Goal: Task Accomplishment & Management: Complete application form

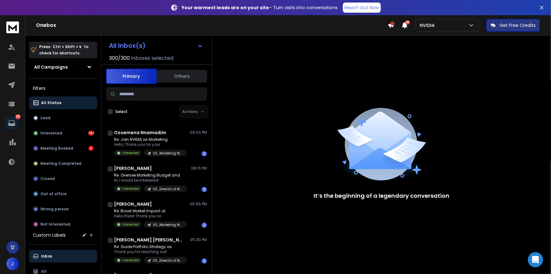
click at [525, 127] on div "It’s the beginning of a legendary conversation" at bounding box center [381, 151] width 339 height 232
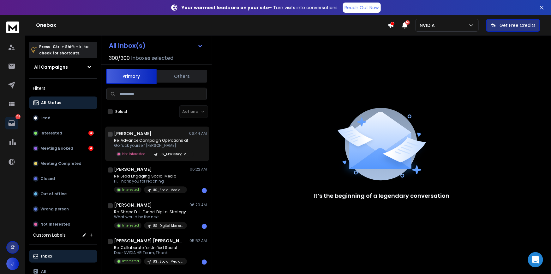
scroll to position [804, 0]
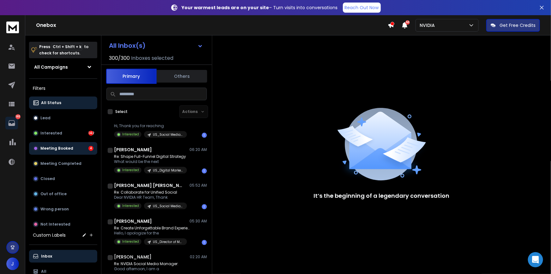
click at [75, 151] on button "Meeting Booked 4" at bounding box center [63, 148] width 68 height 13
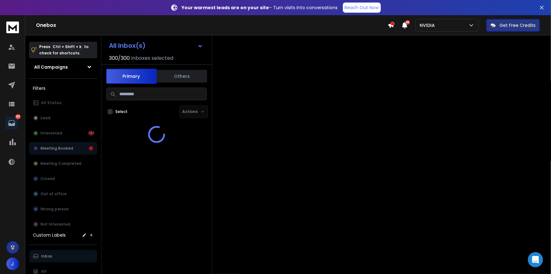
scroll to position [0, 0]
click at [74, 133] on div "All Status Lead Interested 142 Meeting Booked 4 Meeting Completed Closed Out of…" at bounding box center [63, 163] width 68 height 134
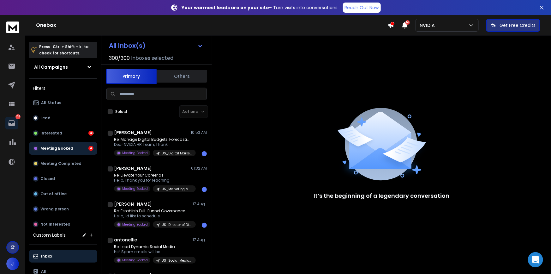
click at [74, 134] on button "Interested 142" at bounding box center [63, 133] width 68 height 13
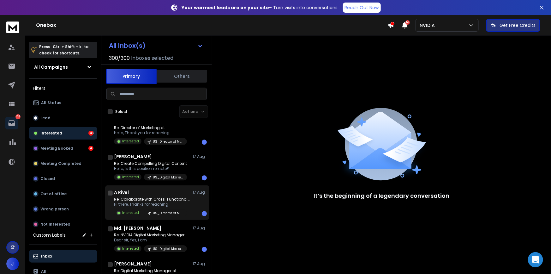
scroll to position [804, 0]
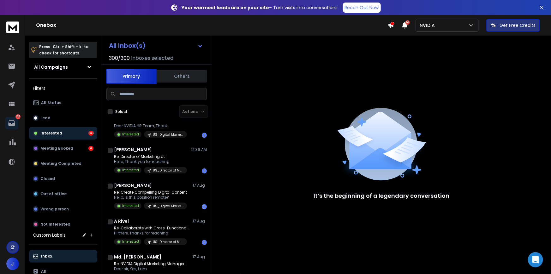
click at [187, 95] on input at bounding box center [156, 93] width 100 height 13
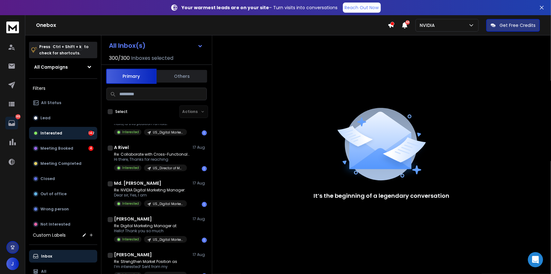
scroll to position [1072, 0]
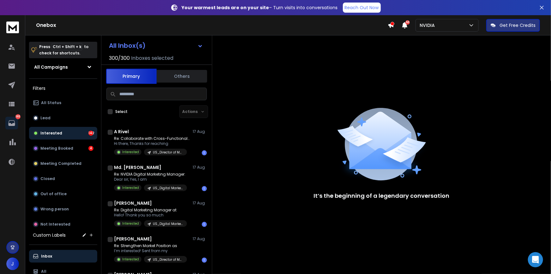
drag, startPoint x: 76, startPoint y: 134, endPoint x: 286, endPoint y: 157, distance: 210.4
click at [352, 168] on icon at bounding box center [380, 158] width 62 height 21
drag, startPoint x: 62, startPoint y: 132, endPoint x: 299, endPoint y: 133, distance: 236.6
click at [305, 133] on div "It’s the beginning of a legendary conversation" at bounding box center [381, 151] width 339 height 232
drag, startPoint x: 13, startPoint y: 121, endPoint x: 275, endPoint y: 153, distance: 264.2
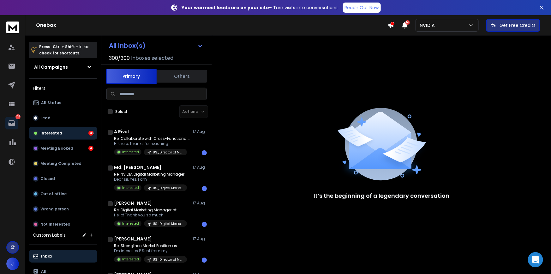
click at [275, 153] on div "It’s the beginning of a legendary conversation" at bounding box center [381, 151] width 339 height 232
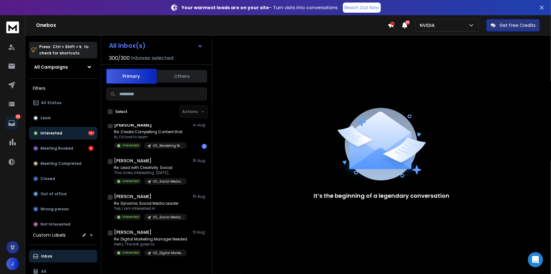
scroll to position [5463, 0]
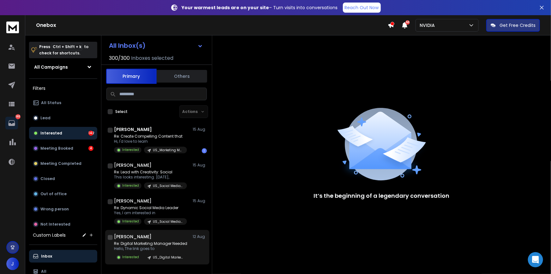
click at [184, 233] on div "Shannon Thorndyke 12 Aug" at bounding box center [160, 236] width 93 height 6
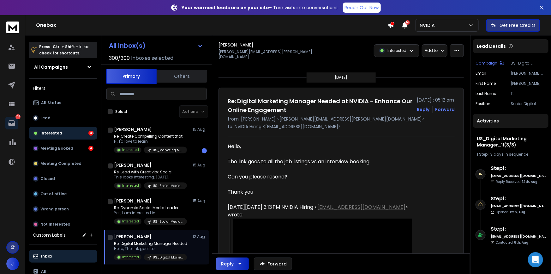
drag, startPoint x: 266, startPoint y: 123, endPoint x: 375, endPoint y: 125, distance: 108.4
copy p "hiringteam@talentacquisitionportfolionvidia.com"
click at [322, 165] on div at bounding box center [320, 169] width 184 height 8
click at [164, 241] on p "Re: Digital Marketing Manager Needed" at bounding box center [150, 243] width 73 height 5
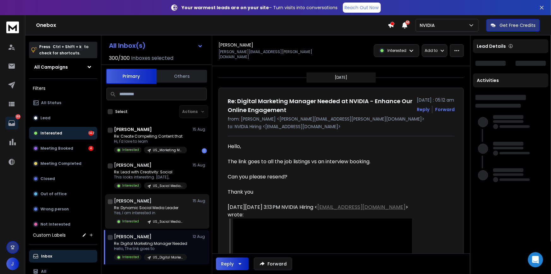
click at [155, 205] on p "Re: Dynamic Social Media Leader" at bounding box center [150, 207] width 73 height 5
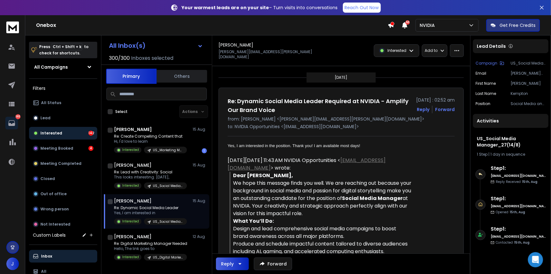
drag, startPoint x: 284, startPoint y: 121, endPoint x: 406, endPoint y: 123, distance: 121.3
click at [406, 123] on p "to: NVIDIA Opportunities <goldenopportunities@hrautomationplatformnvidia.com>" at bounding box center [341, 126] width 227 height 6
copy p "goldenopportunities@hrautomationplatformnvidia.com"
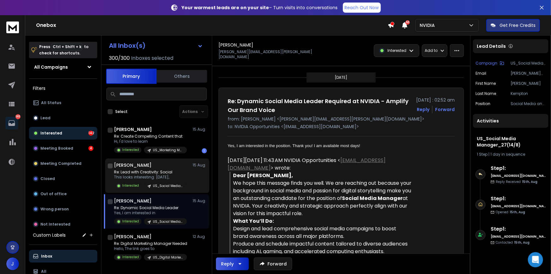
click at [148, 175] on p "This looks interesting. On Mon," at bounding box center [150, 177] width 73 height 5
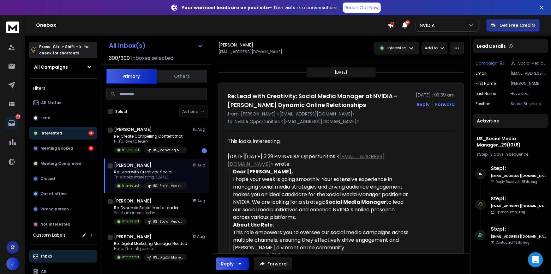
drag, startPoint x: 283, startPoint y: 122, endPoint x: 392, endPoint y: 123, distance: 109.0
click at [392, 123] on p "to: NVIDIA Opportunities <nextopportunity@predictivehranalyticsnvidia.com>" at bounding box center [341, 121] width 227 height 6
copy p "nextopportunity@predictivehranalyticsnvidia.com"
click at [407, 42] on div "Interested" at bounding box center [396, 48] width 45 height 13
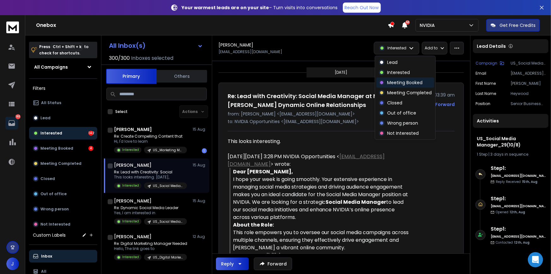
drag, startPoint x: 390, startPoint y: 81, endPoint x: 381, endPoint y: 87, distance: 11.0
click at [391, 81] on p "Meeting Booked" at bounding box center [404, 82] width 35 height 6
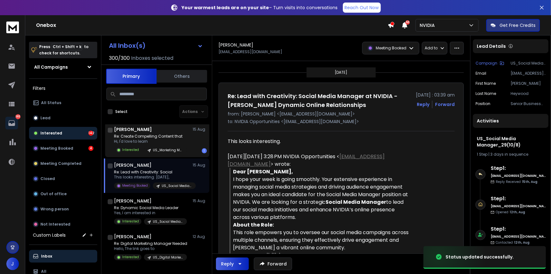
click at [164, 139] on p "Hi, I'd love to learn" at bounding box center [150, 141] width 73 height 5
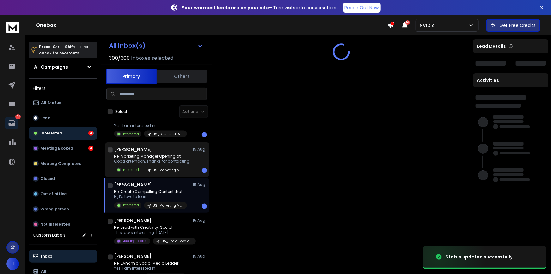
scroll to position [5406, 0]
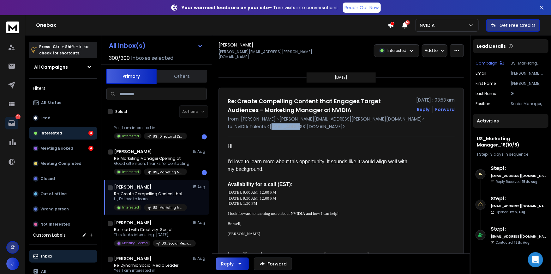
drag, startPoint x: 271, startPoint y: 123, endPoint x: 292, endPoint y: 125, distance: 21.2
click at [296, 123] on p "to: NVIDIA Talents <talents@integratedtalentnetworknvidia.com>" at bounding box center [341, 126] width 227 height 6
drag, startPoint x: 269, startPoint y: 119, endPoint x: 366, endPoint y: 121, distance: 97.0
click at [366, 123] on p "to: NVIDIA Talents <talents@integratedtalentnetworknvidia.com>" at bounding box center [341, 126] width 227 height 6
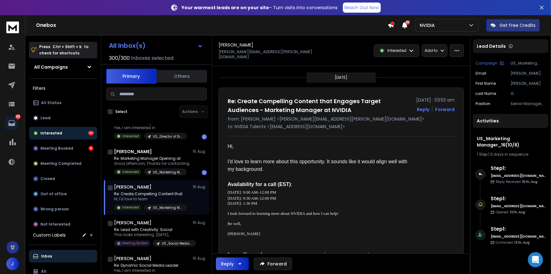
copy p "talents@integratedtalentnetworknvidia.com"
click at [401, 48] on p "Interested" at bounding box center [397, 50] width 19 height 5
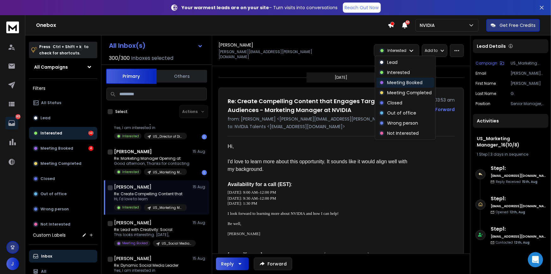
click at [397, 80] on p "Meeting Booked" at bounding box center [404, 82] width 35 height 6
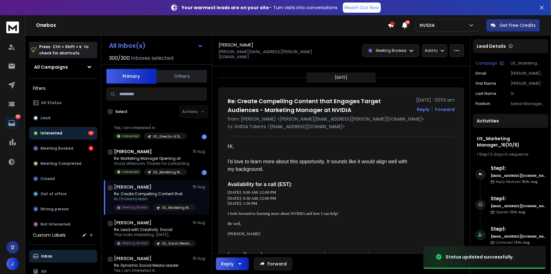
drag, startPoint x: 177, startPoint y: 151, endPoint x: 225, endPoint y: 144, distance: 47.9
click at [177, 156] on p "Re: Marketing Manager Opening at" at bounding box center [151, 158] width 75 height 5
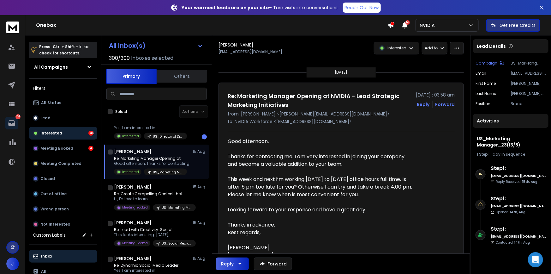
drag, startPoint x: 275, startPoint y: 120, endPoint x: 412, endPoint y: 120, distance: 136.8
click at [412, 120] on p "to: NVIDIA Workforce <workforcegrowth@nvidiahumanresourcestransformation.com>" at bounding box center [341, 121] width 227 height 6
copy p "workforcegrowth@nvidiahumanresourcestransformation.com"
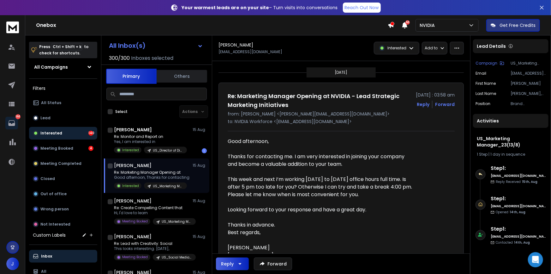
scroll to position [5377, 0]
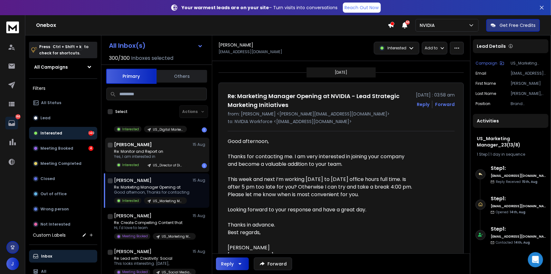
click at [187, 162] on div "Re: Monitor and Report on Yes, I am interested in Interested US_Director of Dig…" at bounding box center [160, 158] width 93 height 19
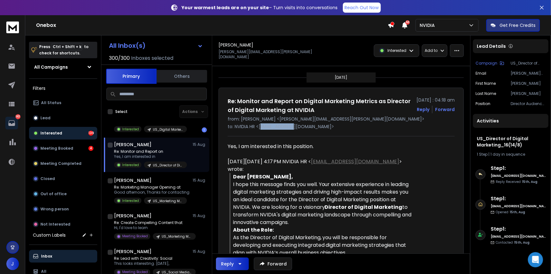
click at [297, 123] on p "to: NVIDIA HR <hrteam@workforcetransformationplatformnvidia.com>" at bounding box center [341, 126] width 227 height 6
click at [262, 123] on p "to: NVIDIA HR <hrteam@workforcetransformationplatformnvidia.com>" at bounding box center [341, 126] width 227 height 6
drag, startPoint x: 260, startPoint y: 121, endPoint x: 379, endPoint y: 124, distance: 119.4
copy p "hrteam@workforcetransformationplatformnvidia.com"
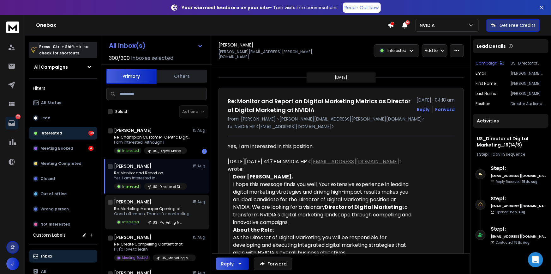
scroll to position [5348, 0]
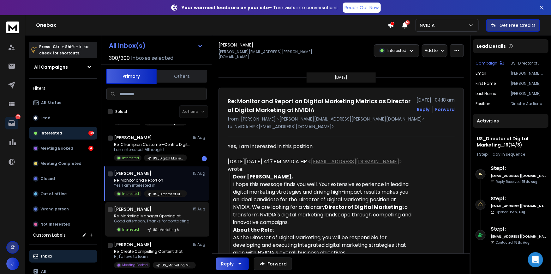
click at [163, 202] on div "Andrea Santana 15 Aug Re: Marketing Manager Opening at Good afternoon, Thanks f…" at bounding box center [157, 219] width 104 height 34
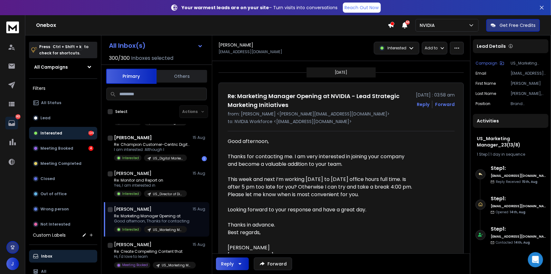
drag, startPoint x: 274, startPoint y: 121, endPoint x: 411, endPoint y: 122, distance: 136.1
click at [411, 122] on p "to: NVIDIA Workforce <workforcegrowth@nvidiahumanresourcestransformation.com>" at bounding box center [341, 121] width 227 height 6
copy p "workforcegrowth@nvidiahumanresourcestransformation.com"
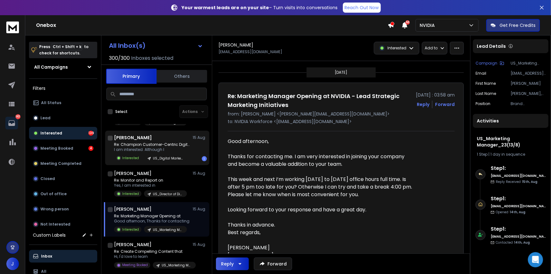
click at [161, 147] on p "I am interested. Although I" at bounding box center [152, 149] width 76 height 5
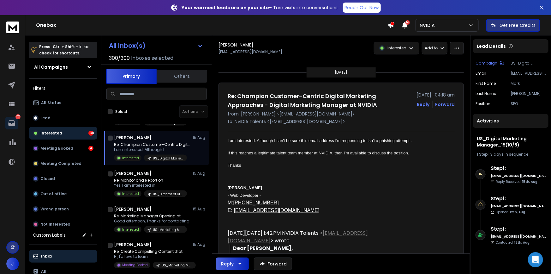
drag, startPoint x: 269, startPoint y: 122, endPoint x: 383, endPoint y: 124, distance: 113.7
click at [383, 124] on p "to: NVIDIA Talents <greattalents@digitaltalentexperiencehubnvidia.com>" at bounding box center [341, 121] width 227 height 6
copy p "greattalents@digitaltalentexperiencehubnvidia.com"
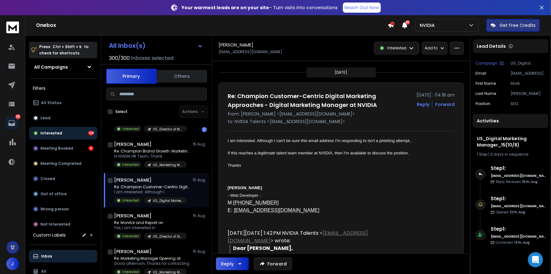
scroll to position [5291, 0]
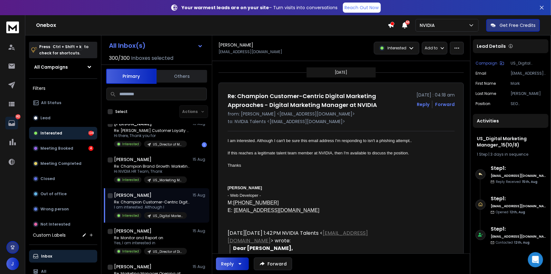
copy p "greattalents@digitaltalentexperiencehubnvidia.com"
click at [405, 49] on p "Interested" at bounding box center [397, 47] width 19 height 5
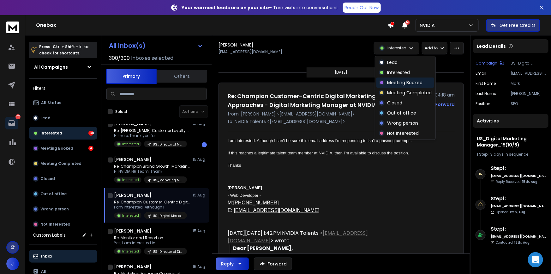
click at [394, 83] on p "Meeting Booked" at bounding box center [404, 82] width 35 height 6
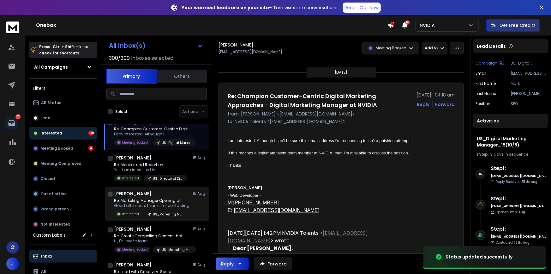
scroll to position [5348, 0]
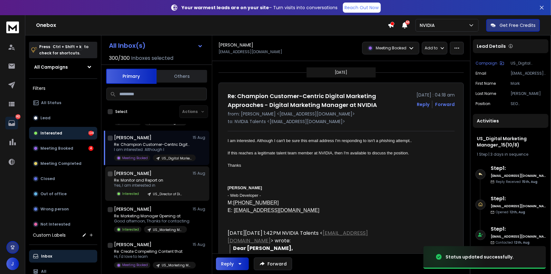
click at [167, 178] on p "Re: Monitor and Report on" at bounding box center [150, 180] width 73 height 5
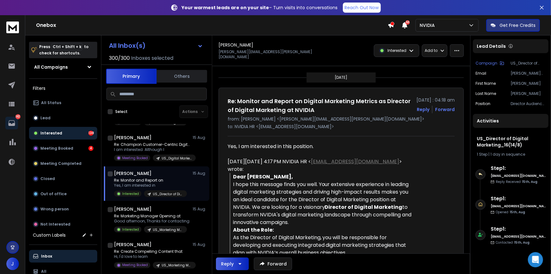
scroll to position [5320, 0]
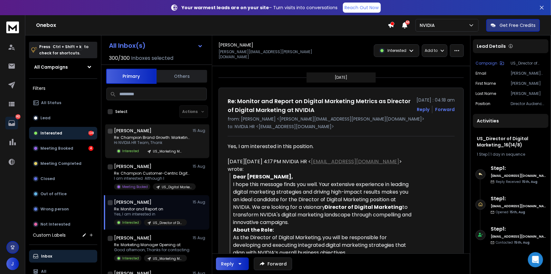
click at [174, 147] on div "US_Marketing Manager_25(14/8)" at bounding box center [165, 150] width 43 height 7
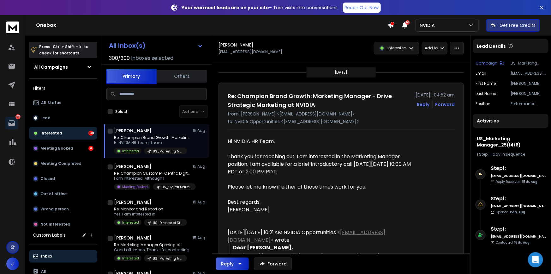
drag, startPoint x: 284, startPoint y: 121, endPoint x: 406, endPoint y: 123, distance: 121.6
click at [406, 123] on p "to: NVIDIA Opportunities <opportunities@recruitmentanalyticsplatformnvidia.com>" at bounding box center [341, 121] width 227 height 6
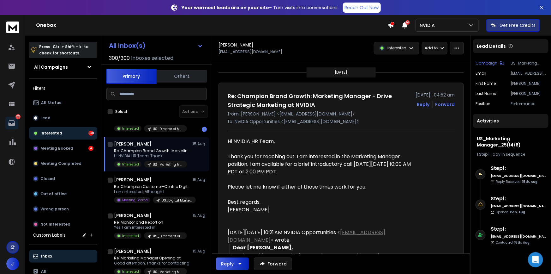
scroll to position [5291, 0]
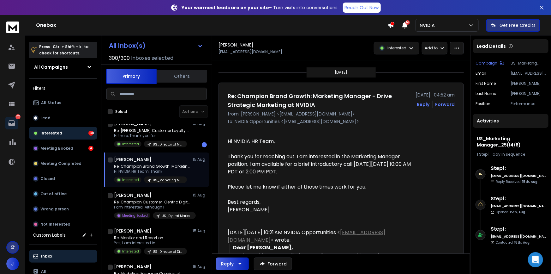
click at [397, 49] on p "Interested" at bounding box center [397, 47] width 19 height 5
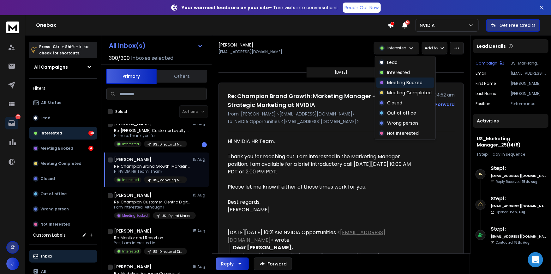
click at [397, 81] on p "Meeting Booked" at bounding box center [404, 82] width 35 height 6
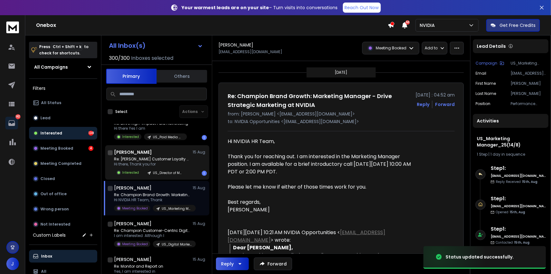
scroll to position [5262, 0]
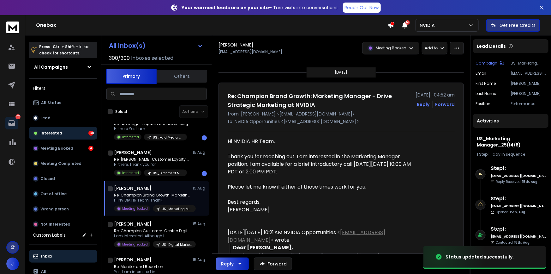
drag, startPoint x: 169, startPoint y: 160, endPoint x: 213, endPoint y: 154, distance: 44.6
click at [169, 162] on p "Hi there, Thank you for" at bounding box center [152, 164] width 76 height 5
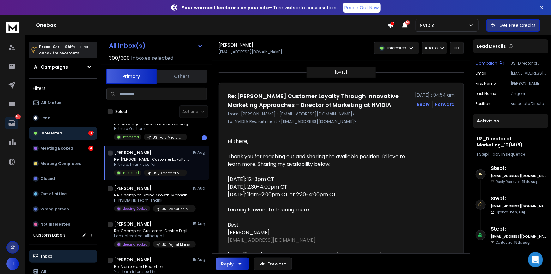
drag, startPoint x: 289, startPoint y: 121, endPoint x: 371, endPoint y: 123, distance: 81.8
click at [371, 123] on p "to: NVIDIA Recruitment <recruit@workforceintelligencenvidia.com>" at bounding box center [341, 121] width 227 height 6
click at [395, 45] on div "Interested" at bounding box center [396, 48] width 45 height 12
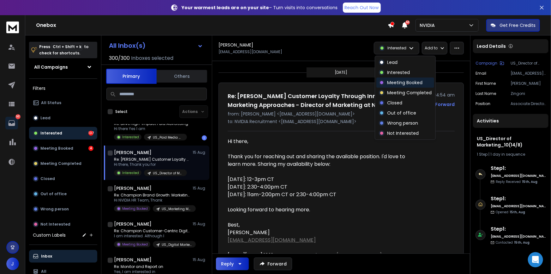
click at [397, 82] on p "Meeting Booked" at bounding box center [404, 82] width 35 height 6
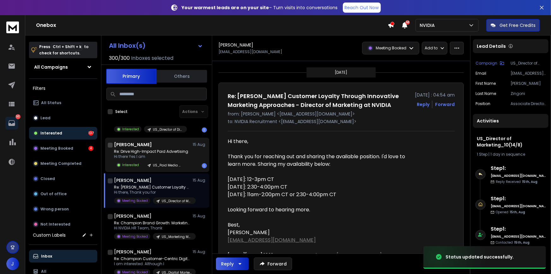
scroll to position [5233, 0]
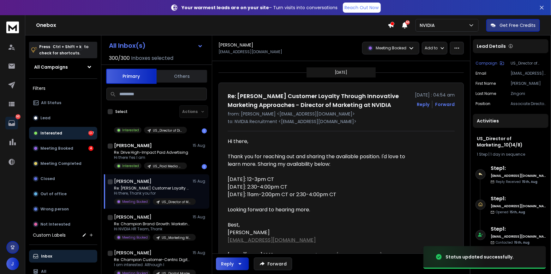
click at [189, 160] on div "Re: Drive High-Impact Paid Advertising Hi there Yes I am Interested US_Paid Med…" at bounding box center [160, 159] width 93 height 19
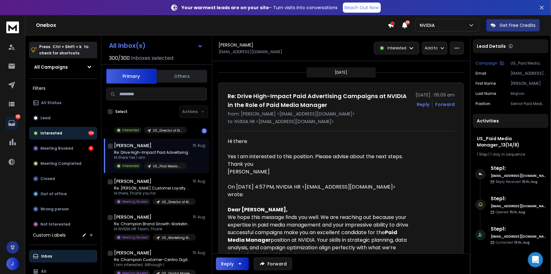
drag, startPoint x: 259, startPoint y: 121, endPoint x: 343, endPoint y: 118, distance: 84.4
click at [343, 118] on p "to: NVIDIA HR <hr@futuretalentpipelinehubnvidia.com>" at bounding box center [341, 121] width 227 height 6
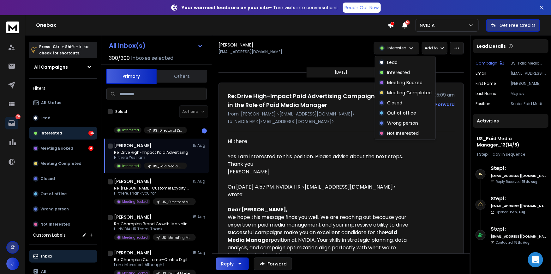
click at [400, 51] on div "Interested" at bounding box center [396, 48] width 45 height 12
click at [393, 81] on p "Meeting Booked" at bounding box center [404, 82] width 35 height 6
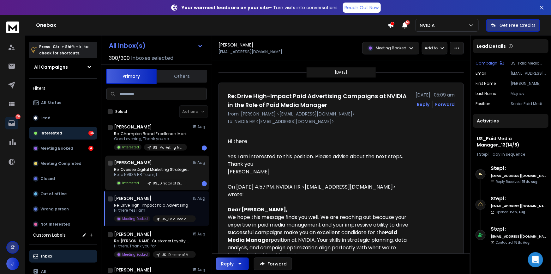
scroll to position [5176, 0]
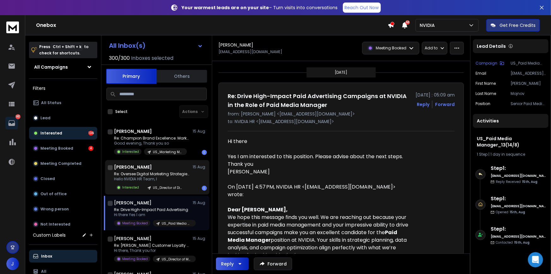
click at [183, 176] on p "Hello NVIDIA HR Team, I" at bounding box center [152, 178] width 76 height 5
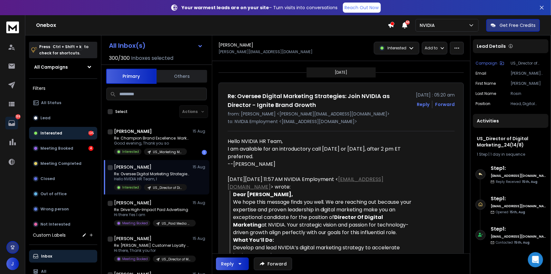
drag, startPoint x: 282, startPoint y: 121, endPoint x: 394, endPoint y: 122, distance: 111.8
click at [394, 122] on p "to: NVIDIA Employment <employment@nvidiaworkforceplanningengine.com>" at bounding box center [341, 121] width 227 height 6
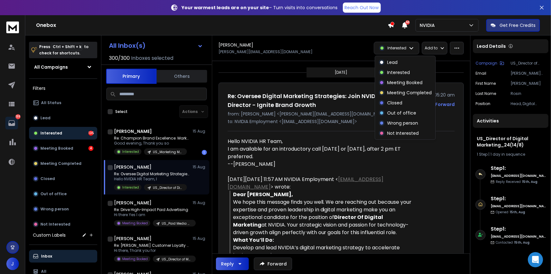
click at [396, 47] on p "Interested" at bounding box center [397, 47] width 19 height 5
click at [396, 83] on p "Meeting Booked" at bounding box center [404, 82] width 35 height 6
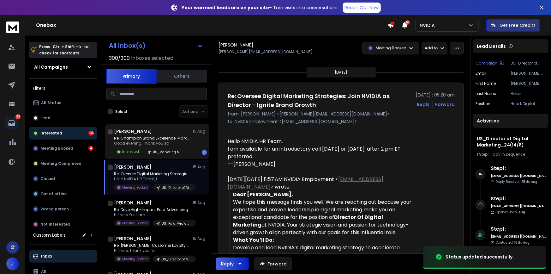
click at [189, 135] on p "Re: Champion Brand Excellence: Marketing" at bounding box center [152, 137] width 76 height 5
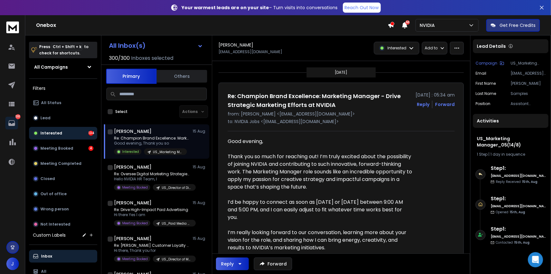
drag, startPoint x: 263, startPoint y: 121, endPoint x: 374, endPoint y: 122, distance: 111.2
click at [374, 122] on p "to: NVIDIA Jobs <jobopenings@remoteworkopportunitiesnvidia.com>" at bounding box center [341, 121] width 227 height 6
click at [391, 47] on p "Interested" at bounding box center [397, 47] width 19 height 5
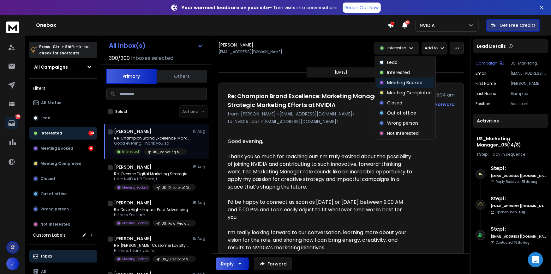
click at [394, 82] on p "Meeting Booked" at bounding box center [404, 82] width 35 height 6
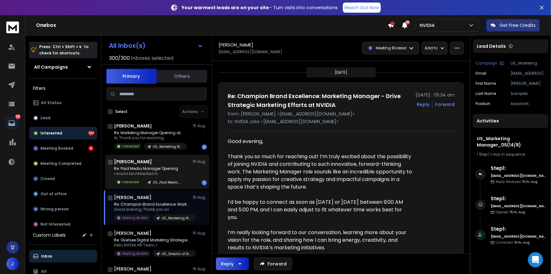
scroll to position [5090, 0]
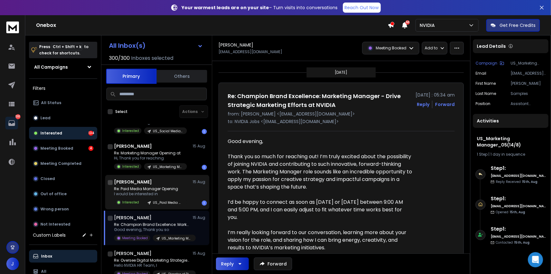
click at [177, 191] on p "I would be interested in" at bounding box center [150, 193] width 73 height 5
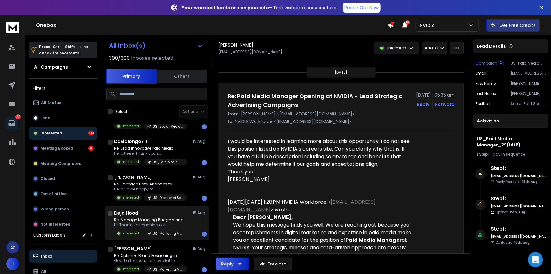
scroll to position [5061, 0]
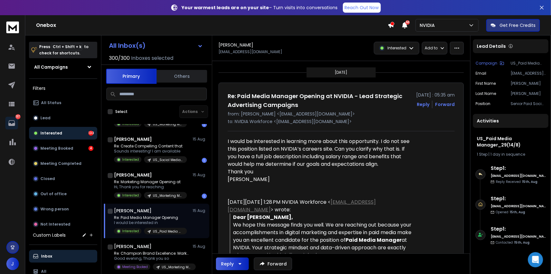
drag, startPoint x: 276, startPoint y: 122, endPoint x: 380, endPoint y: 120, distance: 103.9
click at [380, 120] on p "to: NVIDIA Workforce <workforce@nvidiapeopledevelopmenthub.com>" at bounding box center [341, 121] width 227 height 6
click at [388, 51] on div "Interested" at bounding box center [396, 48] width 45 height 12
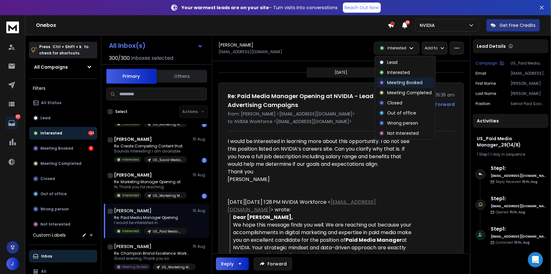
click at [394, 82] on p "Meeting Booked" at bounding box center [404, 82] width 35 height 6
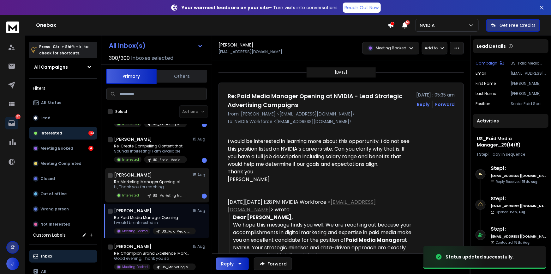
click at [160, 184] on p "Hi, Thank you for reaching" at bounding box center [150, 186] width 73 height 5
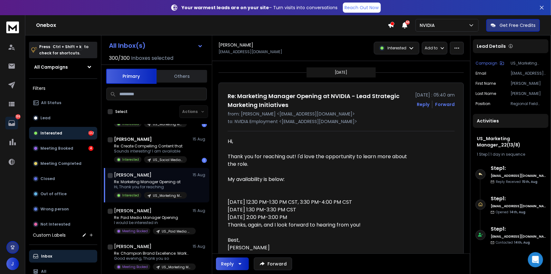
drag, startPoint x: 282, startPoint y: 120, endPoint x: 399, endPoint y: 119, distance: 116.9
click at [399, 119] on p "to: NVIDIA Employment <employment@nvidiatalentperformanceplatform.com>" at bounding box center [341, 121] width 227 height 6
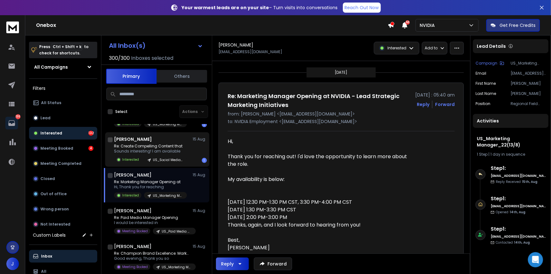
click at [151, 143] on p "Re: Create Compelling Content that" at bounding box center [150, 145] width 73 height 5
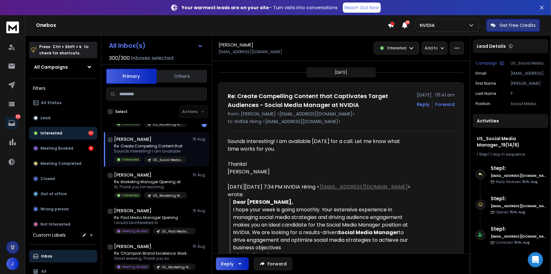
drag, startPoint x: 267, startPoint y: 120, endPoint x: 352, endPoint y: 122, distance: 85.6
click at [352, 122] on p "to: NVIDIA Hiring <hiring@jobmarketdynamicsnvidia.com>" at bounding box center [341, 121] width 227 height 6
click at [398, 44] on div "Interested" at bounding box center [396, 48] width 45 height 12
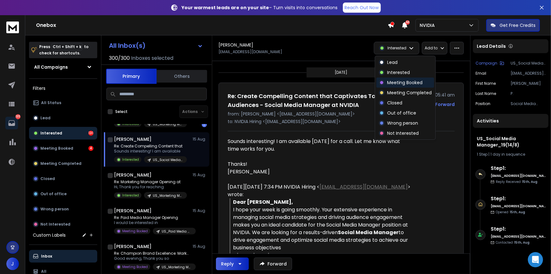
click at [395, 80] on p "Meeting Booked" at bounding box center [404, 82] width 35 height 6
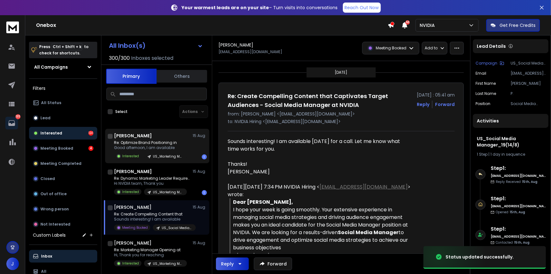
scroll to position [4975, 0]
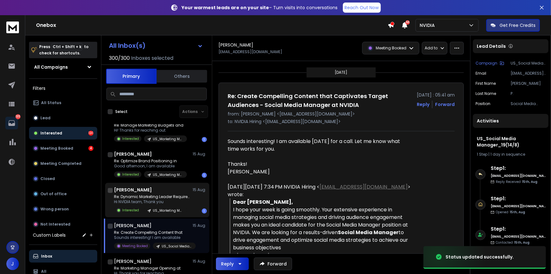
click at [166, 199] on p "Hi NVIDIA team, Thank you" at bounding box center [152, 201] width 76 height 5
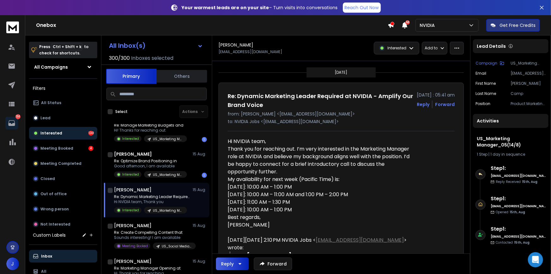
drag, startPoint x: 263, startPoint y: 121, endPoint x: 361, endPoint y: 123, distance: 98.6
click at [361, 123] on p "to: NVIDIA Jobs <jobopenings@workplacediversitynvidia.com>" at bounding box center [341, 121] width 227 height 6
click at [392, 46] on p "Interested" at bounding box center [397, 47] width 19 height 5
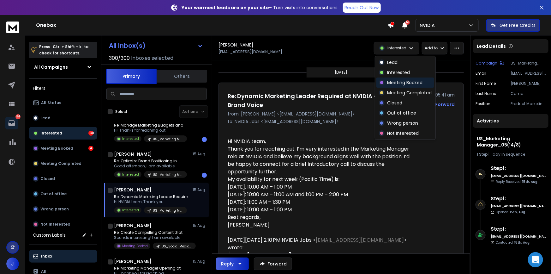
click at [391, 77] on div "Meeting Booked" at bounding box center [405, 82] width 58 height 10
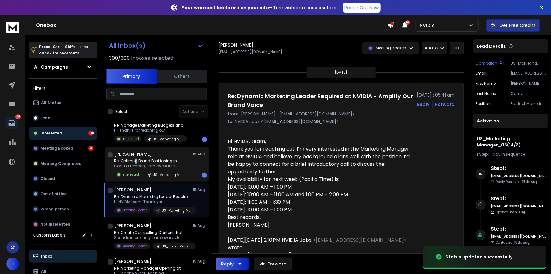
click at [135, 153] on div "Tyler S 15 Aug Re: Optimize Brand Positioning in Good afternoon, I am available…" at bounding box center [160, 164] width 93 height 27
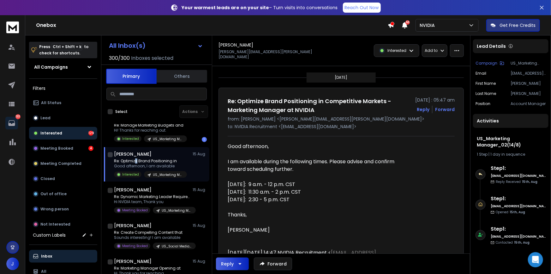
drag, startPoint x: 280, startPoint y: 121, endPoint x: 371, endPoint y: 123, distance: 91.0
click at [371, 123] on p "to: NVIDIA Recruitment <teamrecruitment@talentvisionnvidia.com>" at bounding box center [341, 126] width 227 height 6
click at [380, 188] on div "Tuesday, Aug. 19: 11:30 a.m. - 2 p.m. CST" at bounding box center [320, 192] width 184 height 8
drag, startPoint x: 280, startPoint y: 121, endPoint x: 372, endPoint y: 123, distance: 91.6
click at [372, 123] on p "to: NVIDIA Recruitment <teamrecruitment@talentvisionnvidia.com>" at bounding box center [341, 126] width 227 height 6
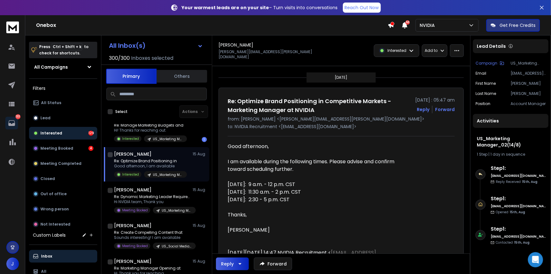
click at [391, 52] on div "Interested" at bounding box center [396, 51] width 45 height 12
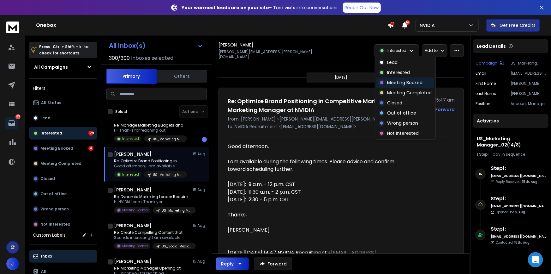
click at [388, 82] on p "Meeting Booked" at bounding box center [404, 82] width 35 height 6
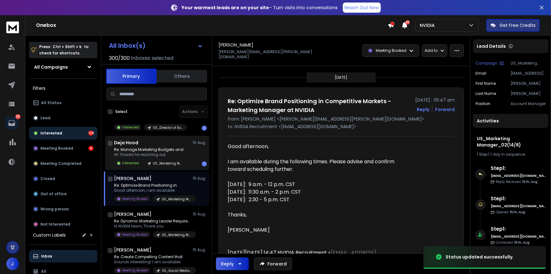
scroll to position [4946, 0]
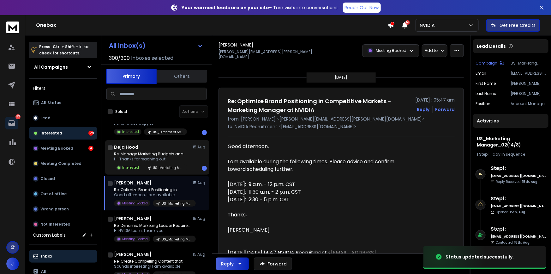
click at [164, 151] on p "Re: Manage Marketing Budgets and" at bounding box center [150, 153] width 73 height 5
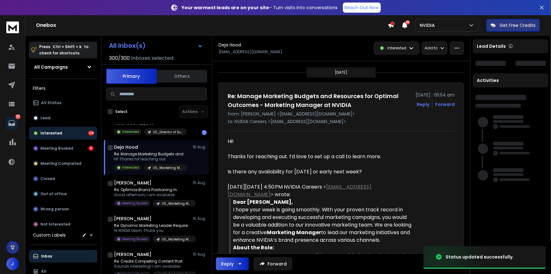
drag, startPoint x: 271, startPoint y: 121, endPoint x: 370, endPoint y: 120, distance: 98.2
click at [370, 120] on p "to: NVIDIA Careers <careers@futuretalentopportunitynvidia.com>" at bounding box center [341, 121] width 227 height 6
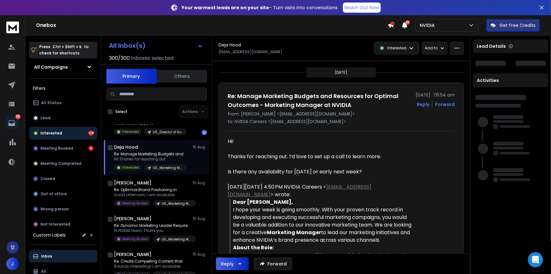
click at [406, 44] on div "Interested" at bounding box center [396, 48] width 45 height 12
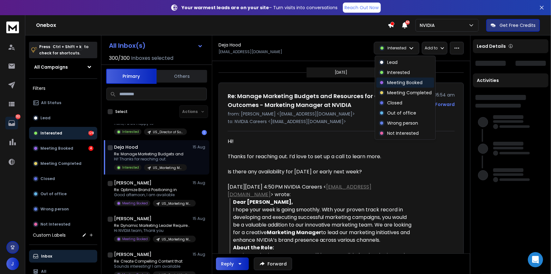
click at [394, 82] on p "Meeting Booked" at bounding box center [404, 82] width 35 height 6
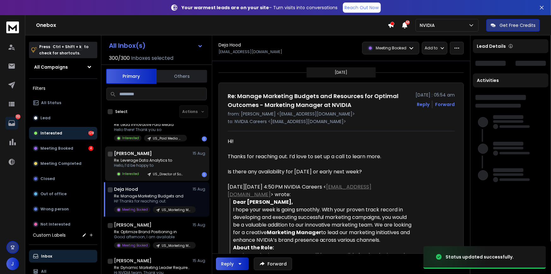
scroll to position [4889, 0]
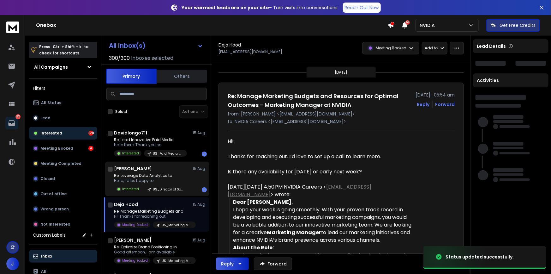
click at [176, 179] on div "Re: Leverage Data Analytics to Hello, I’d be happy to Interested US_Director of…" at bounding box center [150, 182] width 73 height 19
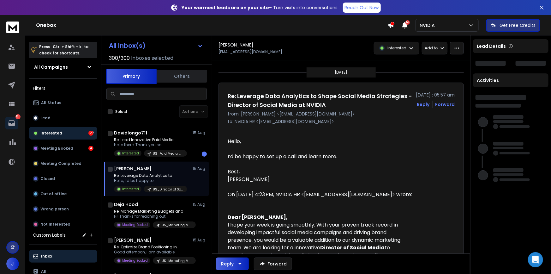
drag, startPoint x: 259, startPoint y: 121, endPoint x: 366, endPoint y: 123, distance: 107.4
click at [366, 123] on p "to: NVIDIA HR <askhr@innovativecareerdevelopmentnvidia.com>" at bounding box center [341, 121] width 227 height 6
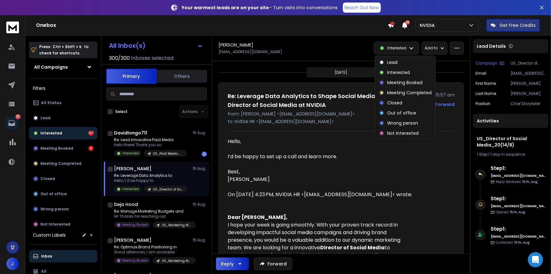
click at [392, 50] on p "Interested" at bounding box center [397, 47] width 19 height 5
click at [392, 82] on p "Meeting Booked" at bounding box center [404, 82] width 35 height 6
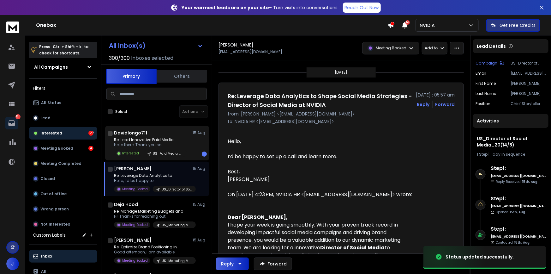
click at [183, 137] on p "Re: Lead Innovative Paid Media" at bounding box center [150, 139] width 73 height 5
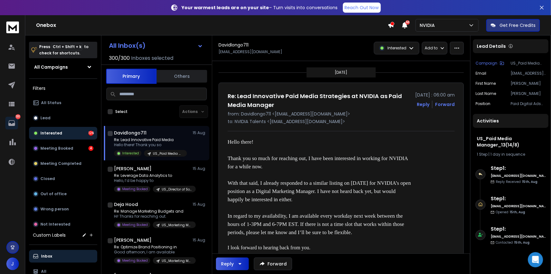
drag, startPoint x: 268, startPoint y: 121, endPoint x: 358, endPoint y: 120, distance: 89.7
click at [358, 120] on p "to: NVIDIA Talents <joinus@jobseekersuccesshubnvidia.com>" at bounding box center [341, 121] width 227 height 6
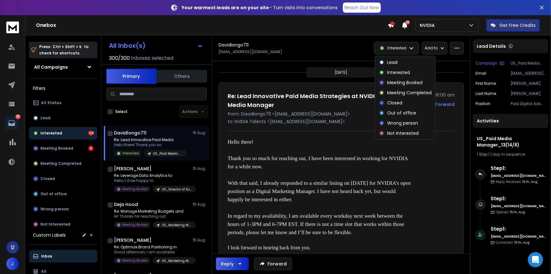
click at [400, 46] on p "Interested" at bounding box center [397, 47] width 19 height 5
click at [396, 78] on div "Meeting Booked" at bounding box center [405, 82] width 58 height 10
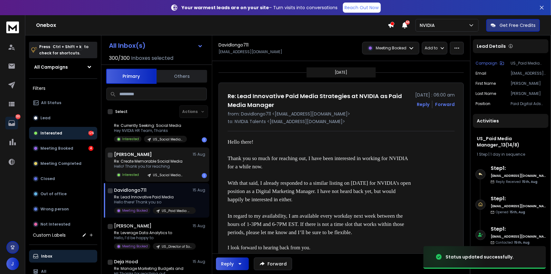
scroll to position [4832, 0]
click at [159, 159] on p "Re: Create Memorable Social Media" at bounding box center [150, 161] width 73 height 5
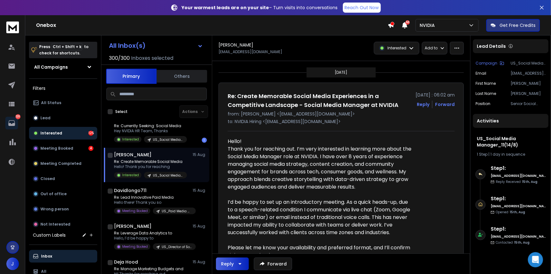
drag, startPoint x: 266, startPoint y: 131, endPoint x: 365, endPoint y: 131, distance: 99.2
click at [365, 124] on p "to: NVIDIA Hiring <nowhiring@globalhrdataplatformnvidia.com>" at bounding box center [341, 121] width 227 height 6
click at [396, 46] on p "Interested" at bounding box center [397, 47] width 19 height 5
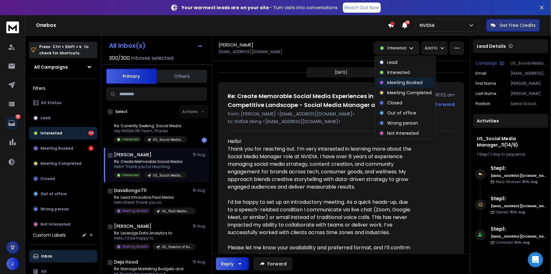
click at [399, 83] on p "Meeting Booked" at bounding box center [404, 82] width 35 height 6
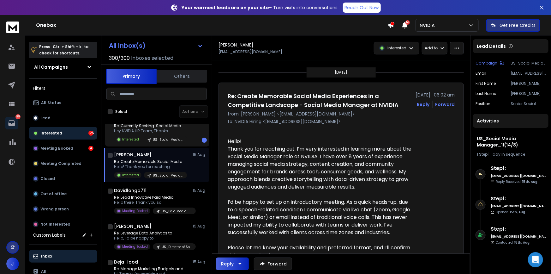
click at [160, 128] on p "Hey NVIDIA HR Team, Thanks" at bounding box center [150, 130] width 73 height 5
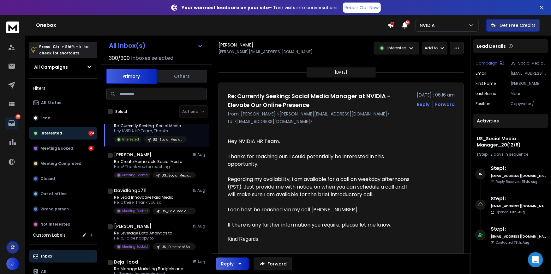
drag, startPoint x: 237, startPoint y: 120, endPoint x: 325, endPoint y: 119, distance: 88.4
click at [325, 119] on p "to: <hiring@careerprogressionhubnvidia.com>" at bounding box center [341, 121] width 227 height 6
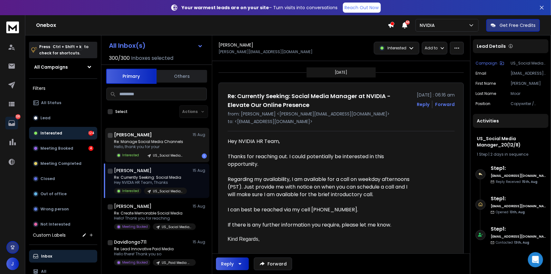
scroll to position [4774, 0]
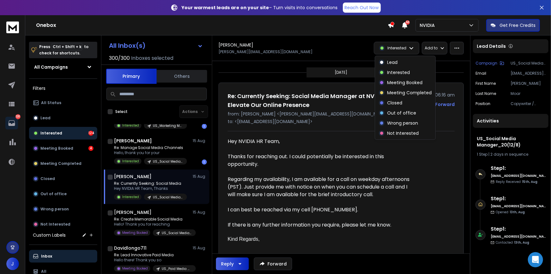
click at [400, 46] on p "Interested" at bounding box center [397, 47] width 19 height 5
click at [397, 81] on p "Meeting Booked" at bounding box center [404, 82] width 35 height 6
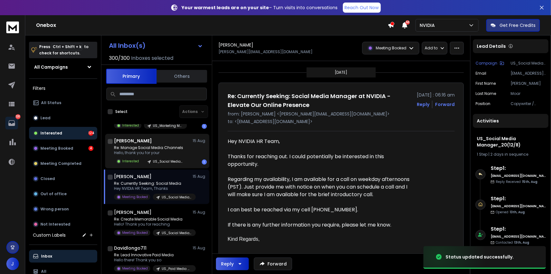
click at [172, 151] on p "Hello, thank you for your" at bounding box center [150, 152] width 73 height 5
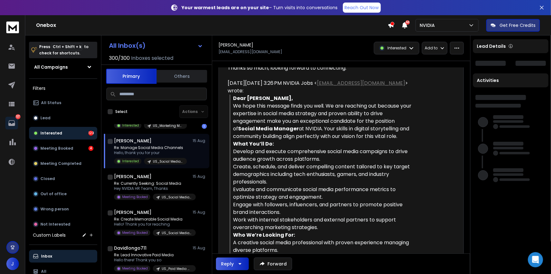
scroll to position [0, 0]
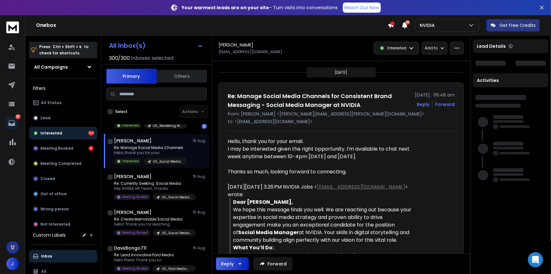
drag, startPoint x: 237, startPoint y: 121, endPoint x: 352, endPoint y: 120, distance: 115.6
click at [352, 120] on p "to: <jobopenings@holisticcareerdevelopmentnvidia.com>" at bounding box center [341, 121] width 227 height 6
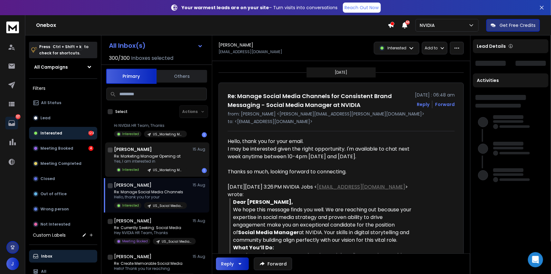
scroll to position [4717, 0]
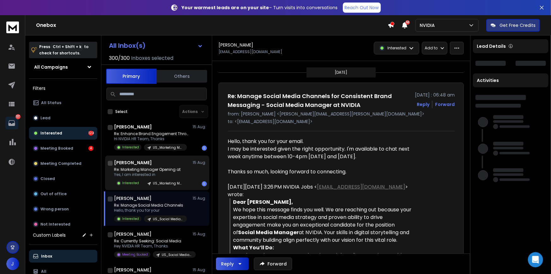
click at [169, 172] on p "Yes, I am interested in" at bounding box center [150, 174] width 73 height 5
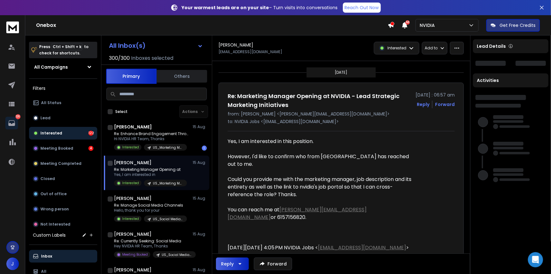
drag, startPoint x: 264, startPoint y: 121, endPoint x: 341, endPoint y: 120, distance: 76.8
click at [341, 120] on p "to: NVIDIA Jobs <jobs@careerinsightshubnvidia.com>" at bounding box center [341, 121] width 227 height 6
click at [391, 49] on p "Interested" at bounding box center [397, 47] width 19 height 5
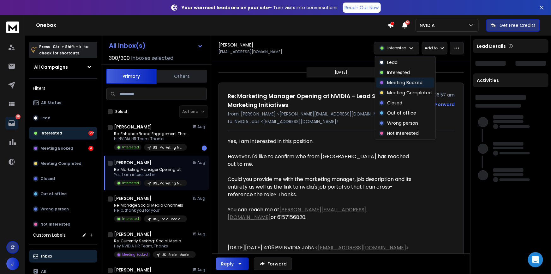
click at [393, 83] on p "Meeting Booked" at bounding box center [404, 82] width 35 height 6
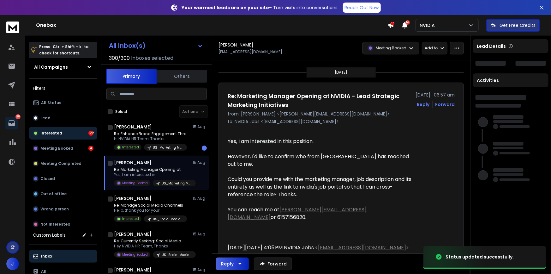
click at [360, 228] on div at bounding box center [320, 232] width 184 height 8
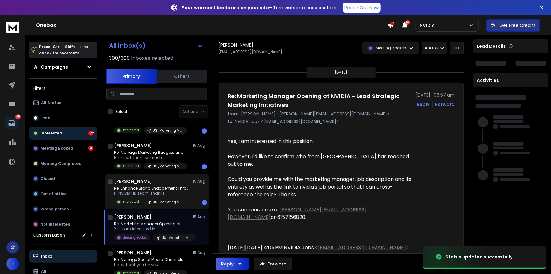
scroll to position [4659, 0]
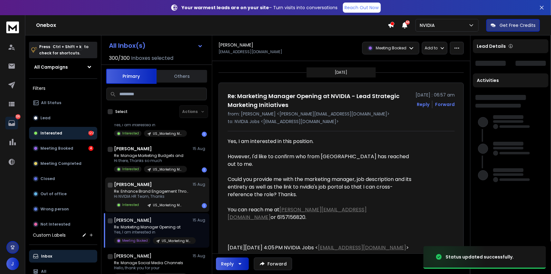
click at [174, 194] on p "Hi NVIDIA HR Team, Thanks" at bounding box center [152, 196] width 76 height 5
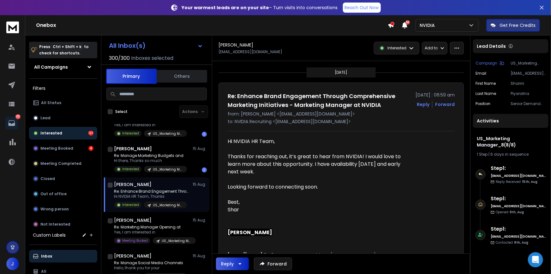
drag, startPoint x: 275, startPoint y: 131, endPoint x: 376, endPoint y: 129, distance: 100.5
click at [376, 124] on p "to: NVIDIA Recruiting <recruitteam@diversitytalentsearchnvidia.com>" at bounding box center [341, 121] width 227 height 6
click at [408, 45] on div "Interested" at bounding box center [396, 48] width 45 height 12
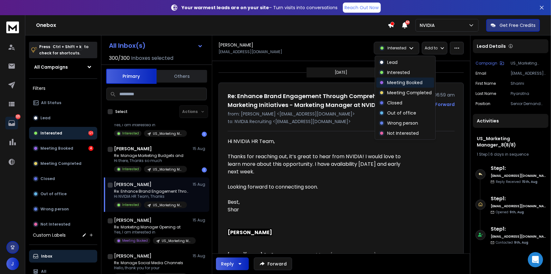
click at [391, 80] on p "Meeting Booked" at bounding box center [404, 82] width 35 height 6
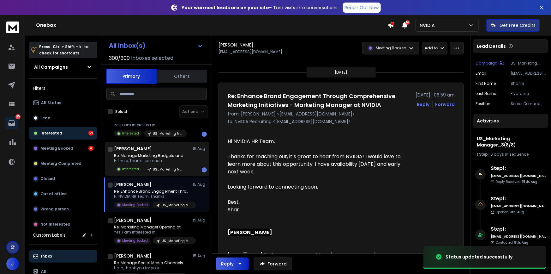
click at [177, 153] on p "Re: Manage Marketing Budgets and" at bounding box center [150, 155] width 73 height 5
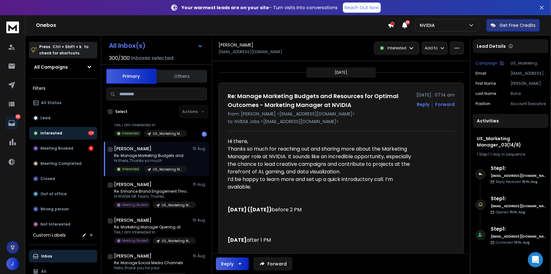
drag, startPoint x: 263, startPoint y: 121, endPoint x: 359, endPoint y: 118, distance: 95.8
click at [359, 118] on p "to: NVIDIA Jobs <applynow@professionalconnectnvidia.com>" at bounding box center [341, 121] width 227 height 6
click at [404, 47] on p "Interested" at bounding box center [397, 47] width 19 height 5
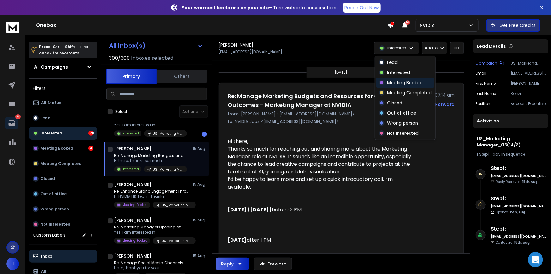
click at [395, 82] on p "Meeting Booked" at bounding box center [404, 82] width 35 height 6
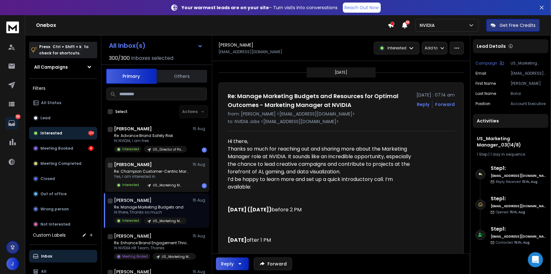
scroll to position [4602, 0]
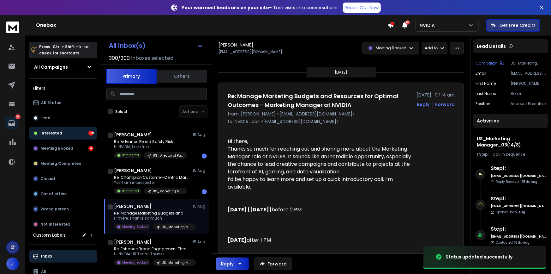
drag, startPoint x: 169, startPoint y: 178, endPoint x: 265, endPoint y: 155, distance: 98.4
click at [169, 180] on p "Yes, I am interested in" at bounding box center [152, 182] width 76 height 5
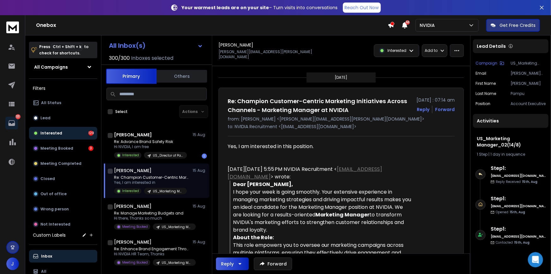
drag, startPoint x: 280, startPoint y: 122, endPoint x: 371, endPoint y: 125, distance: 90.4
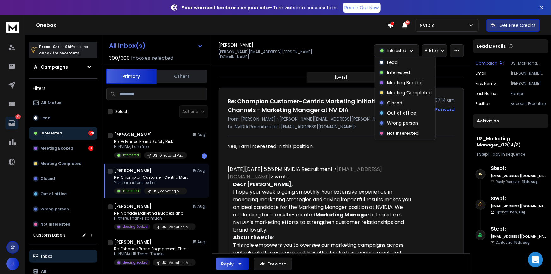
click at [400, 48] on p "Interested" at bounding box center [397, 50] width 19 height 5
click at [395, 82] on p "Meeting Booked" at bounding box center [404, 82] width 35 height 6
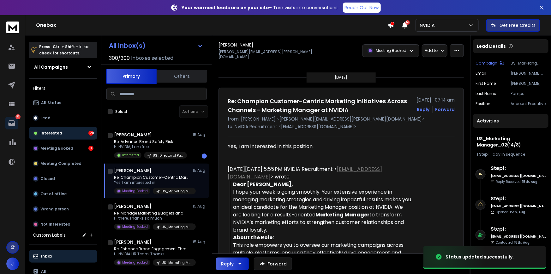
click at [167, 93] on input at bounding box center [156, 93] width 100 height 13
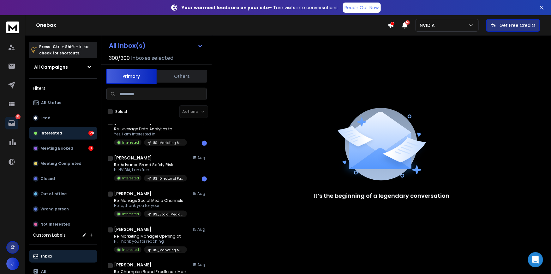
scroll to position [4114, 0]
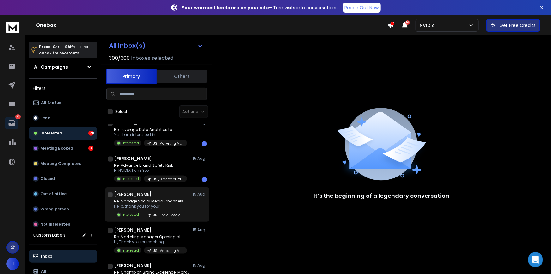
click at [190, 201] on div "Re: Manage Social Media Channels Hello, thank you for your Interested US_Social…" at bounding box center [160, 207] width 93 height 19
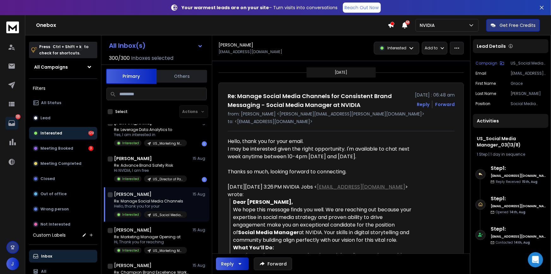
drag, startPoint x: 237, startPoint y: 120, endPoint x: 351, endPoint y: 122, distance: 114.7
click at [351, 122] on p "to: <jobopenings@holisticcareerdevelopmentnvidia.com>" at bounding box center [341, 121] width 227 height 6
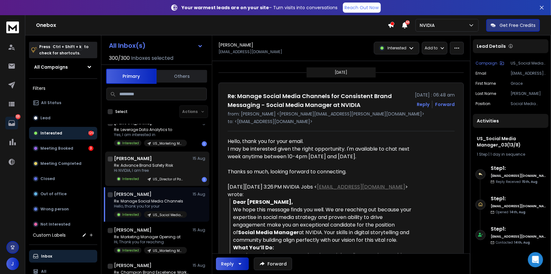
click at [151, 168] on p "Hi NVIDIA, I am free" at bounding box center [150, 170] width 73 height 5
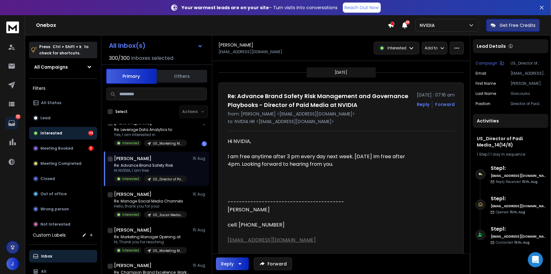
drag, startPoint x: 260, startPoint y: 120, endPoint x: 339, endPoint y: 121, distance: 79.6
click at [339, 121] on p "to: NVIDIA HR <hr@remotestalentnetworknvidia.com>" at bounding box center [341, 121] width 227 height 6
click at [410, 46] on icon at bounding box center [411, 47] width 5 height 5
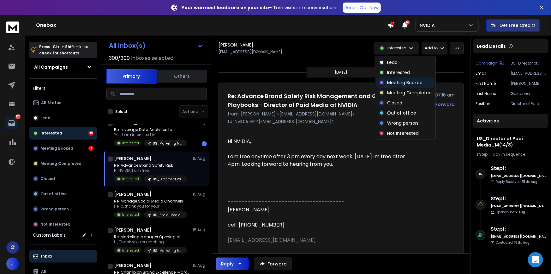
click at [399, 83] on p "Meeting Booked" at bounding box center [404, 82] width 35 height 6
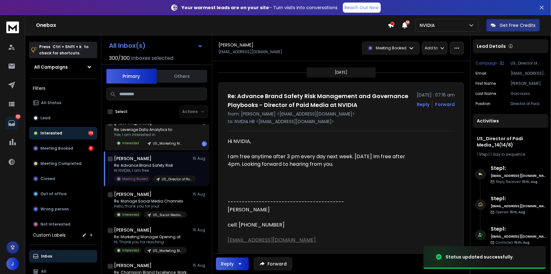
click at [157, 132] on p "Yes, I am interested in" at bounding box center [150, 134] width 73 height 5
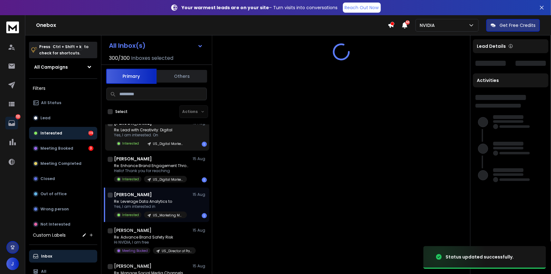
scroll to position [4028, 0]
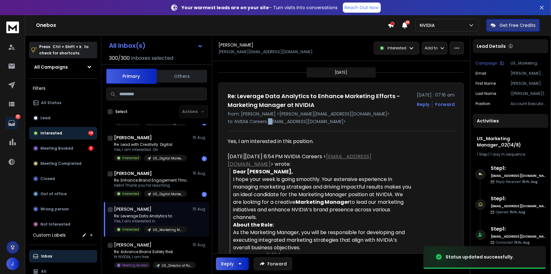
drag, startPoint x: 269, startPoint y: 121, endPoint x: 273, endPoint y: 122, distance: 3.6
click at [274, 122] on p "to: NVIDIA Careers <careers@globaltalentnetworknvidia.com>" at bounding box center [341, 121] width 227 height 6
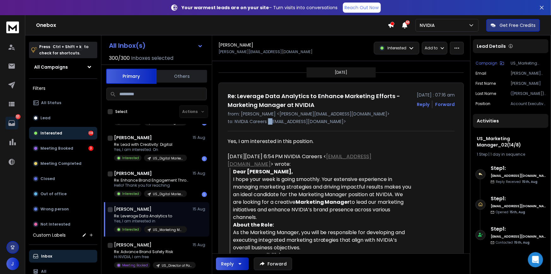
click at [272, 122] on p "to: NVIDIA Careers <careers@globaltalentnetworknvidia.com>" at bounding box center [341, 121] width 227 height 6
click at [272, 121] on p "to: NVIDIA Careers <careers@globaltalentnetworknvidia.com>" at bounding box center [341, 121] width 227 height 6
click at [282, 122] on p "to: NVIDIA Careers <careers@globaltalentnetworknvidia.com>" at bounding box center [341, 121] width 227 height 6
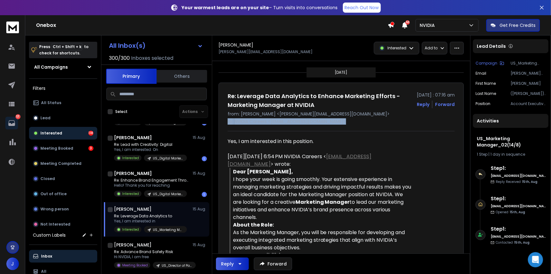
click at [269, 121] on p "to: NVIDIA Careers <careers@globaltalentnetworknvidia.com>" at bounding box center [341, 121] width 227 height 6
drag, startPoint x: 270, startPoint y: 121, endPoint x: 356, endPoint y: 120, distance: 86.2
click at [356, 120] on p "to: NVIDIA Careers <careers@globaltalentnetworknvidia.com>" at bounding box center [341, 121] width 227 height 6
click at [395, 44] on div "Interested" at bounding box center [396, 48] width 45 height 12
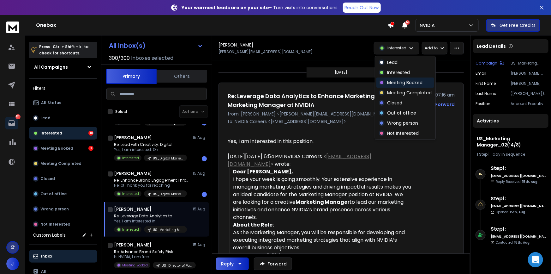
click at [394, 82] on p "Meeting Booked" at bounding box center [404, 82] width 35 height 6
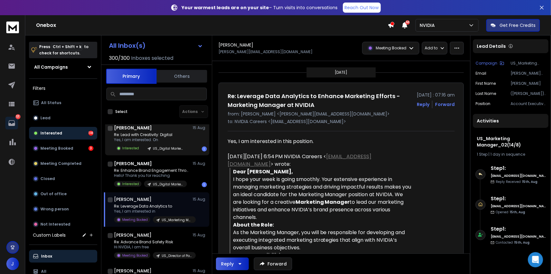
scroll to position [4057, 0]
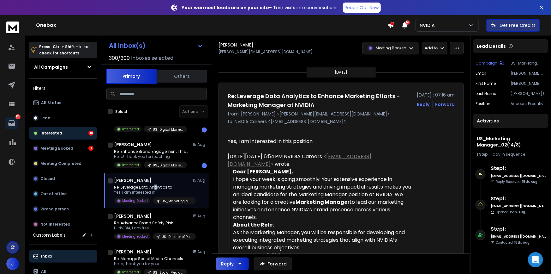
drag, startPoint x: 155, startPoint y: 183, endPoint x: 153, endPoint y: 108, distance: 75.5
click at [155, 184] on p "Re: Leverage Data Analytics to" at bounding box center [152, 186] width 76 height 5
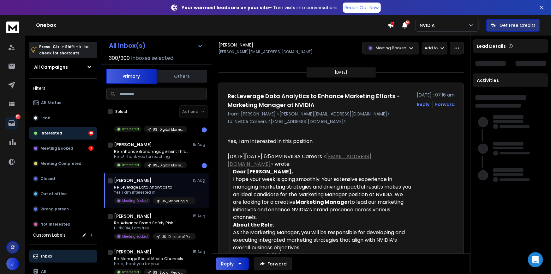
click at [139, 179] on h1 "Samarth Mehta" at bounding box center [133, 180] width 38 height 6
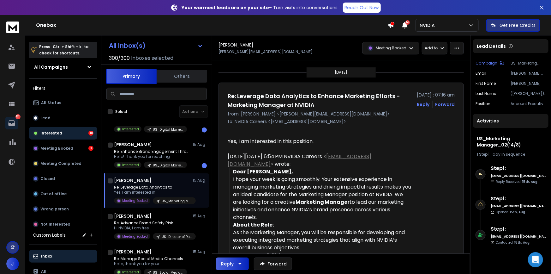
click at [139, 96] on input at bounding box center [156, 93] width 100 height 13
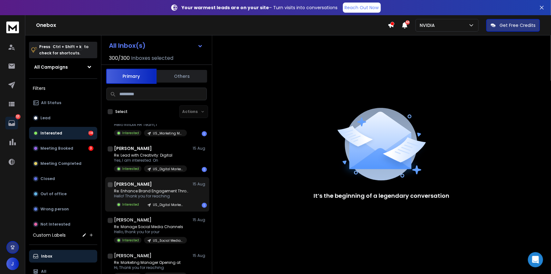
scroll to position [3979, 0]
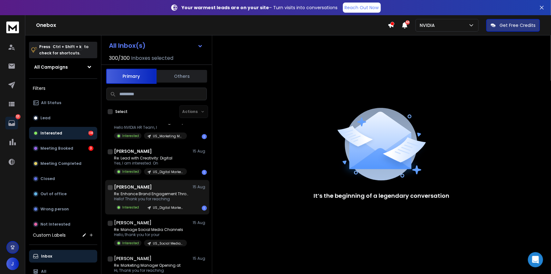
click at [175, 196] on p "Hello! Thank you for reaching" at bounding box center [152, 198] width 76 height 5
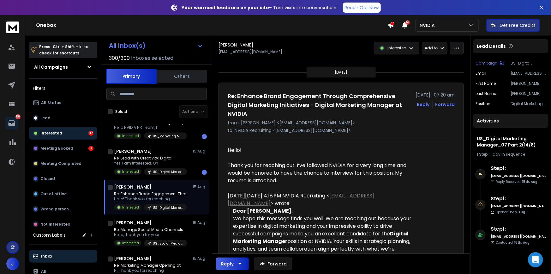
drag, startPoint x: 276, startPoint y: 130, endPoint x: 376, endPoint y: 133, distance: 99.8
click at [376, 133] on p "to: NVIDIA Recruiting <recruitingteam@talentinsightshubnvidia.com>" at bounding box center [341, 130] width 227 height 6
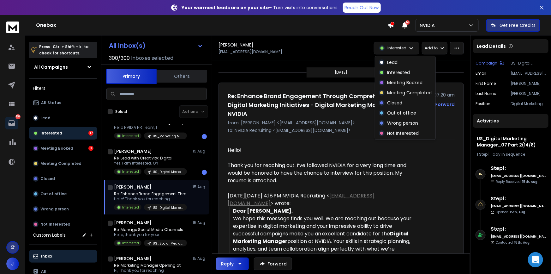
click at [395, 44] on div "Interested" at bounding box center [396, 48] width 45 height 12
click at [394, 79] on p "Meeting Booked" at bounding box center [404, 82] width 35 height 6
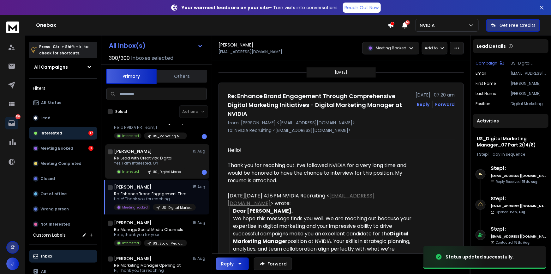
click at [183, 160] on p "Yes, I am interested. On" at bounding box center [150, 162] width 73 height 5
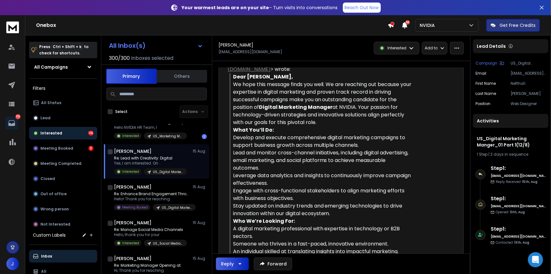
scroll to position [0, 0]
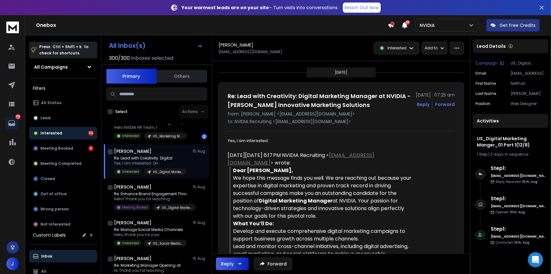
drag, startPoint x: 275, startPoint y: 120, endPoint x: 374, endPoint y: 121, distance: 98.9
click at [374, 121] on p "to: NVIDIA Recruiting <recruitteam@talentprogressportalnvidia.com>" at bounding box center [341, 121] width 227 height 6
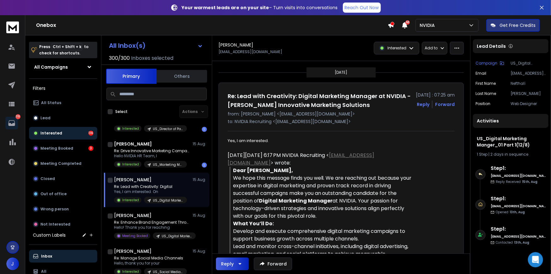
scroll to position [3950, 0]
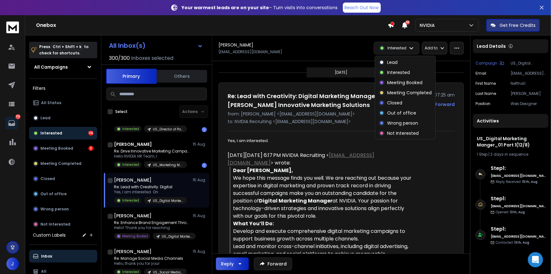
click at [394, 48] on p "Interested" at bounding box center [397, 47] width 19 height 5
click at [394, 79] on p "Meeting Booked" at bounding box center [404, 82] width 35 height 6
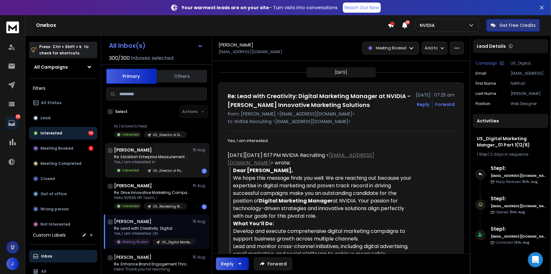
scroll to position [3892, 0]
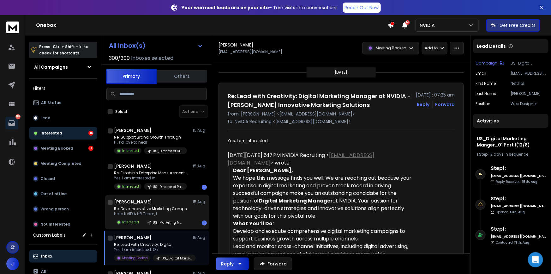
click at [177, 206] on p "Re: Drive Innovative Marketing Campaigns" at bounding box center [152, 208] width 76 height 5
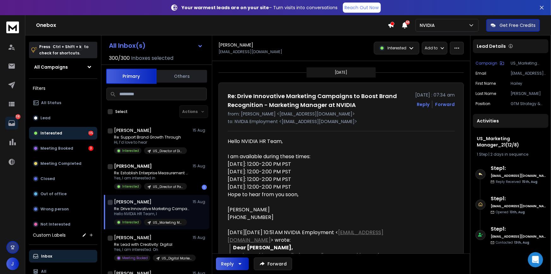
drag, startPoint x: 281, startPoint y: 122, endPoint x: 402, endPoint y: 121, distance: 121.0
click at [402, 121] on p "to: NVIDIA Employment <employment@nvidiaexecutivesuccessionplanning.com>" at bounding box center [341, 121] width 227 height 6
click at [398, 50] on p "Interested" at bounding box center [397, 47] width 19 height 5
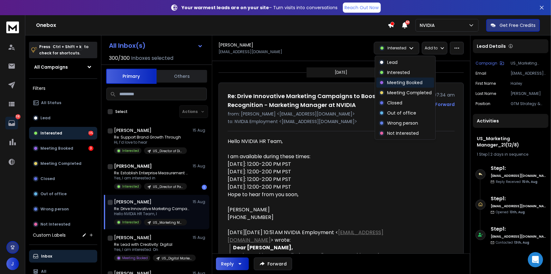
click at [398, 83] on p "Meeting Booked" at bounding box center [404, 82] width 35 height 6
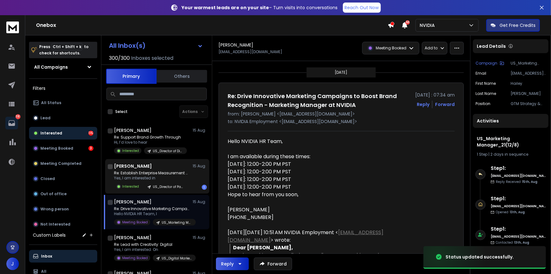
click at [183, 170] on p "Re: Establish Enterprise Measurement and" at bounding box center [152, 172] width 76 height 5
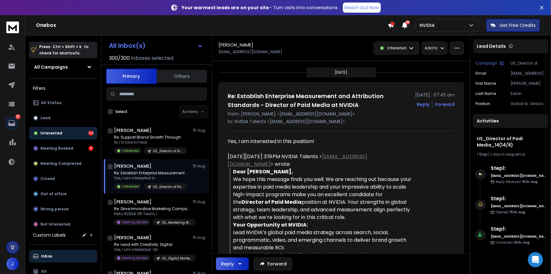
drag, startPoint x: 269, startPoint y: 120, endPoint x: 361, endPoint y: 122, distance: 92.2
click at [361, 122] on p "to: NVIDIA Talents <joinus@workforceelevationhubnvidia.com>" at bounding box center [341, 121] width 227 height 6
click at [400, 47] on p "Interested" at bounding box center [397, 47] width 19 height 5
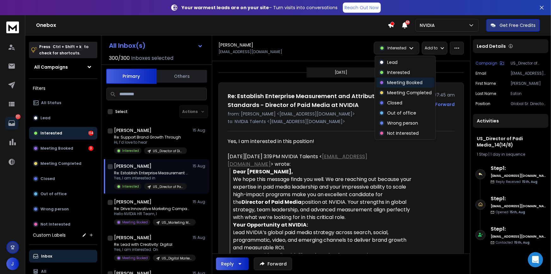
click at [395, 81] on p "Meeting Booked" at bounding box center [404, 82] width 35 height 6
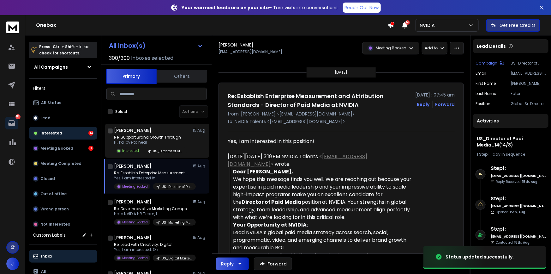
click at [168, 135] on p "Re: Support Brand Growth Through" at bounding box center [150, 137] width 73 height 5
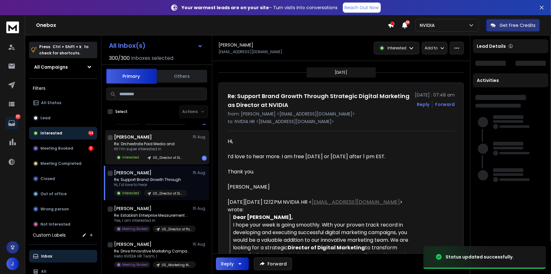
scroll to position [3835, 0]
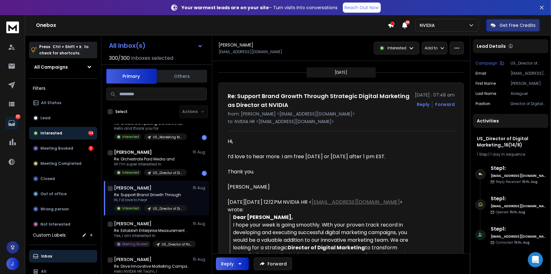
drag, startPoint x: 260, startPoint y: 122, endPoint x: 378, endPoint y: 122, distance: 117.5
click at [378, 122] on p "to: NVIDIA HR <hrteam@workforcetransformationplatformnvidia.com>" at bounding box center [341, 121] width 227 height 6
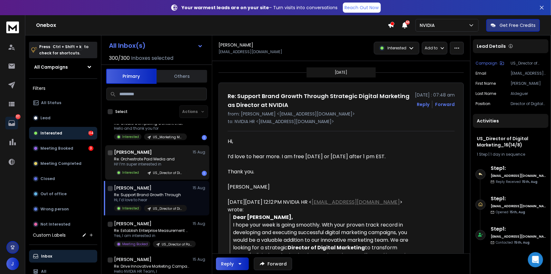
click at [170, 161] on p "Hi! I’m super interested in" at bounding box center [150, 163] width 73 height 5
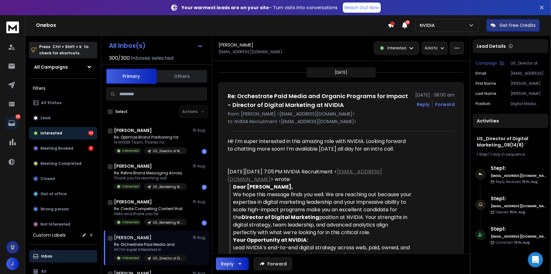
scroll to position [3749, 0]
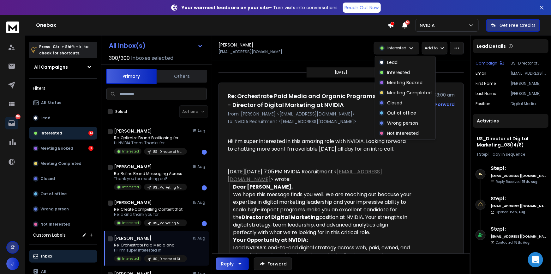
click at [395, 45] on p "Interested" at bounding box center [397, 47] width 19 height 5
click at [325, 119] on p "to: NVIDIA Recruitment <recruit@virtualtalentplacenvidia.com>" at bounding box center [341, 121] width 227 height 6
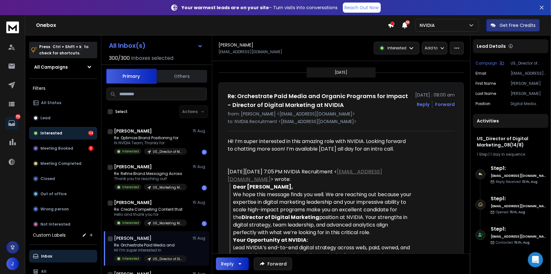
drag, startPoint x: 280, startPoint y: 120, endPoint x: 362, endPoint y: 121, distance: 81.5
click at [362, 121] on p "to: NVIDIA Recruitment <recruit@virtualtalentplacenvidia.com>" at bounding box center [341, 121] width 227 height 6
click at [388, 47] on p "Interested" at bounding box center [397, 47] width 19 height 5
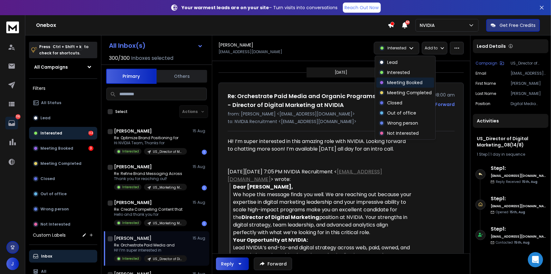
click at [394, 81] on p "Meeting Booked" at bounding box center [404, 82] width 35 height 6
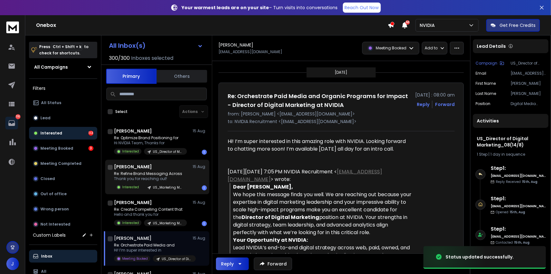
drag, startPoint x: 180, startPoint y: 199, endPoint x: 201, endPoint y: 184, distance: 26.0
click at [180, 200] on div "Matt 15 Aug" at bounding box center [160, 202] width 93 height 6
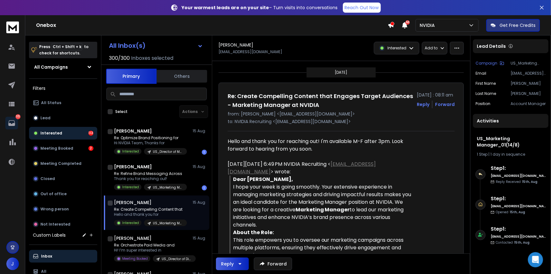
drag, startPoint x: 277, startPoint y: 121, endPoint x: 375, endPoint y: 120, distance: 97.3
click at [375, 120] on p "to: NVIDIA Recruiting <recruitteam@talentprogressportalnvidia.com>" at bounding box center [341, 121] width 227 height 6
click at [149, 88] on input at bounding box center [156, 93] width 100 height 13
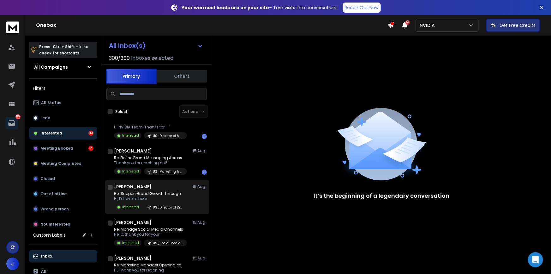
scroll to position [3550, 0]
click at [186, 196] on div "Re: Support Brand Growth Through Hi, I’d love to hear Interested US_Director of…" at bounding box center [160, 200] width 93 height 19
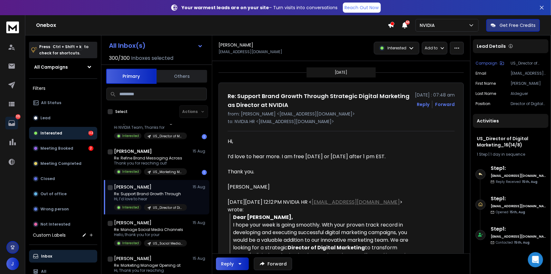
drag, startPoint x: 259, startPoint y: 122, endPoint x: 377, endPoint y: 122, distance: 118.8
click at [377, 122] on p "to: NVIDIA HR <hrteam@workforcetransformationplatformnvidia.com>" at bounding box center [341, 121] width 227 height 6
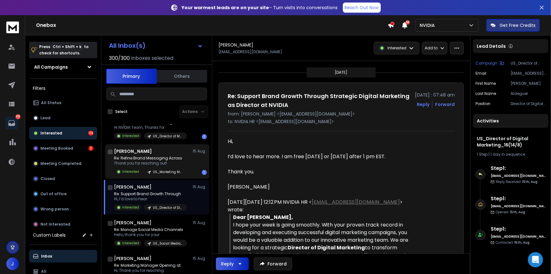
click at [147, 164] on div "Re: Refine Brand Messaging Across Thank you for reaching out! Interested US_Mar…" at bounding box center [150, 164] width 73 height 19
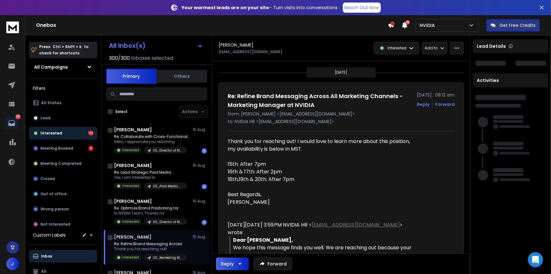
scroll to position [3464, 0]
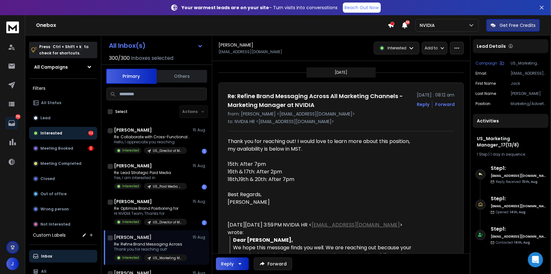
drag, startPoint x: 260, startPoint y: 121, endPoint x: 359, endPoint y: 122, distance: 99.5
click at [359, 122] on p "to: NVIDIA HR <hrteam@futureleadershipnetworknvidia.com>" at bounding box center [341, 121] width 227 height 6
click at [395, 43] on div "Interested" at bounding box center [396, 48] width 45 height 12
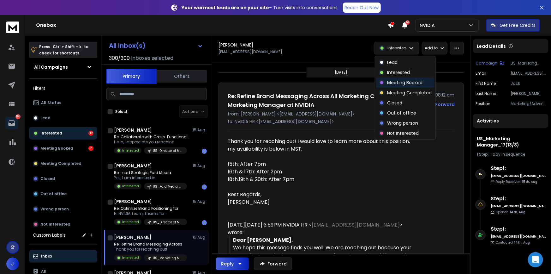
click at [395, 79] on p "Meeting Booked" at bounding box center [404, 82] width 35 height 6
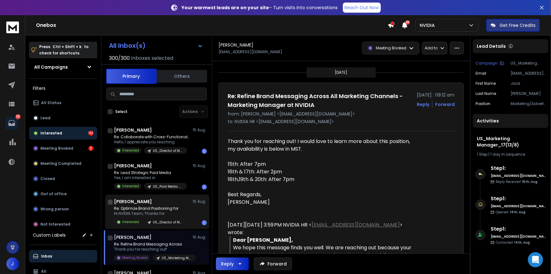
click at [171, 206] on p "Re: Optimize Brand Positioning for" at bounding box center [150, 208] width 73 height 5
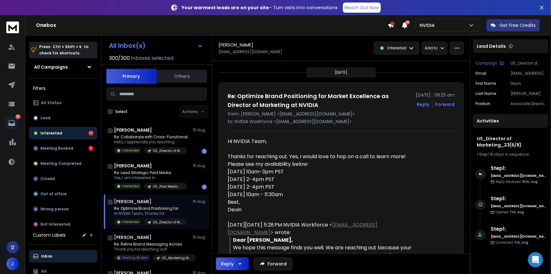
drag, startPoint x: 276, startPoint y: 120, endPoint x: 373, endPoint y: 123, distance: 96.7
click at [373, 123] on p "to: NVIDIA Workforce <workforce@nvidiafutureworkforcemgmt.com>" at bounding box center [341, 121] width 227 height 6
click at [387, 51] on div "Interested" at bounding box center [396, 48] width 45 height 12
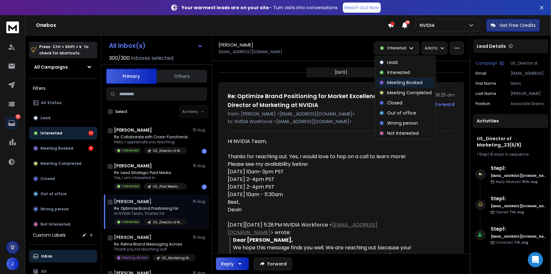
click at [399, 83] on p "Meeting Booked" at bounding box center [404, 82] width 35 height 6
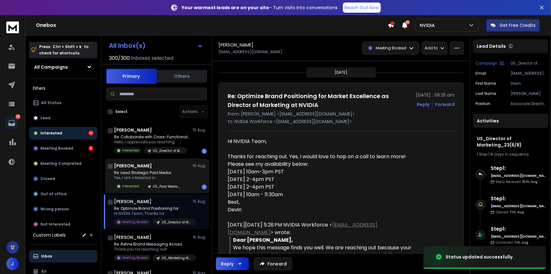
click at [151, 162] on div "JAKE SHAW 15 Aug" at bounding box center [160, 165] width 93 height 6
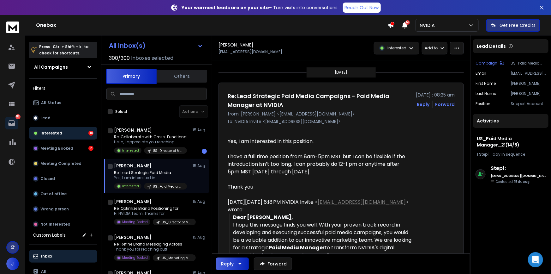
drag, startPoint x: 265, startPoint y: 121, endPoint x: 378, endPoint y: 124, distance: 113.7
click at [378, 124] on p "to: NVIDIA Invite <invite@nvidiacorporatehrdigitaltransformation.com>" at bounding box center [341, 121] width 227 height 6
click at [396, 46] on p "Interested" at bounding box center [397, 47] width 19 height 5
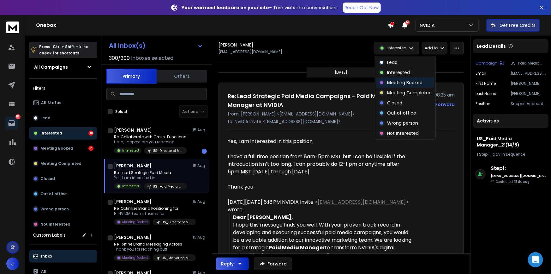
click at [395, 84] on p "Meeting Booked" at bounding box center [404, 82] width 35 height 6
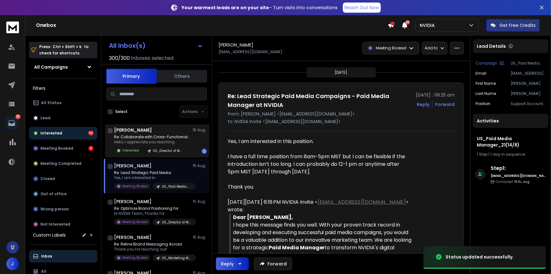
click at [165, 139] on p "Hello, I appreciate you reaching" at bounding box center [152, 141] width 76 height 5
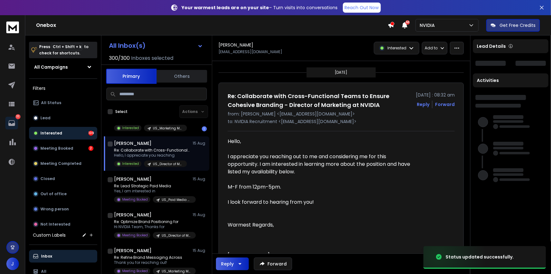
scroll to position [3436, 0]
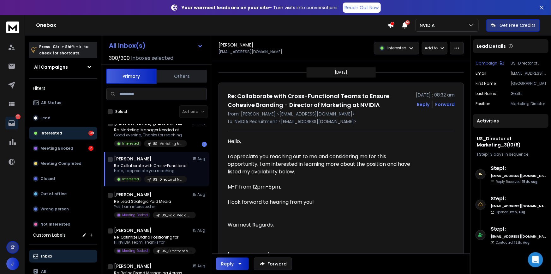
drag, startPoint x: 280, startPoint y: 121, endPoint x: 370, endPoint y: 120, distance: 90.3
click at [370, 120] on p "to: NVIDIA Recruitment <recruitment@futurecareerhubnvidia.com>" at bounding box center [341, 121] width 227 height 6
click at [393, 47] on p "Interested" at bounding box center [397, 47] width 19 height 5
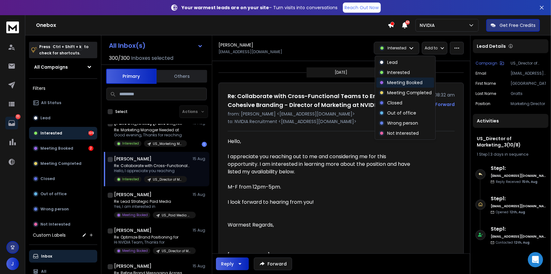
click at [392, 82] on p "Meeting Booked" at bounding box center [404, 82] width 35 height 6
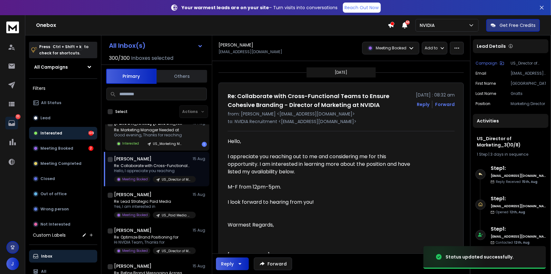
click at [142, 127] on p "Re: Marketing Manager Needed at" at bounding box center [150, 129] width 73 height 5
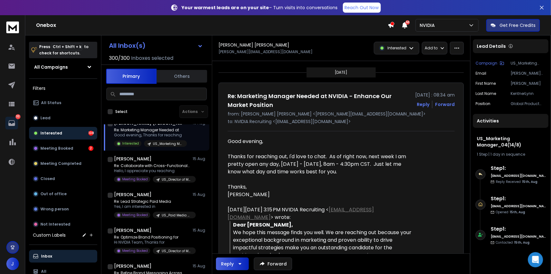
drag, startPoint x: 274, startPoint y: 120, endPoint x: 389, endPoint y: 122, distance: 114.7
click at [389, 122] on p "to: NVIDIA Recruiting <recruitingteam@careerdevelopmenthubnvidia.com>" at bounding box center [341, 121] width 227 height 6
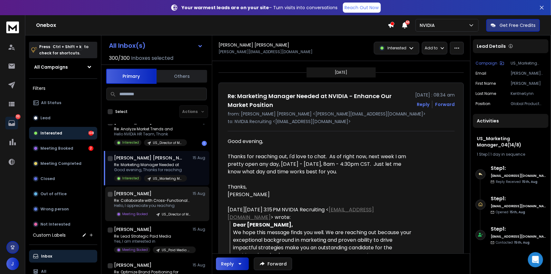
scroll to position [3378, 0]
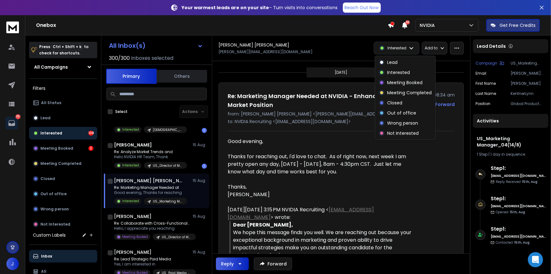
click at [397, 45] on div "Interested" at bounding box center [396, 48] width 45 height 12
click at [394, 79] on div "Meeting Booked" at bounding box center [405, 82] width 58 height 10
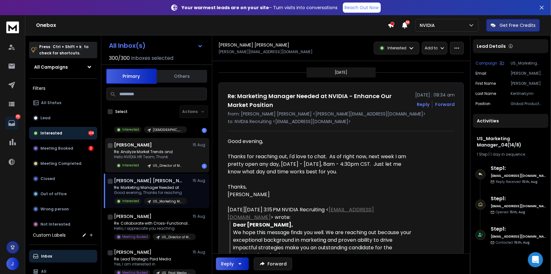
click at [175, 144] on div "Kelly Macaulay 15 Aug" at bounding box center [160, 144] width 93 height 6
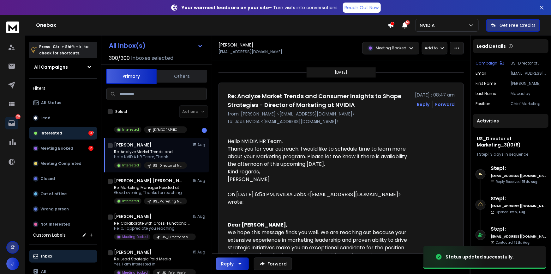
drag, startPoint x: 264, startPoint y: 121, endPoint x: 346, endPoint y: 123, distance: 82.8
click at [346, 123] on p "to: Jobs NVIDIA <jobopenings@futureofworknvidia.com>" at bounding box center [341, 121] width 227 height 6
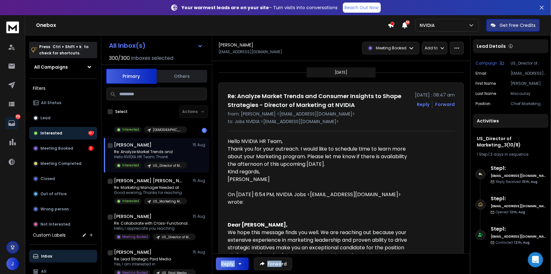
drag, startPoint x: 277, startPoint y: 274, endPoint x: 260, endPoint y: 274, distance: 17.1
click at [260, 273] on html "Your warmest leads are on your site – Turn visits into conversations Reach Out …" at bounding box center [275, 137] width 551 height 274
click at [344, 98] on h1 "Re: Analyze Market Trends and Consumer Insights to Shape Strategies - Director …" at bounding box center [320, 101] width 184 height 18
click at [149, 94] on input at bounding box center [156, 93] width 100 height 13
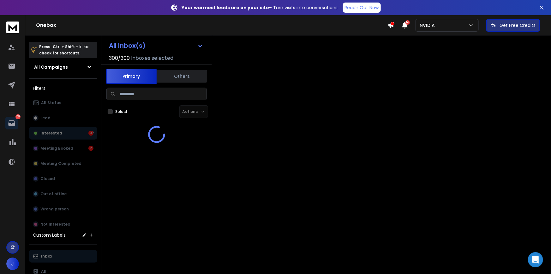
scroll to position [0, 0]
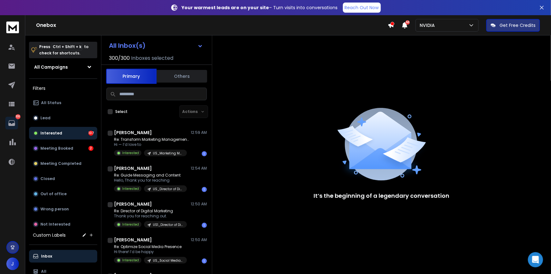
click at [142, 94] on input at bounding box center [156, 93] width 100 height 13
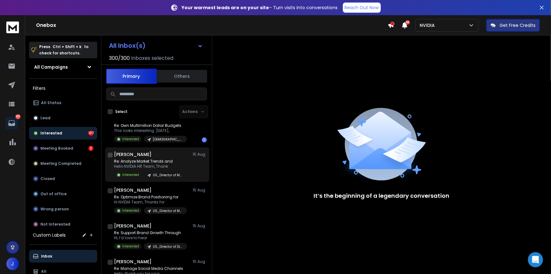
scroll to position [3458, 0]
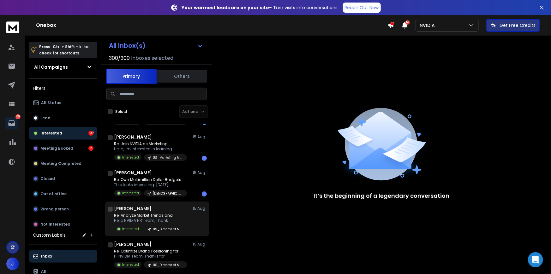
click at [154, 206] on div "Kelly Macaulay 15 Aug" at bounding box center [160, 208] width 93 height 6
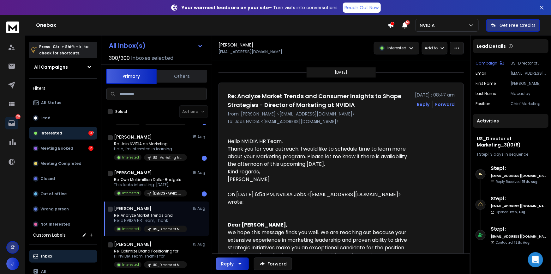
click at [398, 46] on p "Interested" at bounding box center [397, 47] width 19 height 5
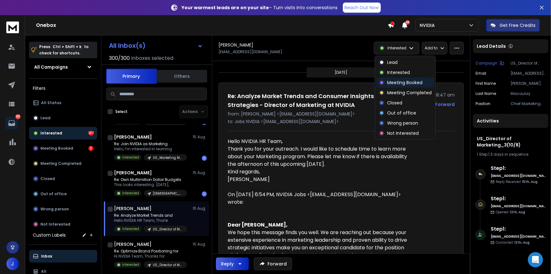
click at [403, 81] on p "Meeting Booked" at bounding box center [404, 82] width 35 height 6
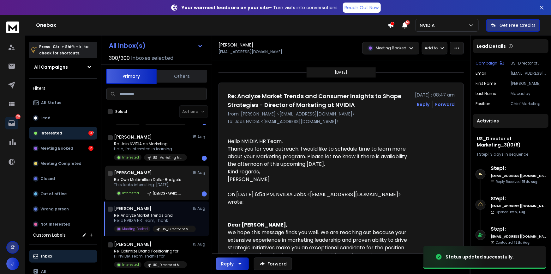
click at [147, 182] on p "This looks interesting. On Thu," at bounding box center [150, 184] width 73 height 5
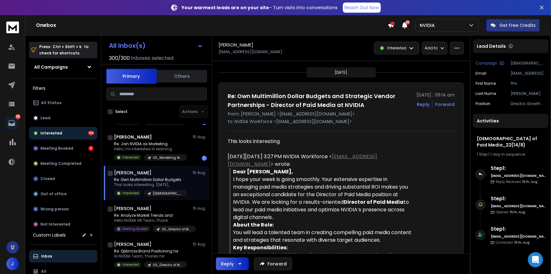
drag, startPoint x: 276, startPoint y: 120, endPoint x: 368, endPoint y: 119, distance: 91.9
click at [368, 119] on p "to: NVIDIA Workforce <buildourteam@nvidiahrsolutionssuite.com>" at bounding box center [341, 121] width 227 height 6
click at [397, 50] on p "Interested" at bounding box center [397, 47] width 19 height 5
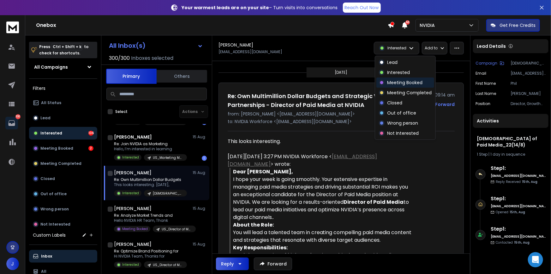
click at [392, 83] on p "Meeting Booked" at bounding box center [404, 82] width 35 height 6
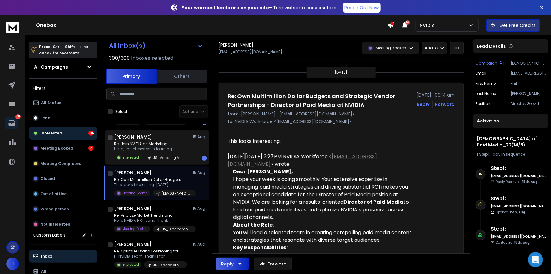
click at [158, 141] on p "Re: Join NVIDIA as Marketing" at bounding box center [150, 143] width 73 height 5
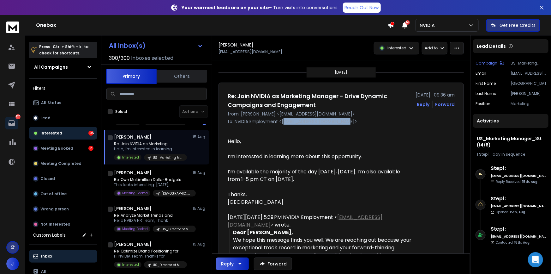
drag, startPoint x: 283, startPoint y: 121, endPoint x: 286, endPoint y: 137, distance: 16.2
click at [342, 122] on p "to: NVIDIA Employment <employmentsolutions@nvidiapersonnelmanagementsystem.com>" at bounding box center [341, 121] width 227 height 6
drag, startPoint x: 284, startPoint y: 140, endPoint x: 281, endPoint y: 134, distance: 6.4
click at [284, 139] on div "Hello," at bounding box center [320, 141] width 184 height 8
drag, startPoint x: 280, startPoint y: 121, endPoint x: 427, endPoint y: 120, distance: 146.2
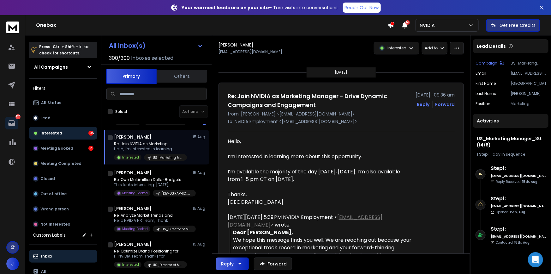
click at [427, 120] on p "to: NVIDIA Employment <employmentsolutions@nvidiapersonnelmanagementsystem.com>" at bounding box center [341, 121] width 227 height 6
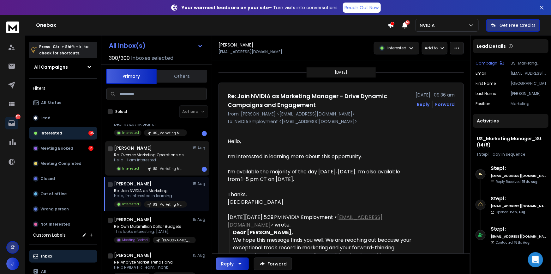
scroll to position [3400, 0]
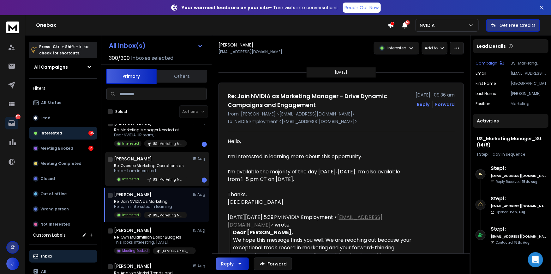
click at [166, 155] on div "Michael Samuel 15 Aug" at bounding box center [160, 158] width 93 height 6
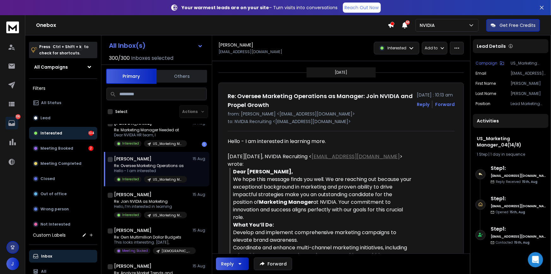
drag, startPoint x: 276, startPoint y: 121, endPoint x: 379, endPoint y: 123, distance: 103.0
click at [379, 123] on p "to: NVIDIA Recruiting <recruitteam@futureleadersnetworknvidia.com>" at bounding box center [341, 121] width 227 height 6
click at [394, 47] on p "Interested" at bounding box center [397, 47] width 19 height 5
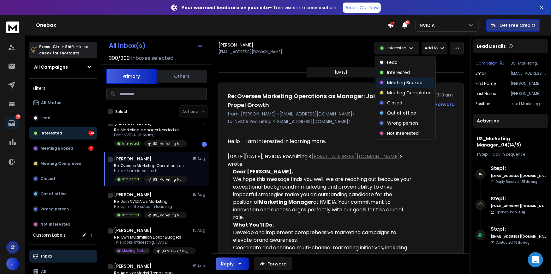
click at [392, 84] on p "Meeting Booked" at bounding box center [404, 82] width 35 height 6
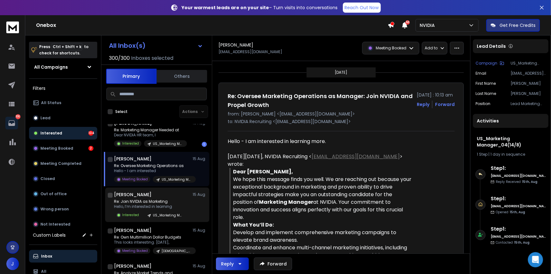
click at [161, 206] on div "Re: Join NVIDIA as Marketing Hello, I’m interested in learning Interested US_Ma…" at bounding box center [150, 208] width 73 height 19
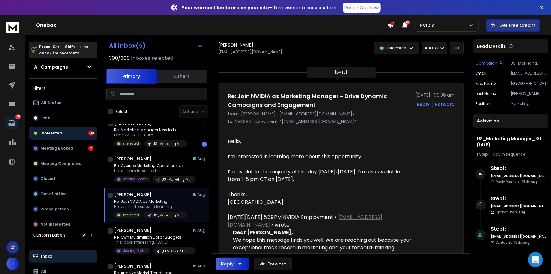
drag, startPoint x: 281, startPoint y: 122, endPoint x: 428, endPoint y: 123, distance: 146.9
click at [428, 123] on p "to: NVIDIA Employment <employmentsolutions@nvidiapersonnelmanagementsystem.com>" at bounding box center [341, 121] width 227 height 6
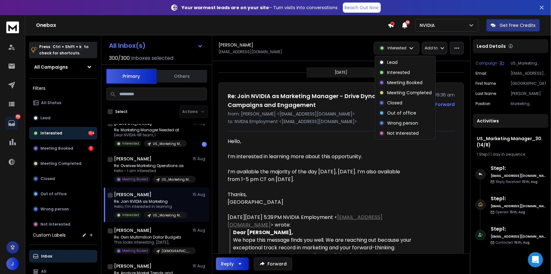
click at [400, 44] on div "Interested" at bounding box center [396, 48] width 45 height 12
click at [392, 80] on p "Meeting Booked" at bounding box center [404, 82] width 35 height 6
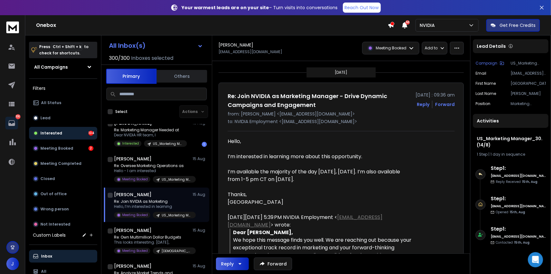
click at [149, 91] on input at bounding box center [156, 93] width 100 height 13
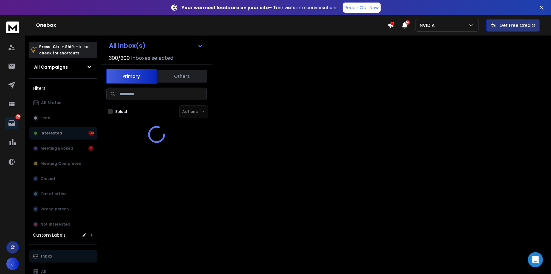
scroll to position [0, 0]
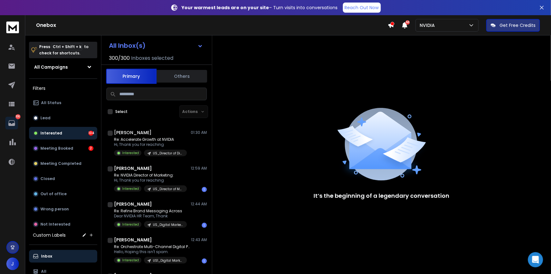
click at [73, 135] on button "Interested 104" at bounding box center [63, 133] width 68 height 13
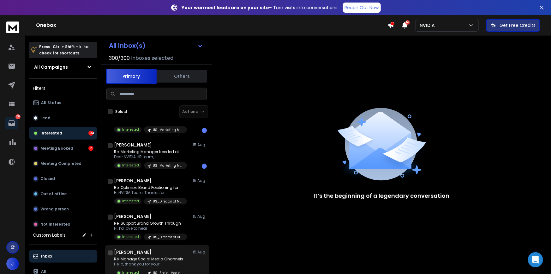
scroll to position [3194, 0]
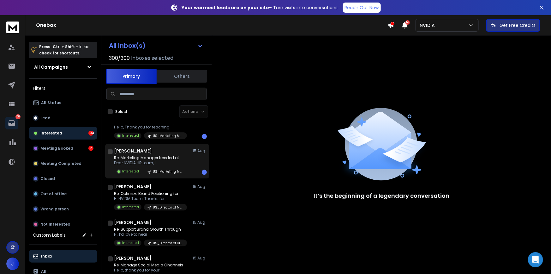
click at [185, 160] on p "Dear NVIDIA HR team, I" at bounding box center [150, 162] width 73 height 5
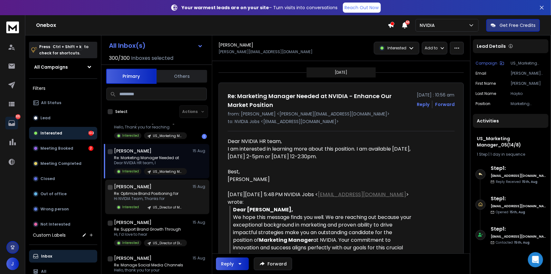
click at [191, 193] on div "Re: Optimize Brand Positioning for Hi NVIDIA Team, Thanks for Interested US_Dir…" at bounding box center [160, 200] width 93 height 19
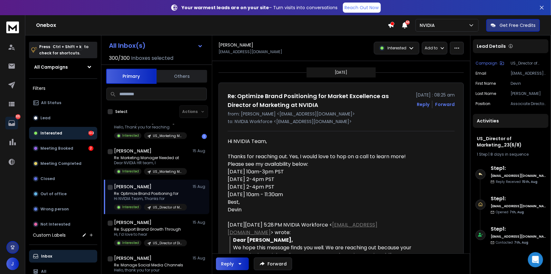
drag, startPoint x: 276, startPoint y: 122, endPoint x: 374, endPoint y: 120, distance: 97.6
click at [374, 120] on p "to: NVIDIA Workforce <workforce@nvidiafutureworkforcemgmt.com>" at bounding box center [341, 121] width 227 height 6
click at [169, 196] on p "Hi NVIDIA Team, Thanks for" at bounding box center [150, 198] width 73 height 5
click at [389, 48] on p "Interested" at bounding box center [397, 47] width 19 height 5
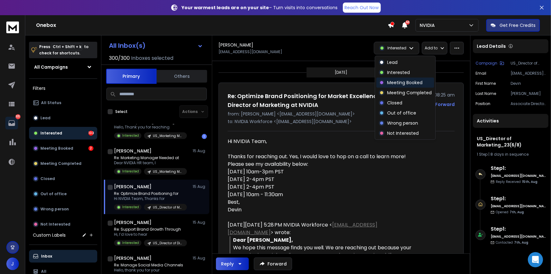
click at [390, 82] on p "Meeting Booked" at bounding box center [404, 82] width 35 height 6
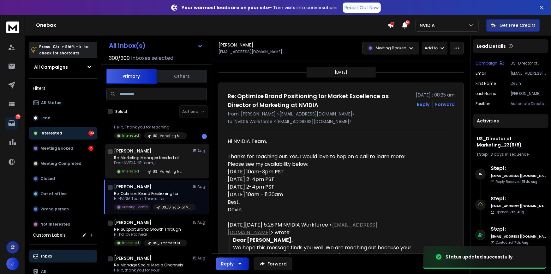
click at [134, 155] on p "Re: Marketing Manager Needed at" at bounding box center [150, 157] width 73 height 5
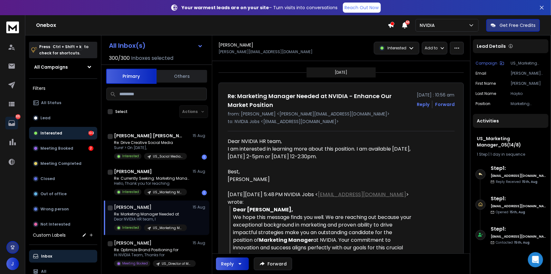
scroll to position [3136, 0]
drag, startPoint x: 264, startPoint y: 122, endPoint x: 361, endPoint y: 122, distance: 96.6
click at [361, 122] on p "to: NVIDIA Jobs <applynow@opportunitymatchingnvidia.com>" at bounding box center [341, 121] width 227 height 6
drag, startPoint x: 378, startPoint y: 165, endPoint x: 317, endPoint y: 171, distance: 60.9
click at [378, 165] on div at bounding box center [320, 164] width 184 height 8
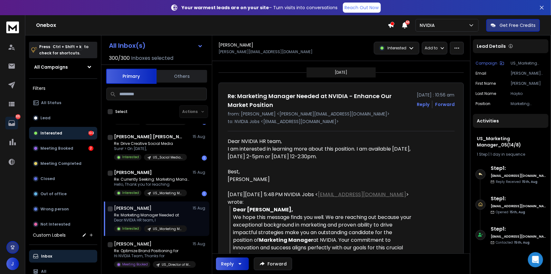
click at [405, 44] on div "Interested" at bounding box center [396, 48] width 45 height 12
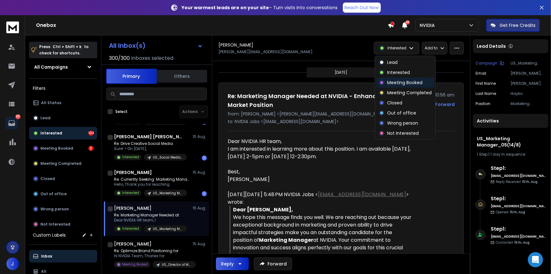
click at [395, 82] on p "Meeting Booked" at bounding box center [404, 82] width 35 height 6
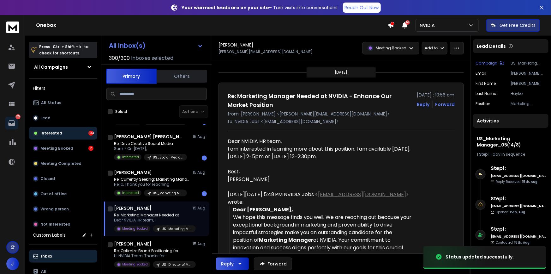
drag, startPoint x: 263, startPoint y: 120, endPoint x: 363, endPoint y: 125, distance: 99.3
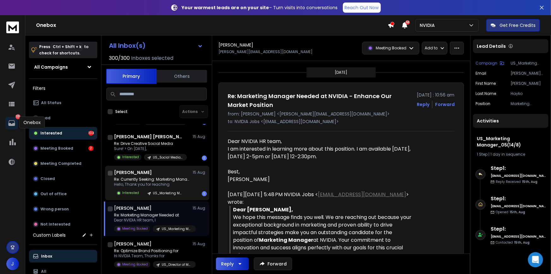
click at [151, 173] on div "Danielle Neal 15 Aug Re: Currently Seeking: Marketing Manager Hello, Thank you …" at bounding box center [160, 182] width 93 height 27
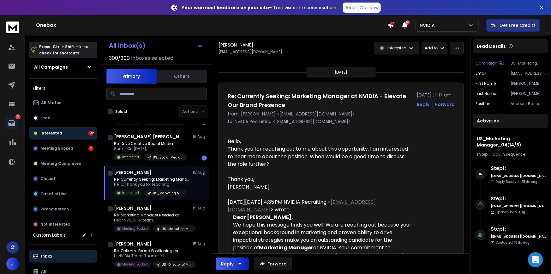
drag, startPoint x: 275, startPoint y: 121, endPoint x: 376, endPoint y: 123, distance: 101.7
click at [376, 123] on p "to: NVIDIA Recruiting <recruitingteam@emergingleadersnvidia.com>" at bounding box center [341, 121] width 227 height 6
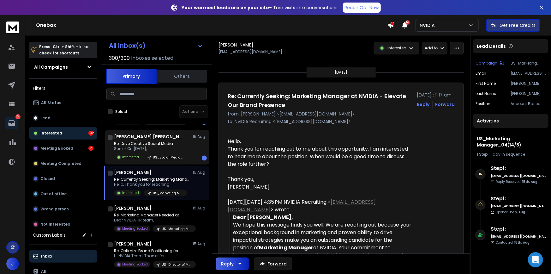
click at [157, 146] on p "Sure! > On Aug 12," at bounding box center [150, 148] width 73 height 5
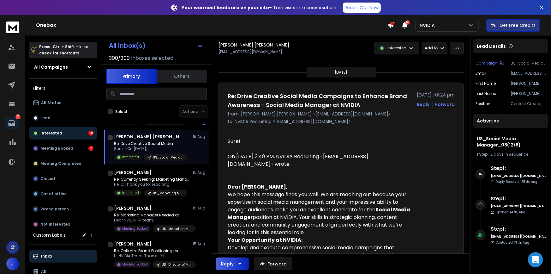
drag, startPoint x: 275, startPoint y: 120, endPoint x: 387, endPoint y: 121, distance: 111.5
click at [387, 121] on p "to: NVIDIA Recruiting <recruitingteam@techrecruitmentportalnvidia.com>" at bounding box center [341, 121] width 227 height 6
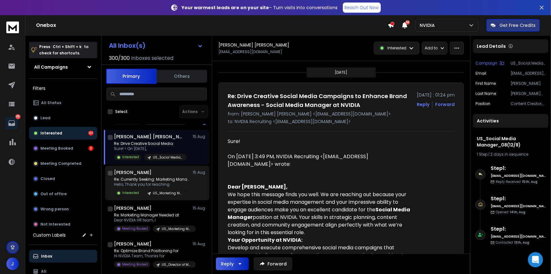
click at [141, 172] on h1 "Danielle Neal" at bounding box center [133, 172] width 38 height 6
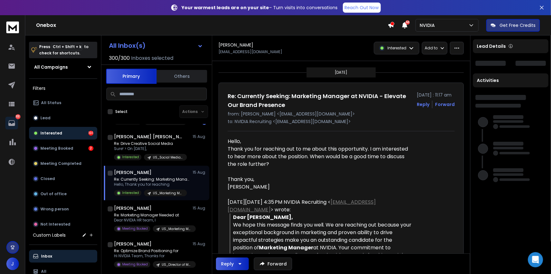
click at [393, 46] on p "Interested" at bounding box center [397, 47] width 19 height 5
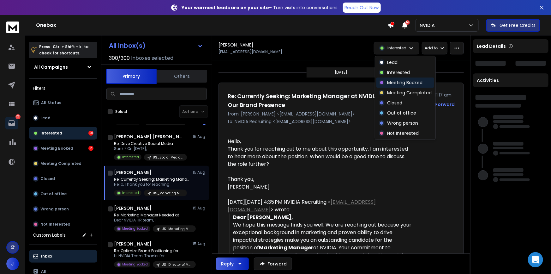
click at [391, 81] on p "Meeting Booked" at bounding box center [404, 82] width 35 height 6
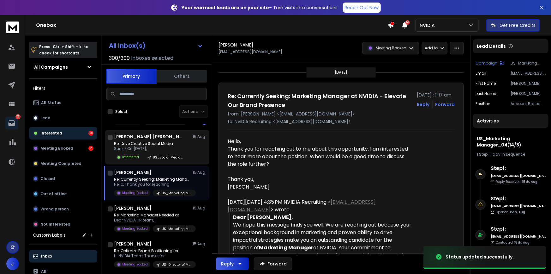
click at [153, 135] on h1 "Stacey Gish Wallenstein" at bounding box center [148, 137] width 69 height 6
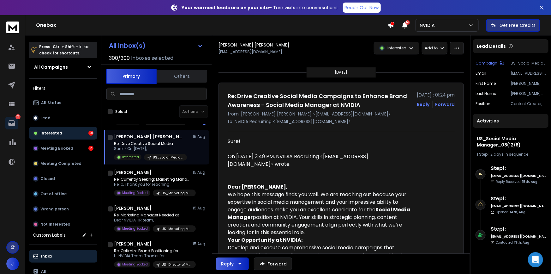
drag, startPoint x: 276, startPoint y: 120, endPoint x: 385, endPoint y: 123, distance: 108.7
click at [385, 123] on p "to: NVIDIA Recruiting <recruitingteam@techrecruitmentportalnvidia.com>" at bounding box center [341, 121] width 227 height 6
click at [395, 49] on p "Interested" at bounding box center [397, 47] width 19 height 5
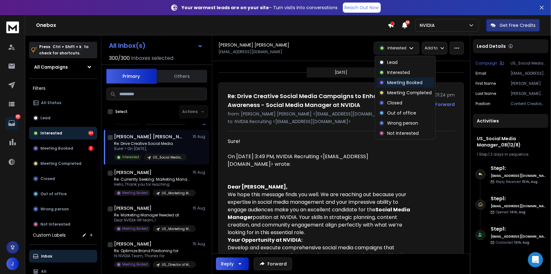
click at [390, 78] on div "Meeting Booked" at bounding box center [405, 82] width 58 height 10
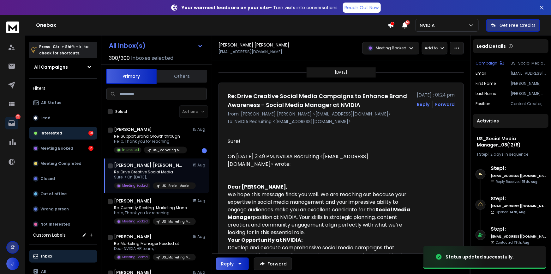
scroll to position [3108, 0]
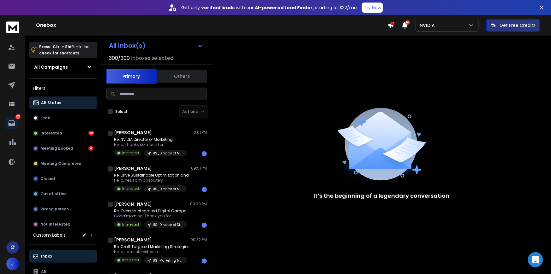
click at [145, 96] on input at bounding box center [156, 93] width 100 height 13
paste input "**********"
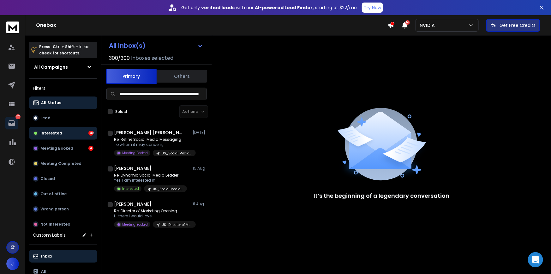
click at [57, 133] on p "Interested" at bounding box center [51, 132] width 22 height 5
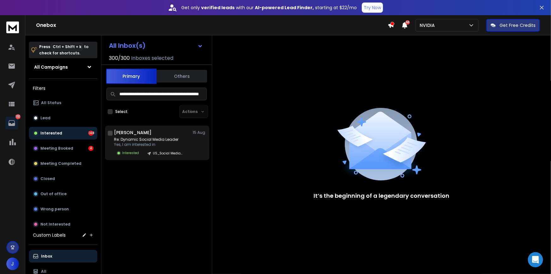
click at [155, 137] on p "Re: Dynamic Social Media Leader" at bounding box center [150, 139] width 73 height 5
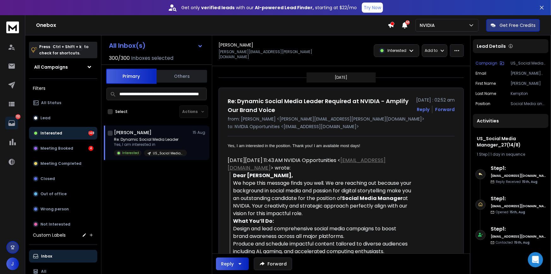
click at [142, 97] on input "**********" at bounding box center [156, 93] width 100 height 13
paste input
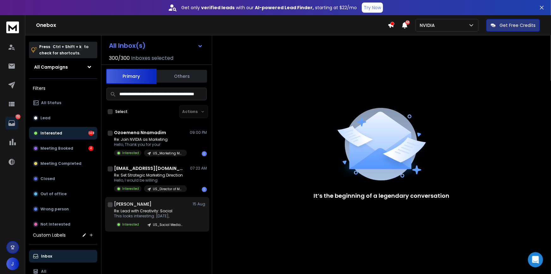
click at [176, 208] on p "Re: Lead with Creativity: Social" at bounding box center [150, 210] width 73 height 5
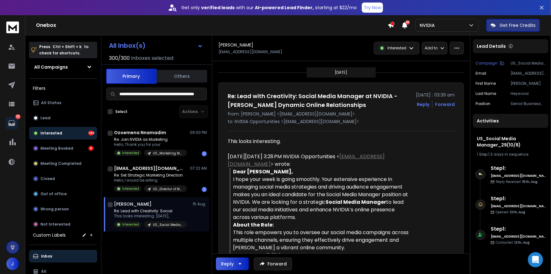
click at [404, 49] on p "Interested" at bounding box center [397, 47] width 19 height 5
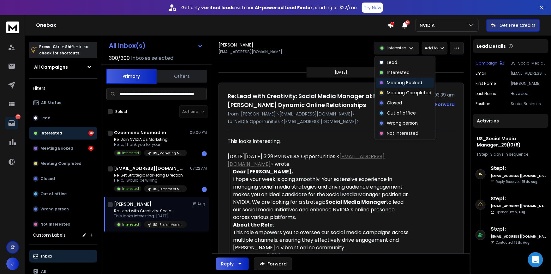
click at [394, 83] on p "Meeting Booked" at bounding box center [404, 82] width 35 height 6
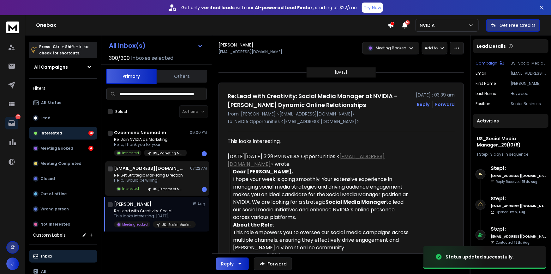
click at [177, 171] on div "elenni12@gmail.com 07:22 AM Re: Set Strategic Marketing Direction Hello, I woul…" at bounding box center [160, 178] width 93 height 27
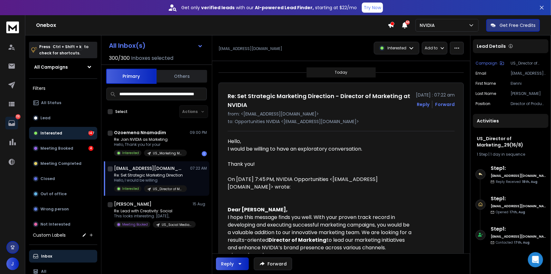
click at [397, 45] on div "Interested" at bounding box center [396, 48] width 45 height 12
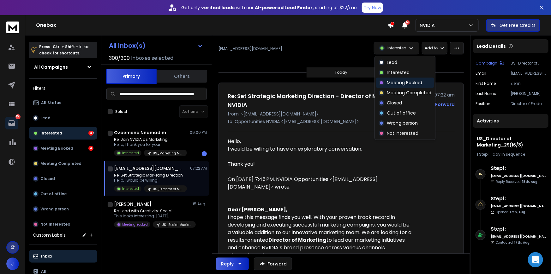
click at [391, 83] on p "Meeting Booked" at bounding box center [404, 82] width 35 height 6
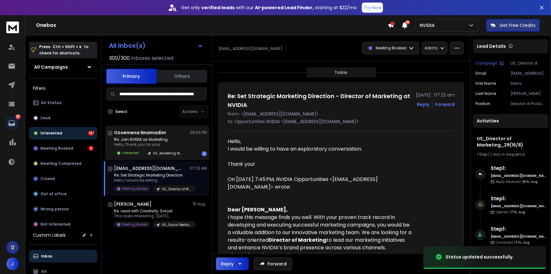
click at [176, 142] on p "Hello, Thank you for your" at bounding box center [150, 144] width 73 height 5
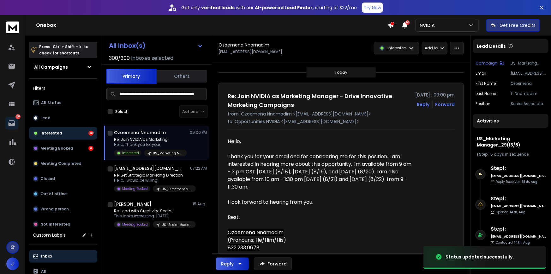
click at [401, 49] on p "Interested" at bounding box center [397, 47] width 19 height 5
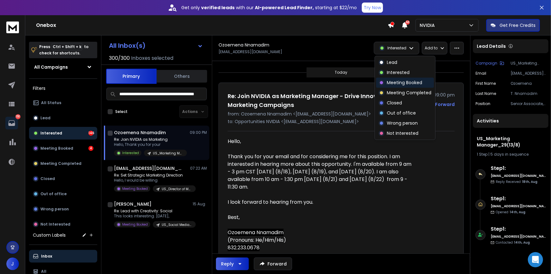
drag, startPoint x: 396, startPoint y: 81, endPoint x: 392, endPoint y: 81, distance: 4.8
click at [397, 81] on p "Meeting Booked" at bounding box center [404, 82] width 35 height 6
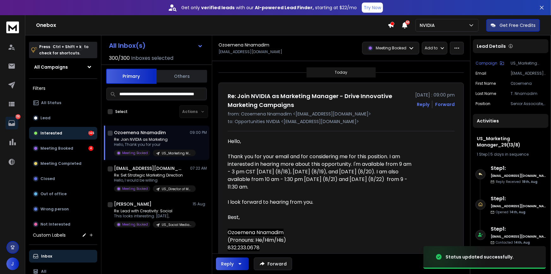
click at [169, 93] on input "**********" at bounding box center [156, 93] width 100 height 13
paste input
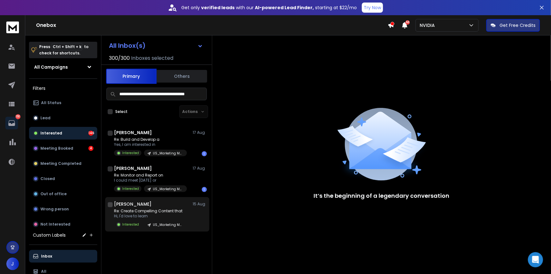
click at [157, 208] on p "Re: Create Compelling Content that" at bounding box center [150, 210] width 73 height 5
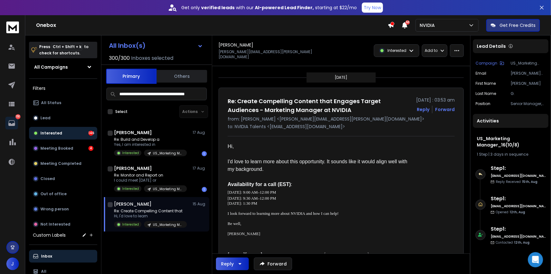
click at [409, 48] on div "Interested" at bounding box center [396, 51] width 45 height 12
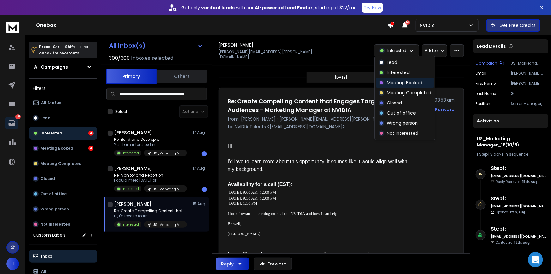
click at [398, 81] on p "Meeting Booked" at bounding box center [404, 82] width 35 height 6
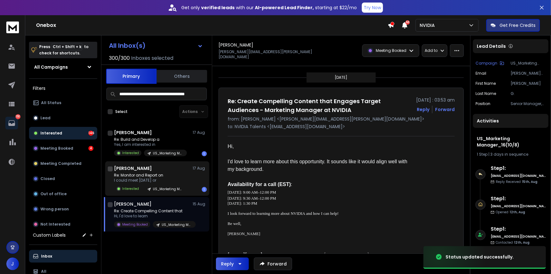
click at [170, 171] on div "Brendan Sullivan 17 Aug" at bounding box center [160, 168] width 93 height 6
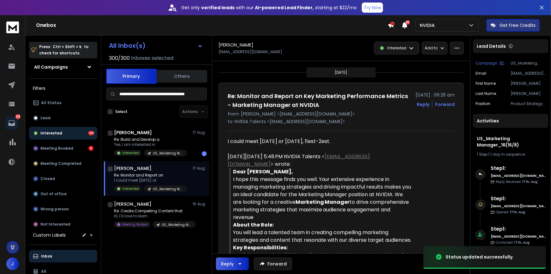
click at [411, 48] on icon at bounding box center [411, 47] width 5 height 5
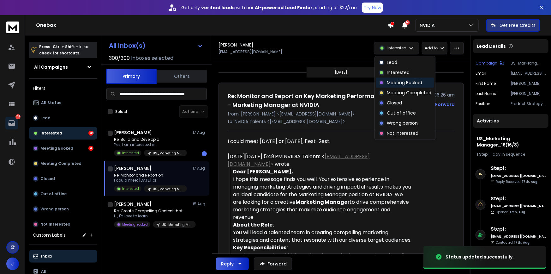
drag, startPoint x: 395, startPoint y: 84, endPoint x: 378, endPoint y: 85, distance: 16.5
click at [396, 82] on p "Meeting Booked" at bounding box center [404, 82] width 35 height 6
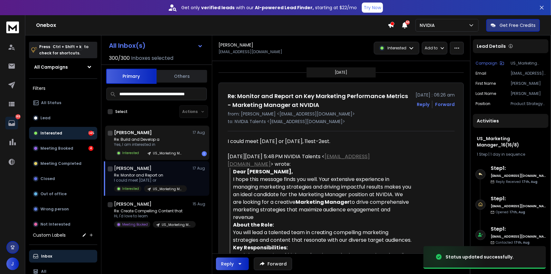
click at [175, 145] on p "Yes, I am interested in" at bounding box center [150, 144] width 73 height 5
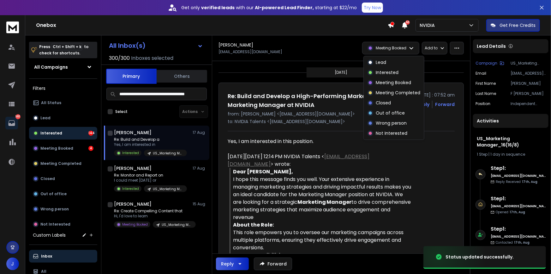
click at [399, 49] on p "Meeting Booked" at bounding box center [391, 47] width 31 height 5
click at [398, 78] on div "Meeting Booked" at bounding box center [394, 82] width 58 height 10
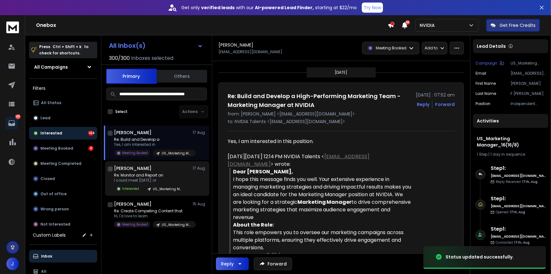
click at [196, 166] on p "17 Aug" at bounding box center [200, 168] width 14 height 5
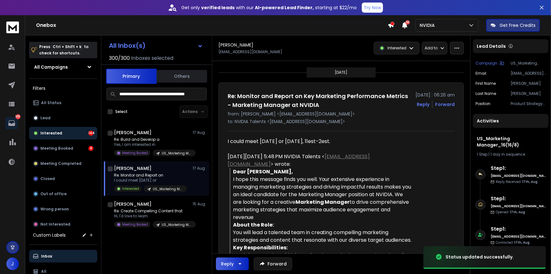
click at [394, 48] on p "Interested" at bounding box center [397, 47] width 19 height 5
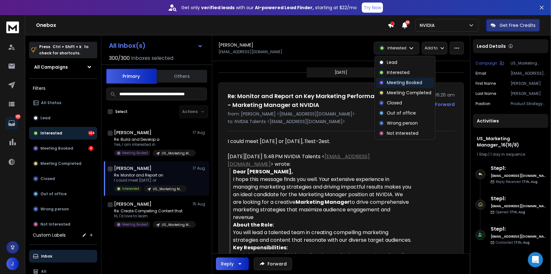
click at [395, 79] on div "Meeting Booked" at bounding box center [405, 82] width 58 height 10
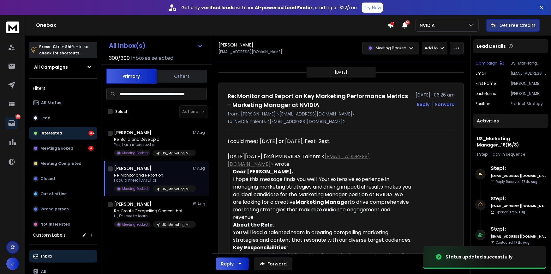
click at [158, 95] on input "**********" at bounding box center [156, 93] width 100 height 13
paste input "**********"
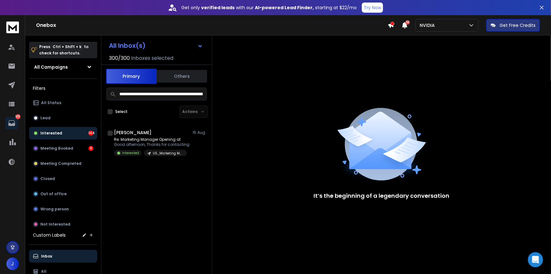
click at [153, 95] on input "**********" at bounding box center [156, 93] width 100 height 13
paste input
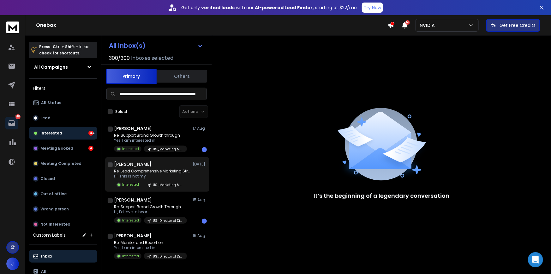
scroll to position [7, 0]
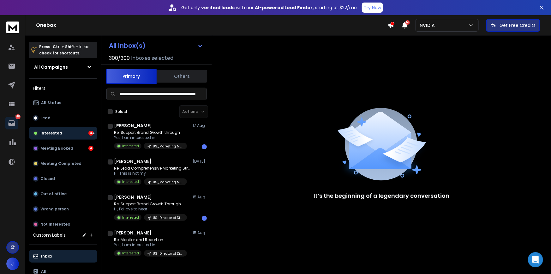
drag, startPoint x: 336, startPoint y: 138, endPoint x: 333, endPoint y: 137, distance: 3.4
click at [336, 138] on icon at bounding box center [381, 144] width 95 height 73
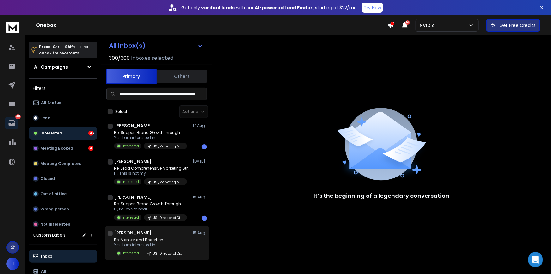
click at [193, 234] on p "15 Aug" at bounding box center [200, 232] width 14 height 5
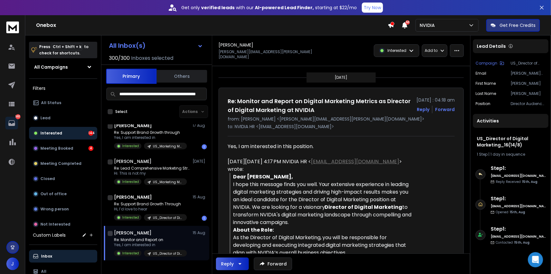
drag, startPoint x: 259, startPoint y: 120, endPoint x: 377, endPoint y: 121, distance: 118.4
click at [377, 123] on p "to: NVIDIA HR <hrteam@workforcetransformationplatformnvidia.com>" at bounding box center [341, 126] width 227 height 6
copy p "hrteam@workforcetransformationplatformnvidia.com"
click at [353, 142] on div "Yes, I am interested in this position." at bounding box center [320, 146] width 184 height 8
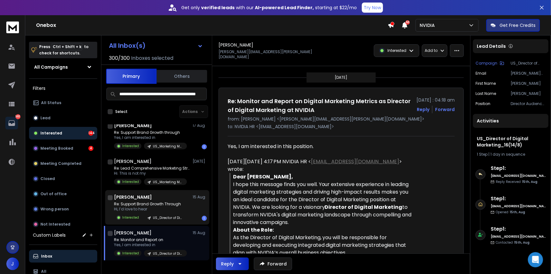
click at [155, 208] on p "Hi, I’d love to hear" at bounding box center [150, 208] width 73 height 5
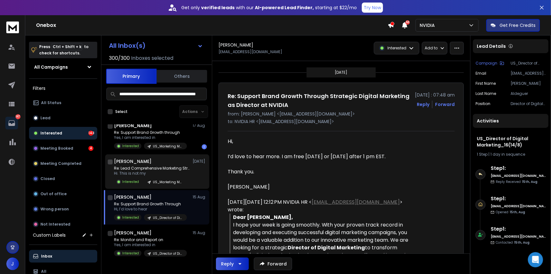
click at [181, 174] on p "Hi. This is not my" at bounding box center [152, 173] width 76 height 5
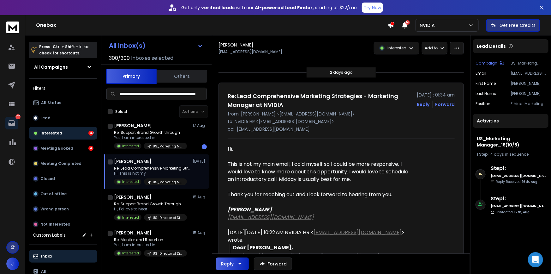
click at [151, 94] on input "**********" at bounding box center [156, 93] width 100 height 13
paste input "*"
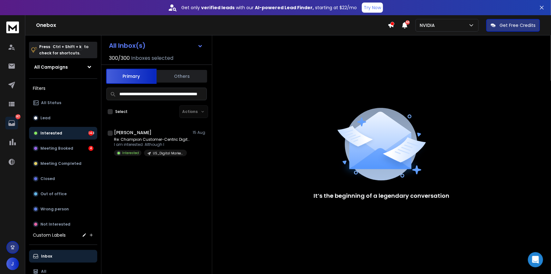
scroll to position [0, 0]
click at [151, 92] on input "**********" at bounding box center [156, 93] width 100 height 13
paste input "***"
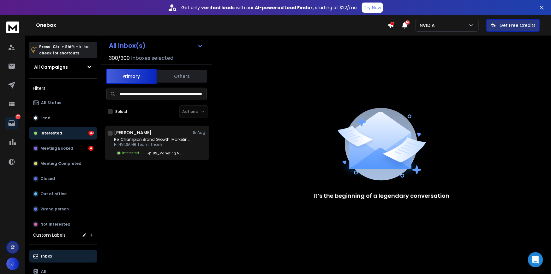
click at [180, 138] on p "Re: Champion Brand Growth: Marketing" at bounding box center [152, 139] width 76 height 5
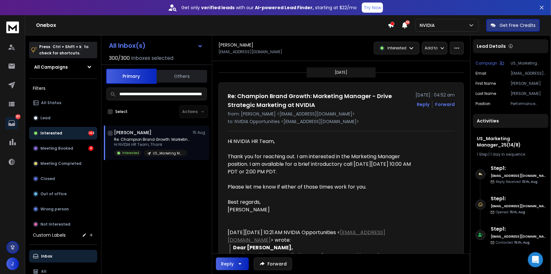
click at [151, 94] on input "**********" at bounding box center [156, 93] width 100 height 13
paste input
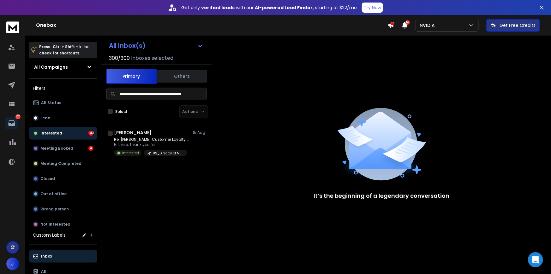
click at [162, 96] on input "**********" at bounding box center [156, 93] width 100 height 13
paste input
click at [161, 95] on input "**********" at bounding box center [156, 93] width 100 height 13
paste input "********"
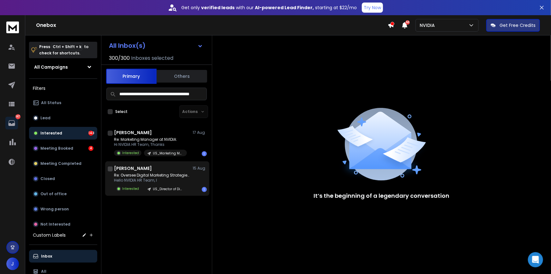
click at [160, 173] on p "Re: Oversee Digital Marketing Strategies:" at bounding box center [152, 174] width 76 height 5
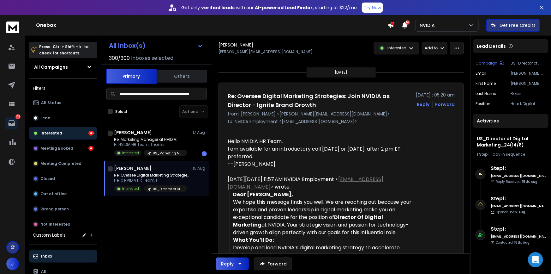
click at [397, 49] on p "Interested" at bounding box center [397, 47] width 19 height 5
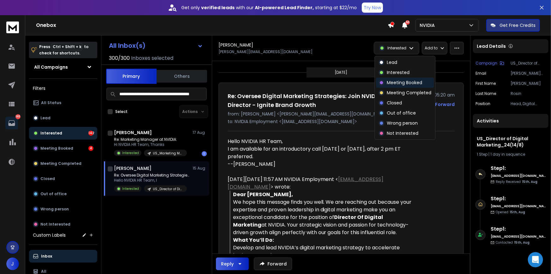
click at [399, 82] on p "Meeting Booked" at bounding box center [404, 82] width 35 height 6
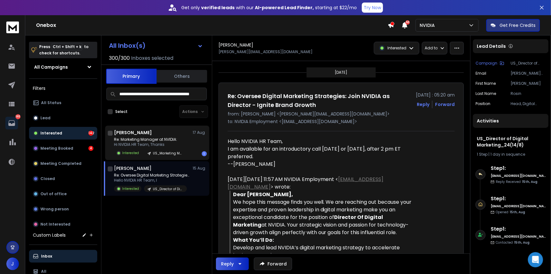
click at [162, 138] on p "Re: Marketing Manager at NVIDIA:" at bounding box center [150, 139] width 73 height 5
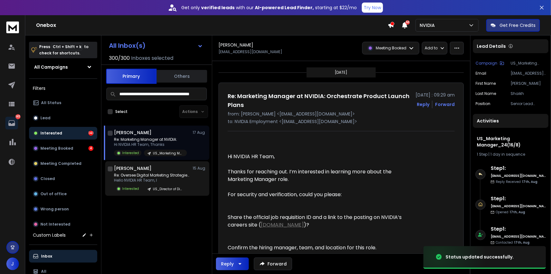
click at [182, 171] on div "Leah Rosin 15 Aug" at bounding box center [160, 168] width 93 height 6
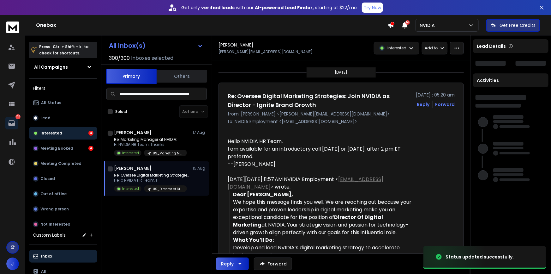
click at [395, 47] on p "Interested" at bounding box center [397, 47] width 19 height 5
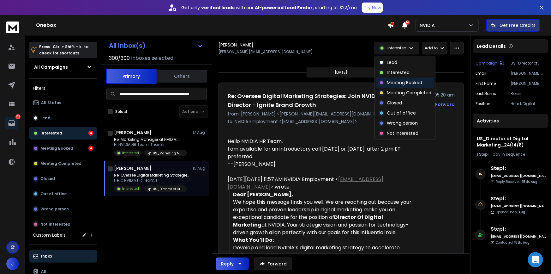
click at [396, 82] on p "Meeting Booked" at bounding box center [404, 82] width 35 height 6
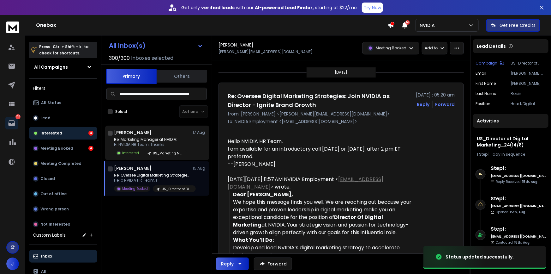
click at [178, 136] on div "Mohammad Shaikh 17 Aug Re: Marketing Manager at NVIDIA: Hi NVIDIA HR Team, Than…" at bounding box center [160, 142] width 93 height 27
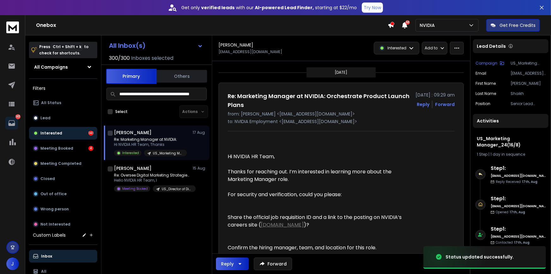
click at [395, 47] on p "Interested" at bounding box center [397, 47] width 19 height 5
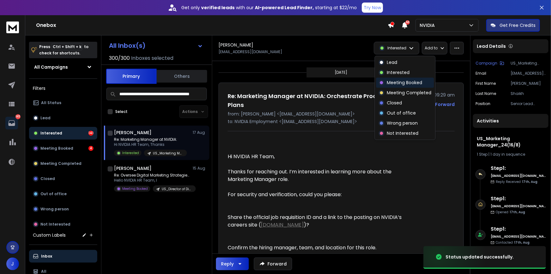
click at [396, 80] on p "Meeting Booked" at bounding box center [404, 82] width 35 height 6
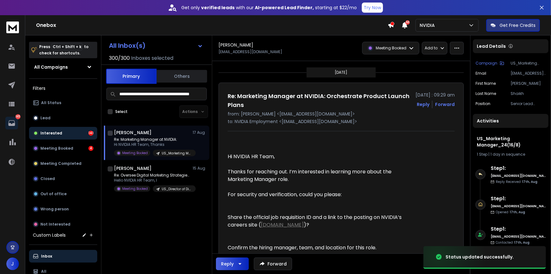
click at [164, 97] on input "**********" at bounding box center [156, 93] width 100 height 13
paste input "*"
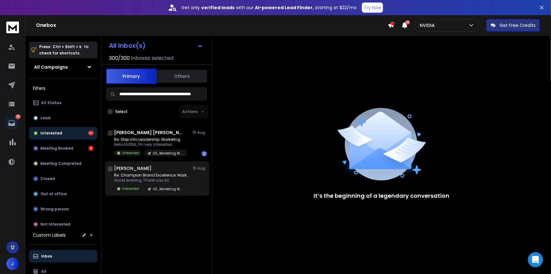
click at [177, 175] on p "Re: Champion Brand Excellence: Marketing" at bounding box center [152, 174] width 76 height 5
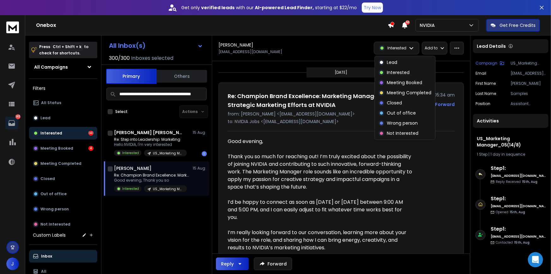
click at [390, 47] on p "Interested" at bounding box center [397, 47] width 19 height 5
click at [395, 79] on div "Meeting Booked" at bounding box center [405, 82] width 58 height 10
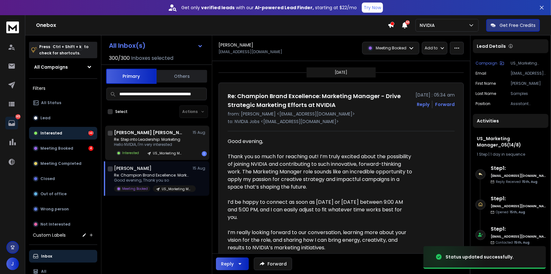
click at [141, 135] on div "Emma Mae Sheedy 15 Aug Re: Step into Leadership: Marketing Hello NVIDIA, I'm ve…" at bounding box center [160, 142] width 93 height 27
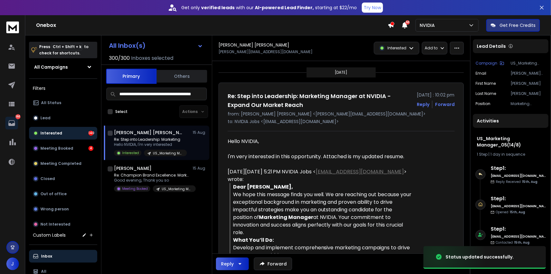
click at [397, 49] on p "Interested" at bounding box center [397, 47] width 19 height 5
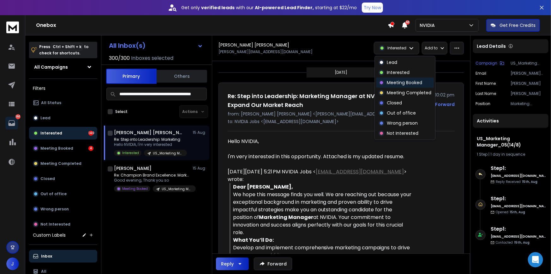
click at [399, 81] on p "Meeting Booked" at bounding box center [404, 82] width 35 height 6
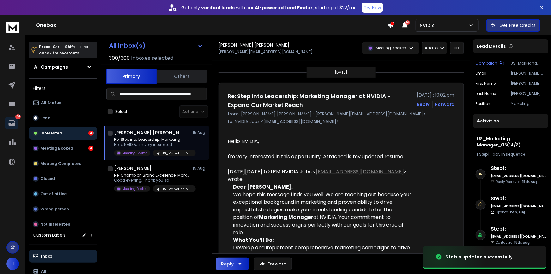
click at [167, 93] on input "**********" at bounding box center [156, 93] width 100 height 13
paste input
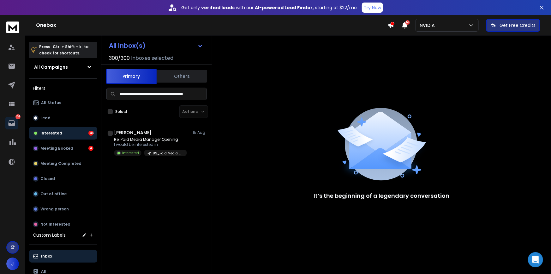
click at [167, 96] on input "**********" at bounding box center [156, 93] width 100 height 13
paste input "******"
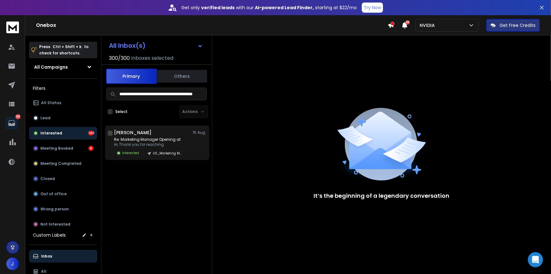
click at [172, 138] on p "Re: Marketing Manager Opening at" at bounding box center [150, 139] width 73 height 5
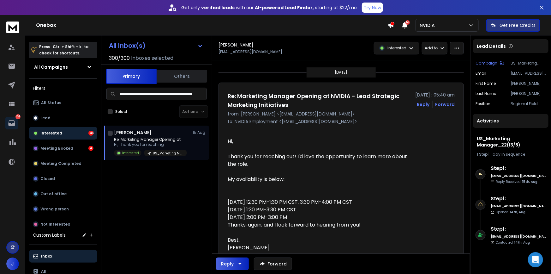
click at [174, 95] on input "**********" at bounding box center [156, 93] width 100 height 13
paste input
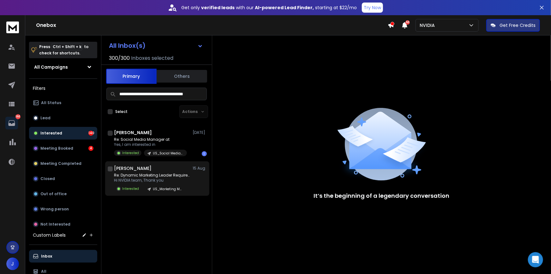
click at [167, 169] on div "Kendall Camp 15 Aug" at bounding box center [160, 168] width 93 height 6
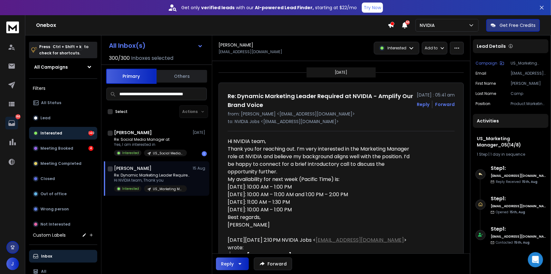
click at [400, 46] on p "Interested" at bounding box center [397, 47] width 19 height 5
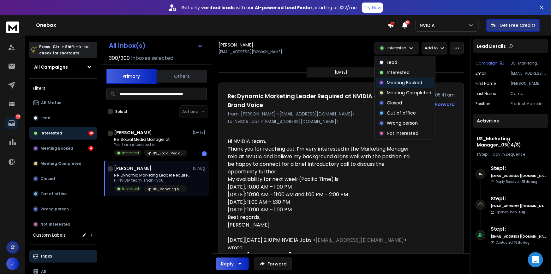
click at [394, 83] on p "Meeting Booked" at bounding box center [404, 82] width 35 height 6
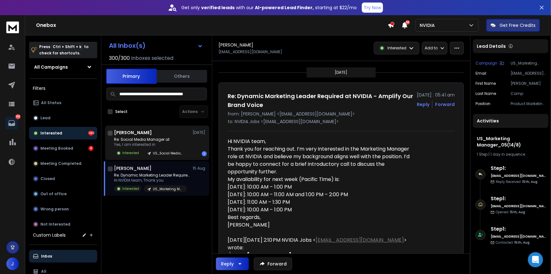
click at [139, 130] on h1 "Ayantayo Farouk" at bounding box center [133, 132] width 38 height 6
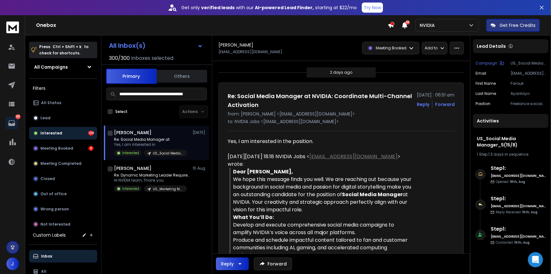
click at [397, 47] on p "Meeting Booked" at bounding box center [391, 47] width 31 height 5
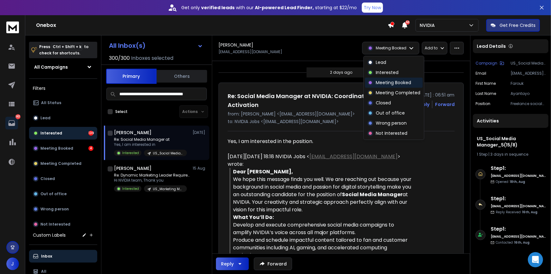
click at [384, 81] on p "Meeting Booked" at bounding box center [393, 82] width 35 height 6
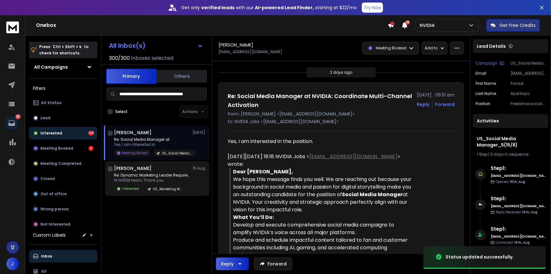
click at [180, 173] on p "Re: Dynamic Marketing Leader Required" at bounding box center [152, 174] width 76 height 5
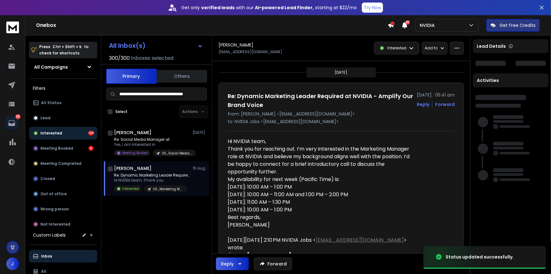
click at [404, 46] on p "Interested" at bounding box center [397, 47] width 19 height 5
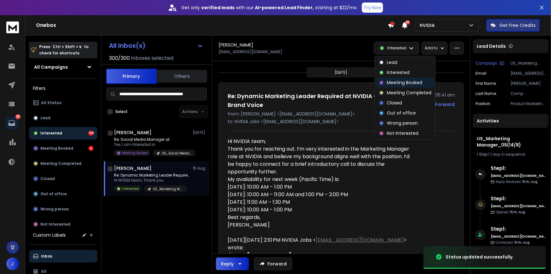
click at [392, 81] on p "Meeting Booked" at bounding box center [404, 82] width 35 height 6
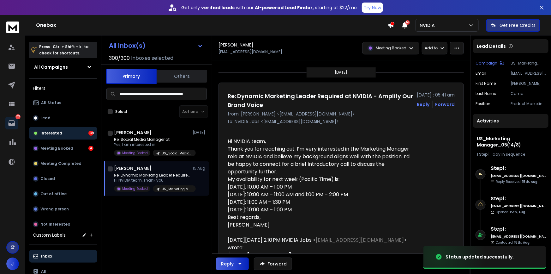
click at [150, 98] on input "**********" at bounding box center [156, 93] width 100 height 13
paste input
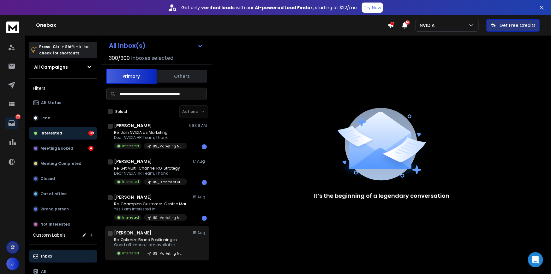
click at [161, 239] on p "Re: Optimize Brand Positioning in" at bounding box center [150, 239] width 73 height 5
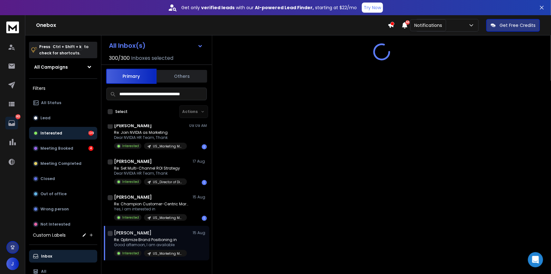
click at [423, 24] on div "Notifications" at bounding box center [428, 25] width 36 height 12
click at [461, 24] on div "NVIDIA" at bounding box center [447, 25] width 55 height 6
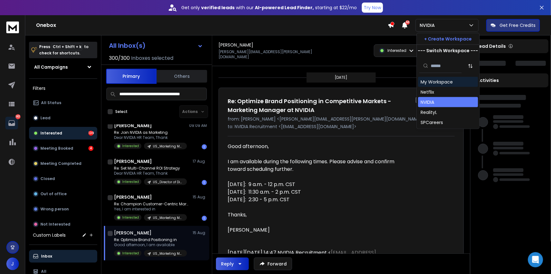
click at [167, 238] on p "Re: Optimize Brand Positioning in" at bounding box center [150, 239] width 73 height 5
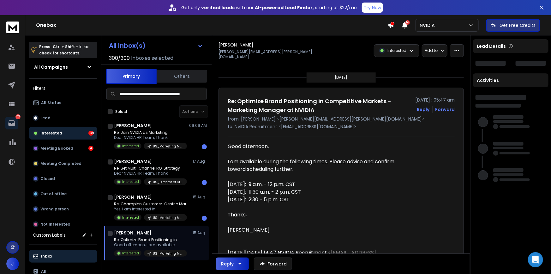
click at [391, 50] on p "Interested" at bounding box center [397, 50] width 19 height 5
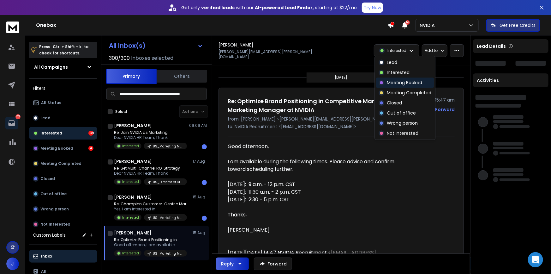
click at [397, 83] on p "Meeting Booked" at bounding box center [404, 82] width 35 height 6
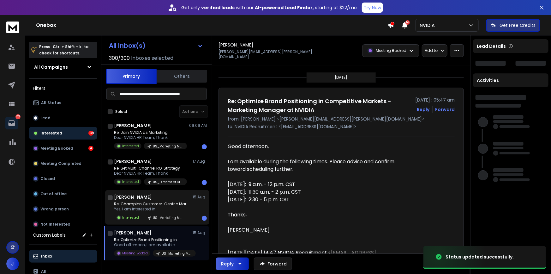
click at [173, 205] on p "Re: Champion Customer-Centric Marketing Initiatives" at bounding box center [152, 203] width 76 height 5
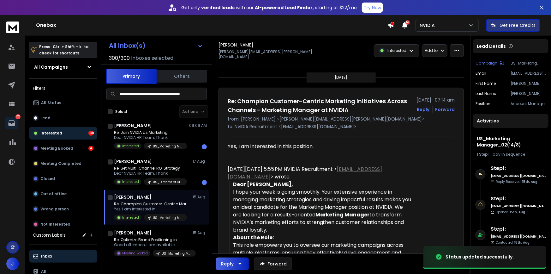
click at [407, 45] on div "Interested" at bounding box center [396, 51] width 45 height 12
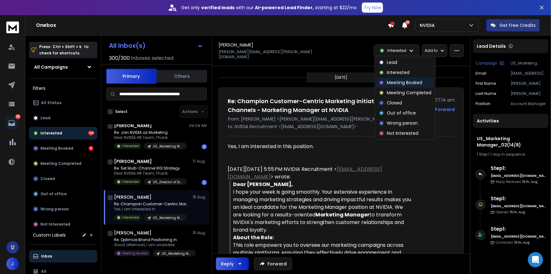
click at [395, 80] on p "Meeting Booked" at bounding box center [404, 82] width 35 height 6
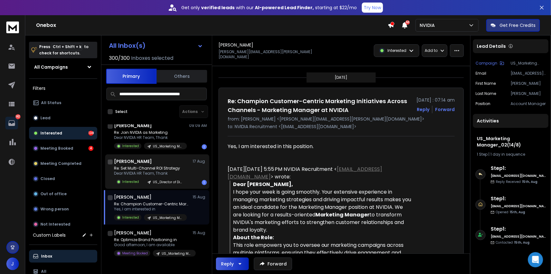
click at [170, 170] on p "Re: Set Multi-Channel ROI Strategy" at bounding box center [150, 168] width 73 height 5
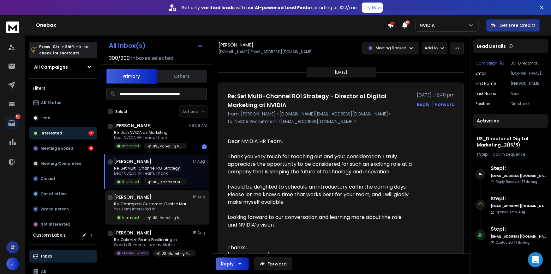
click at [172, 194] on div "Zach Pampu 15 Aug" at bounding box center [160, 197] width 93 height 6
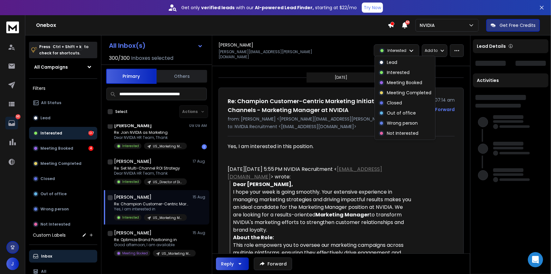
click at [394, 48] on p "Interested" at bounding box center [397, 50] width 19 height 5
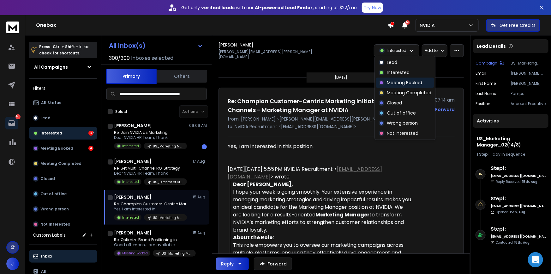
click at [394, 81] on p "Meeting Booked" at bounding box center [404, 82] width 35 height 6
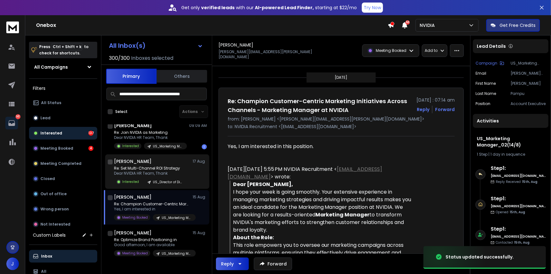
click at [178, 168] on p "Re: Set Multi-Channel ROI Strategy" at bounding box center [150, 168] width 73 height 5
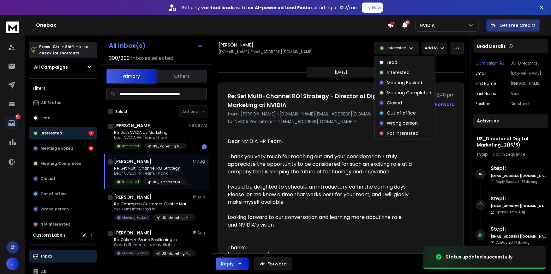
click at [395, 50] on p "Interested" at bounding box center [397, 47] width 19 height 5
click at [390, 80] on p "Meeting Booked" at bounding box center [404, 82] width 35 height 6
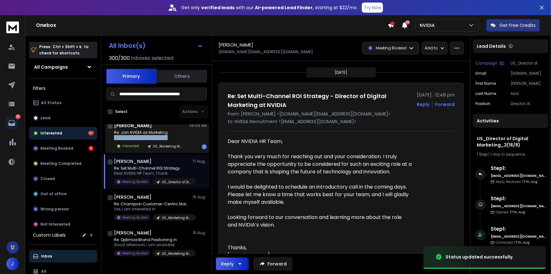
click at [181, 135] on div "Re: Join NVIDIA as Marketing Dear NVIDIA HR Team, Thank Interested US_Marketing…" at bounding box center [150, 139] width 73 height 19
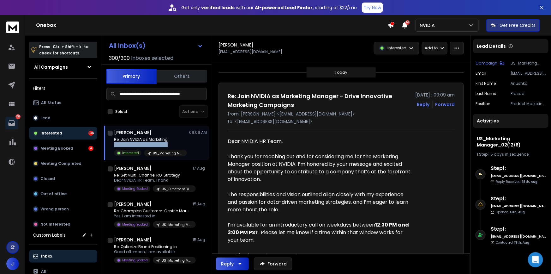
click at [396, 47] on p "Interested" at bounding box center [397, 47] width 19 height 5
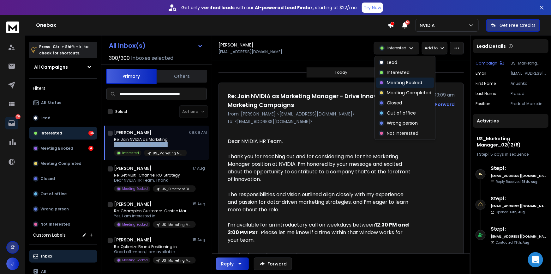
click at [391, 80] on p "Meeting Booked" at bounding box center [404, 82] width 35 height 6
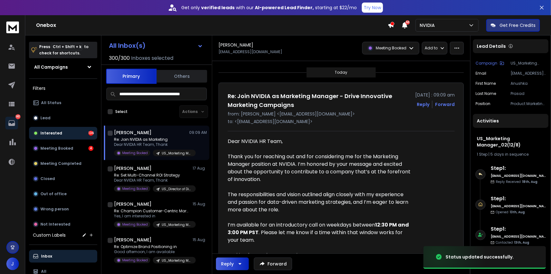
click at [153, 90] on input "**********" at bounding box center [156, 93] width 100 height 13
paste input "***"
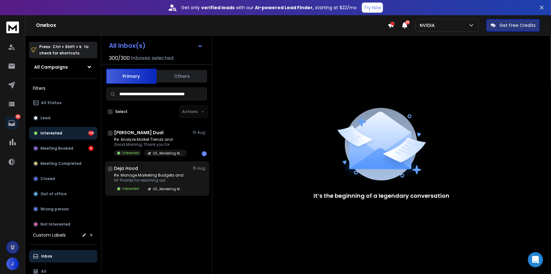
click at [174, 172] on div "Deja Hood 15 Aug Re: Manage Marketing Budgets and Hi! Thanks for reaching out. …" at bounding box center [160, 178] width 93 height 27
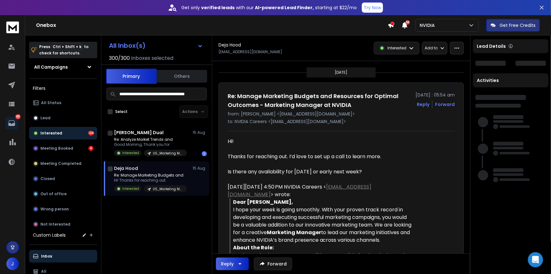
click at [400, 50] on p "Interested" at bounding box center [397, 47] width 19 height 5
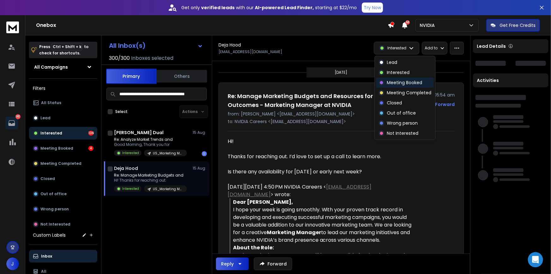
click at [395, 78] on div "Meeting Booked" at bounding box center [405, 82] width 58 height 10
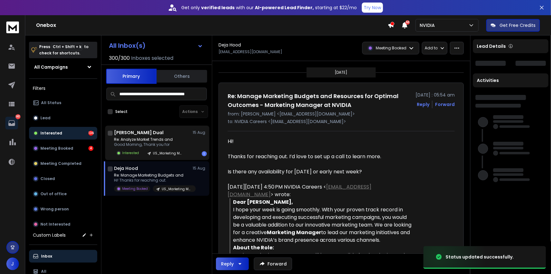
click at [168, 146] on p "Good Morning, Thank you for" at bounding box center [150, 144] width 73 height 5
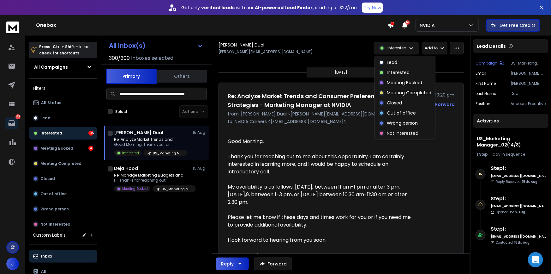
click at [394, 48] on p "Interested" at bounding box center [397, 47] width 19 height 5
click at [390, 82] on p "Meeting Booked" at bounding box center [404, 82] width 35 height 6
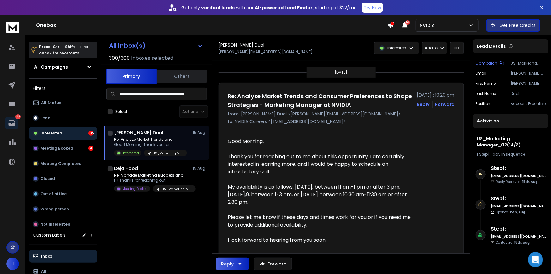
click at [159, 239] on div "Eddie Dual 15 Aug Re: Analyze Market Trends and Good Morning, Thank you for Int…" at bounding box center [156, 193] width 111 height 138
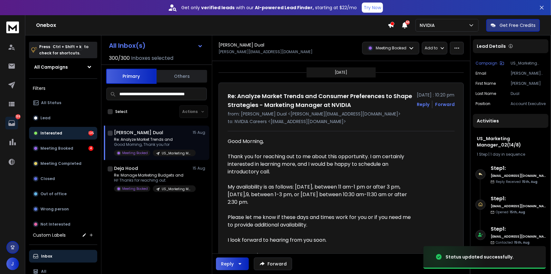
click at [181, 257] on div "Eddie Dual 15 Aug Re: Analyze Market Trends and Good Morning, Thank you for Mee…" at bounding box center [156, 193] width 111 height 138
click at [149, 243] on div "Eddie Dual 15 Aug Re: Analyze Market Trends and Good Morning, Thank you for Mee…" at bounding box center [156, 193] width 111 height 138
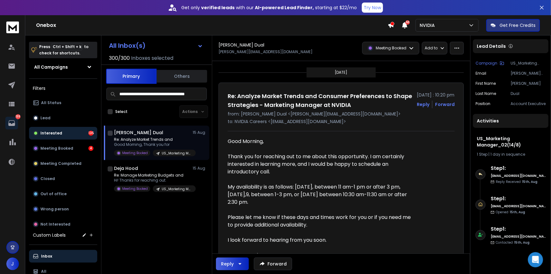
click at [147, 95] on input "**********" at bounding box center [156, 93] width 100 height 13
paste input "**"
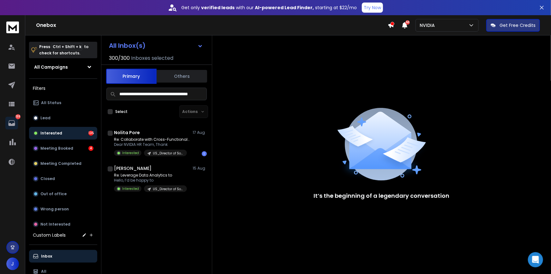
drag, startPoint x: 107, startPoint y: 249, endPoint x: 73, endPoint y: 239, distance: 35.7
drag, startPoint x: 73, startPoint y: 239, endPoint x: 243, endPoint y: 247, distance: 169.5
click at [243, 247] on div "It’s the beginning of a legendary conversation" at bounding box center [381, 151] width 339 height 232
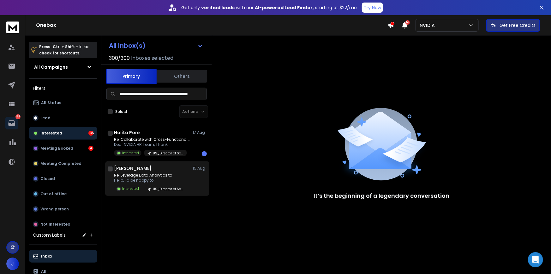
click at [158, 167] on div "Kim Wacker 15 Aug" at bounding box center [160, 168] width 93 height 6
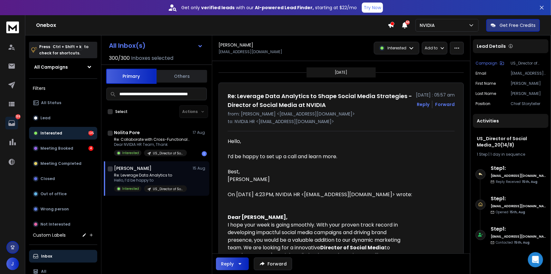
click at [406, 45] on div "Interested" at bounding box center [396, 48] width 45 height 12
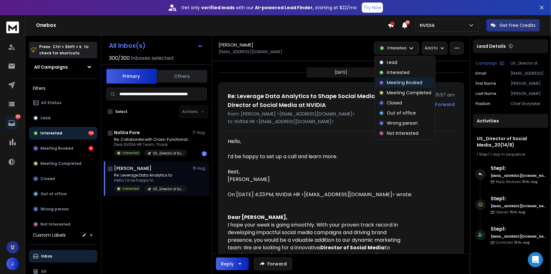
click at [388, 79] on div "Meeting Booked" at bounding box center [405, 82] width 58 height 10
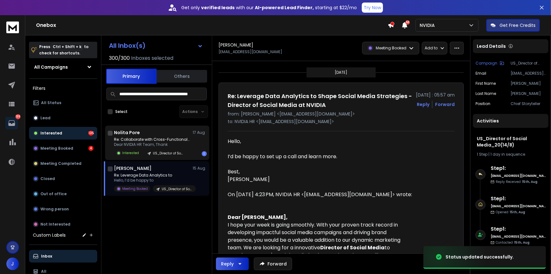
click at [174, 144] on p "Dear NVIDIA HR Team, Thank" at bounding box center [152, 144] width 76 height 5
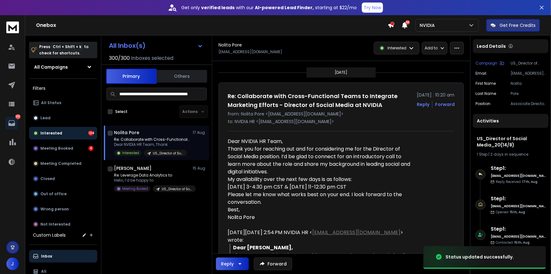
click at [383, 49] on div at bounding box center [382, 48] width 6 height 6
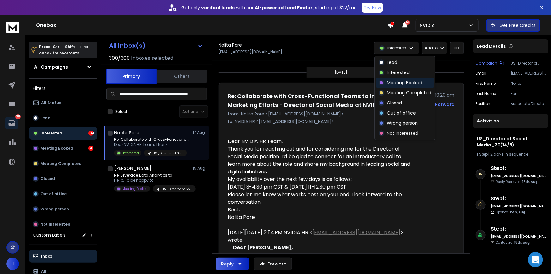
click at [387, 79] on p "Meeting Booked" at bounding box center [404, 82] width 35 height 6
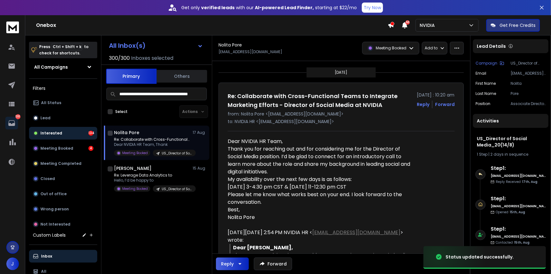
click at [148, 95] on input "**********" at bounding box center [156, 93] width 100 height 13
paste input
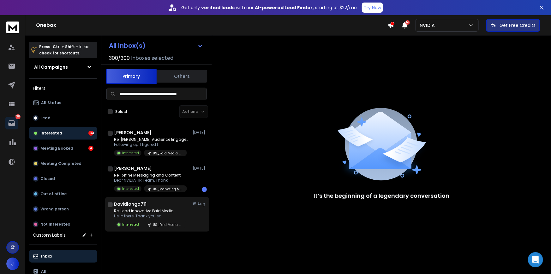
click at [148, 202] on div "Davidlongo711 15 Aug" at bounding box center [160, 204] width 93 height 6
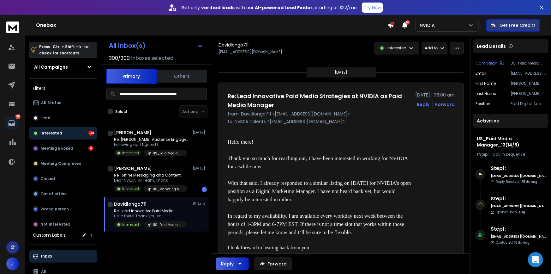
click at [392, 48] on p "Interested" at bounding box center [397, 47] width 19 height 5
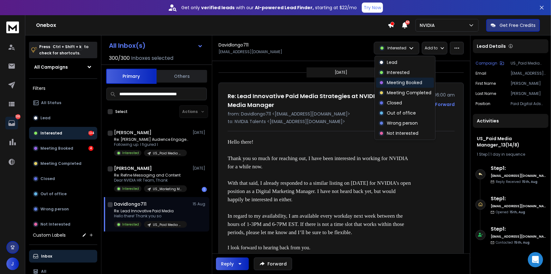
click at [389, 83] on p "Meeting Booked" at bounding box center [404, 82] width 35 height 6
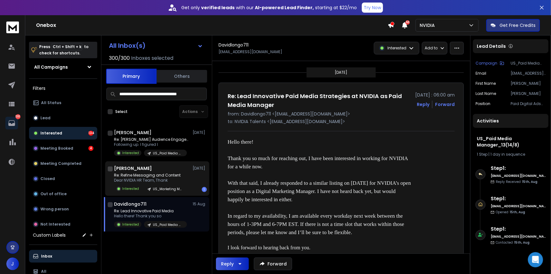
click at [168, 168] on div "Stephanie Valle 16 Aug" at bounding box center [160, 168] width 93 height 6
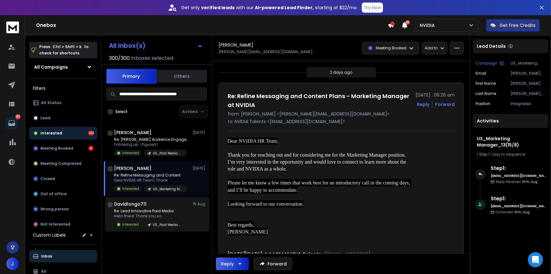
click at [165, 201] on div "Davidlongo711 15 Aug" at bounding box center [160, 204] width 93 height 6
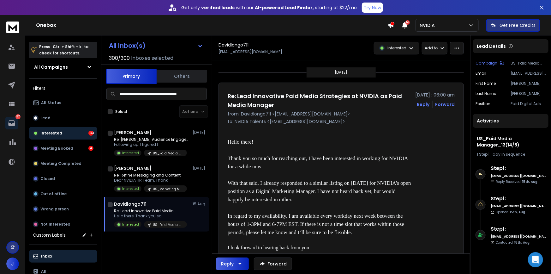
click at [399, 51] on div "Interested" at bounding box center [396, 48] width 45 height 12
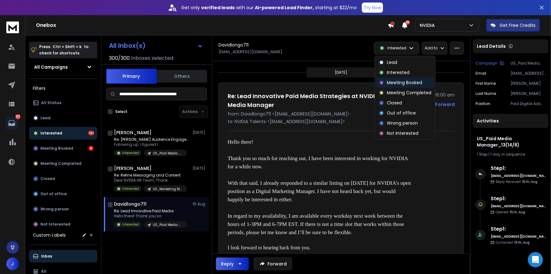
click at [397, 82] on p "Meeting Booked" at bounding box center [404, 82] width 35 height 6
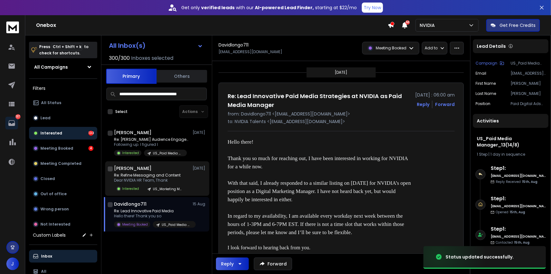
click at [193, 172] on div "Stephanie Valle 16 Aug Re: Refine Messaging and Content Dear NVIDIA HR Team, Th…" at bounding box center [160, 178] width 93 height 27
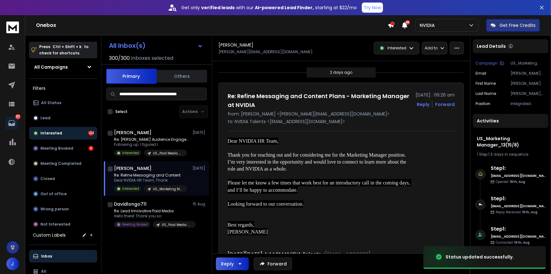
click at [406, 46] on p "Interested" at bounding box center [397, 47] width 19 height 5
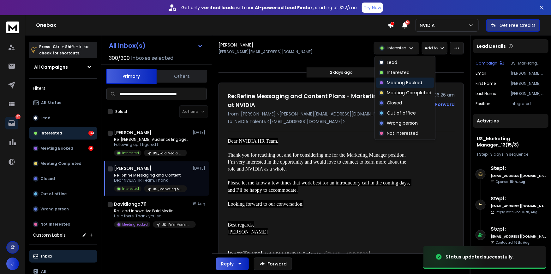
click at [394, 81] on p "Meeting Booked" at bounding box center [404, 82] width 35 height 6
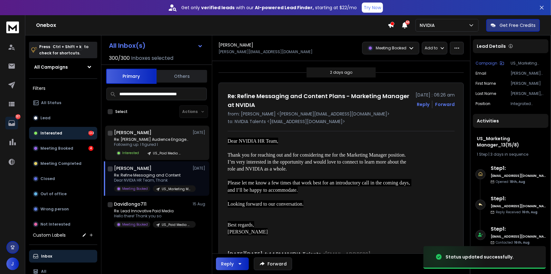
click at [173, 136] on div "Mary Lalak 16 Aug Re: Foster Audience Engagement through Following up. I figure…" at bounding box center [160, 142] width 93 height 27
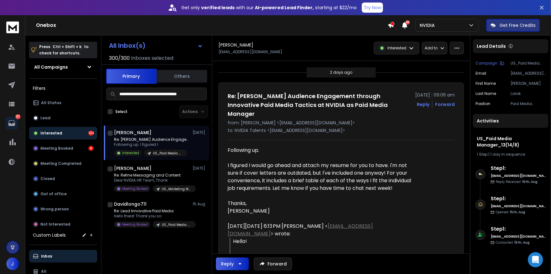
click at [401, 43] on div "Interested" at bounding box center [396, 48] width 45 height 12
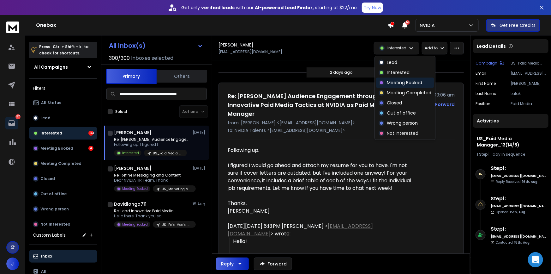
click at [392, 80] on p "Meeting Booked" at bounding box center [404, 82] width 35 height 6
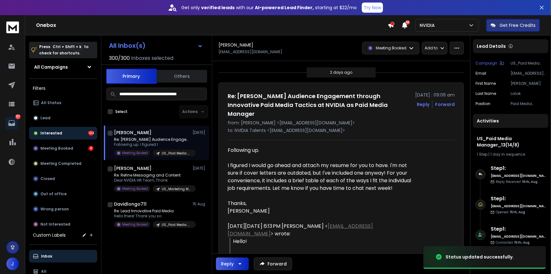
click at [159, 93] on input "**********" at bounding box center [156, 93] width 100 height 13
paste input "****"
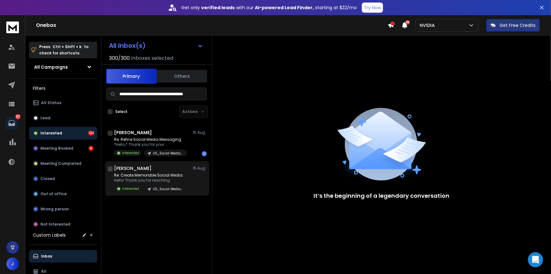
click at [167, 174] on p "Re: Create Memorable Social Media" at bounding box center [150, 174] width 73 height 5
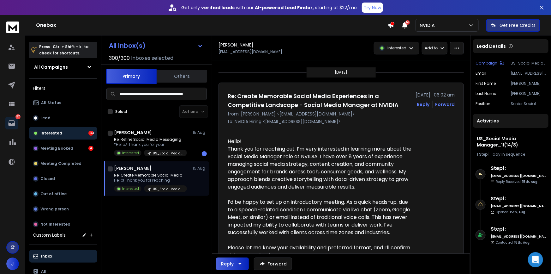
click at [399, 46] on p "Interested" at bounding box center [397, 47] width 19 height 5
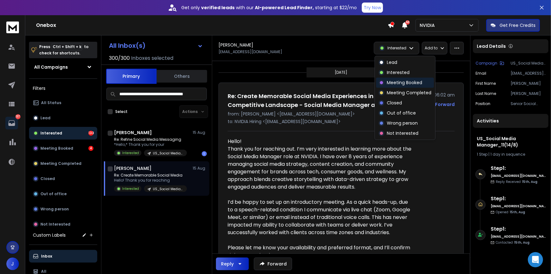
click at [392, 84] on p "Meeting Booked" at bounding box center [404, 82] width 35 height 6
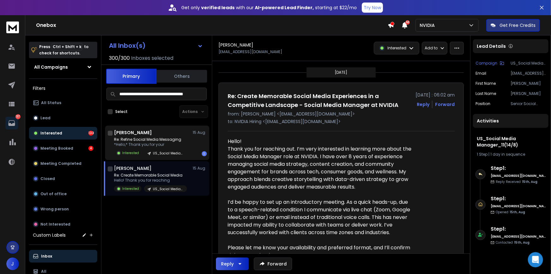
click at [136, 134] on h1 "Meghan Mercer" at bounding box center [133, 132] width 38 height 6
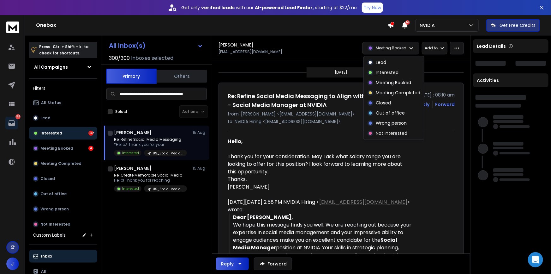
click at [392, 49] on p "Meeting Booked" at bounding box center [391, 47] width 31 height 5
click at [377, 81] on p "Meeting Booked" at bounding box center [393, 82] width 35 height 6
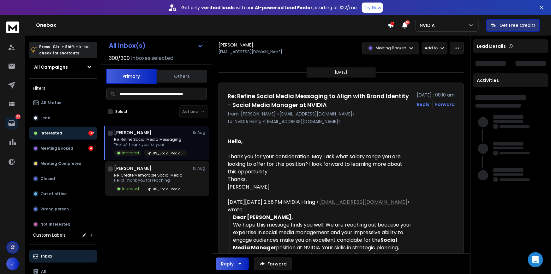
click at [150, 168] on div "Chelsey Lucas 15 Aug" at bounding box center [160, 168] width 93 height 6
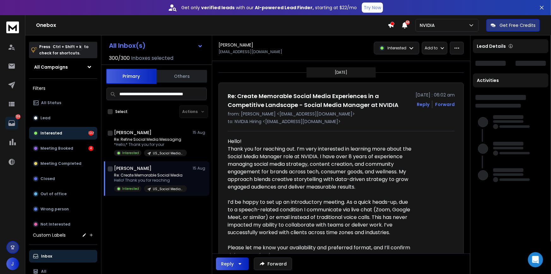
click at [392, 47] on p "Interested" at bounding box center [397, 47] width 19 height 5
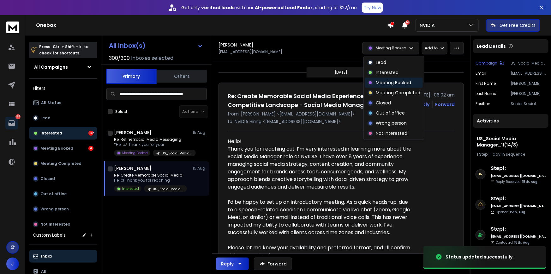
click at [391, 81] on p "Meeting Booked" at bounding box center [393, 82] width 35 height 6
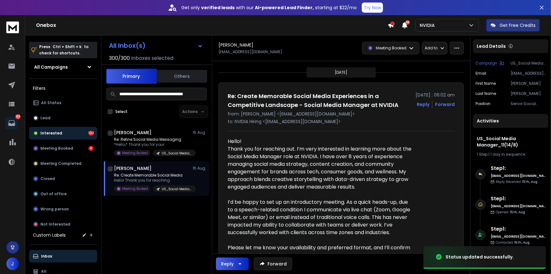
click at [158, 87] on input "**********" at bounding box center [156, 93] width 100 height 13
click at [158, 90] on input "**********" at bounding box center [156, 93] width 100 height 13
paste input
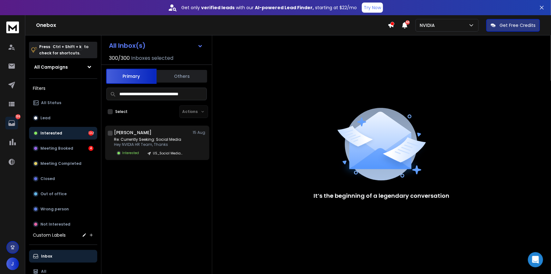
click at [135, 140] on p "Re: Currently Seeking: Social Media" at bounding box center [150, 139] width 73 height 5
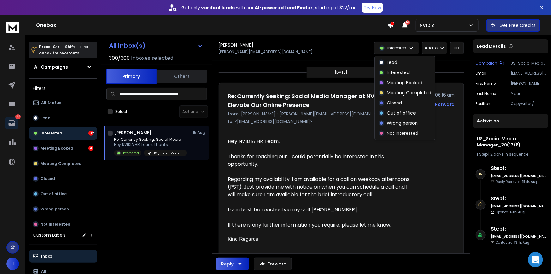
click at [392, 44] on div "Interested" at bounding box center [396, 48] width 45 height 12
click at [394, 81] on p "Meeting Booked" at bounding box center [404, 82] width 35 height 6
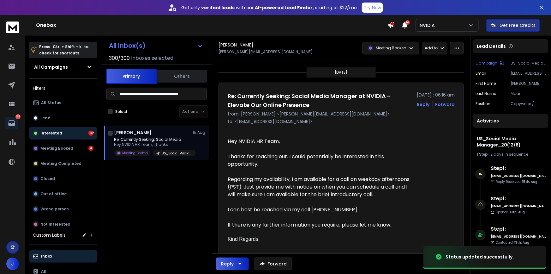
click at [147, 92] on input "**********" at bounding box center [156, 93] width 100 height 13
paste input
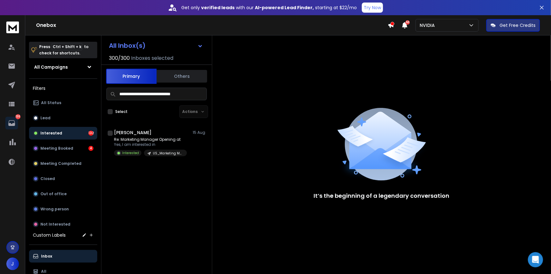
click at [161, 95] on input "**********" at bounding box center [156, 93] width 100 height 13
paste input "**********"
click at [165, 94] on input "**********" at bounding box center [156, 93] width 100 height 13
paste input
click at [147, 96] on input "**********" at bounding box center [156, 93] width 100 height 13
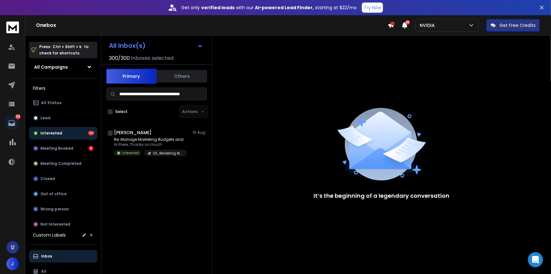
paste input
click at [146, 98] on input "**********" at bounding box center [156, 93] width 100 height 13
paste input "****"
type input "**********"
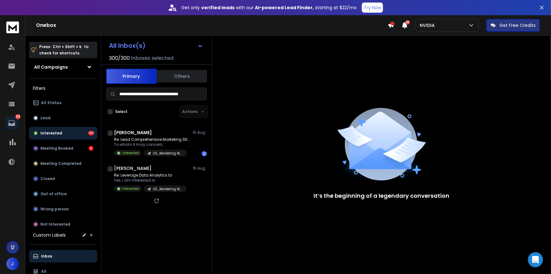
scroll to position [0, 0]
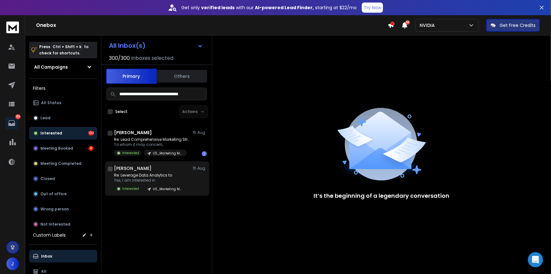
click at [134, 180] on p "Yes, I am interested in" at bounding box center [150, 180] width 73 height 5
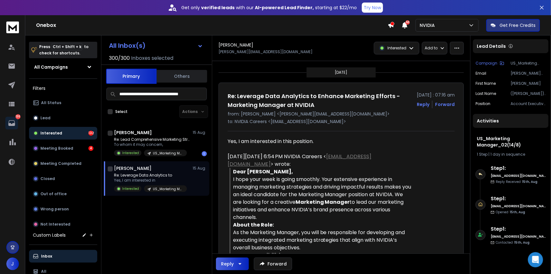
click at [389, 50] on p "Interested" at bounding box center [397, 47] width 19 height 5
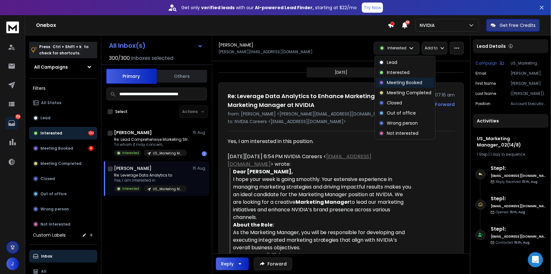
click at [395, 80] on p "Meeting Booked" at bounding box center [404, 82] width 35 height 6
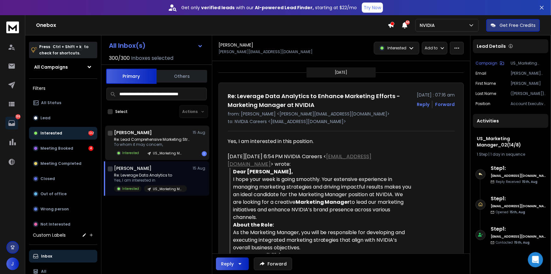
click at [150, 135] on div "Parrisa Moore 15 Aug" at bounding box center [160, 132] width 93 height 6
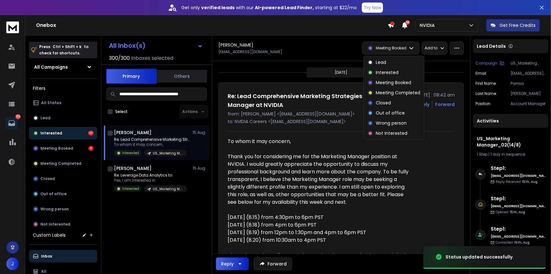
click at [390, 50] on p "Meeting Booked" at bounding box center [391, 47] width 31 height 5
click at [385, 81] on p "Meeting Booked" at bounding box center [393, 82] width 35 height 6
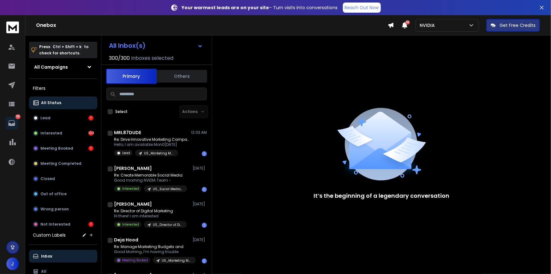
click at [126, 93] on input at bounding box center [156, 93] width 100 height 13
paste input "**********"
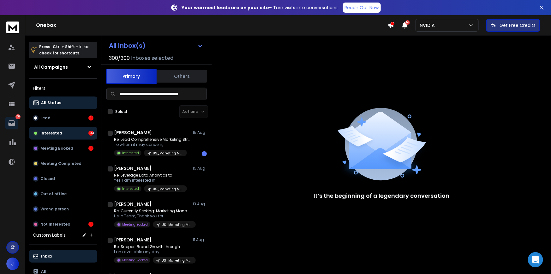
type input "**********"
click at [60, 136] on button "Interested 103" at bounding box center [63, 133] width 68 height 13
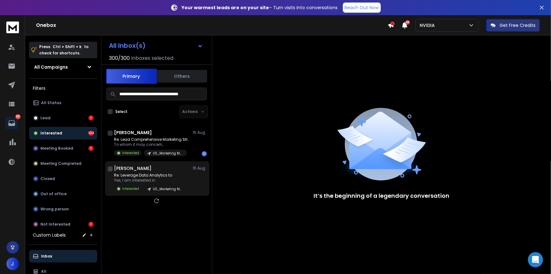
click at [182, 174] on p "Re: Leverage Data Analytics to" at bounding box center [150, 174] width 73 height 5
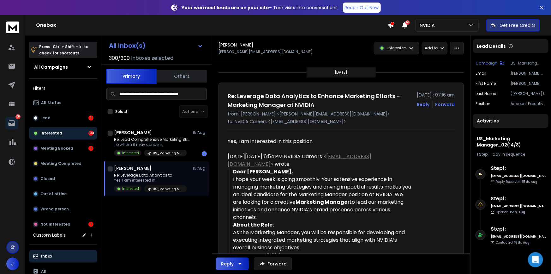
click at [398, 47] on p "Interested" at bounding box center [397, 47] width 19 height 5
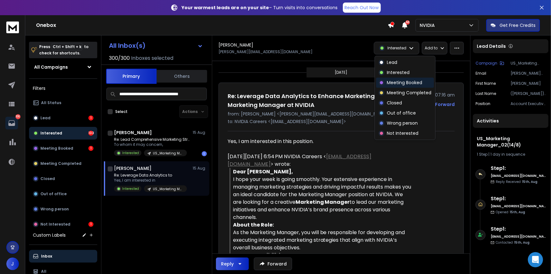
click at [397, 81] on p "Meeting Booked" at bounding box center [404, 82] width 35 height 6
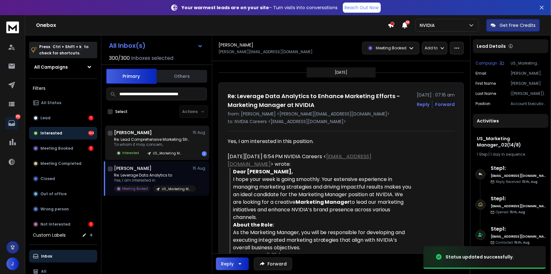
click at [178, 138] on p "Re: Lead Comprehensive Marketing Strategies" at bounding box center [152, 139] width 76 height 5
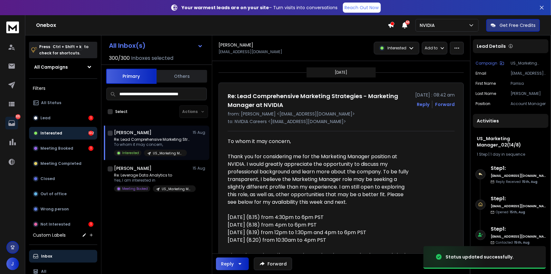
click at [396, 48] on p "Interested" at bounding box center [397, 47] width 19 height 5
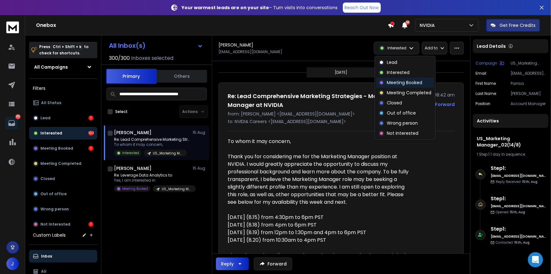
click at [391, 82] on p "Meeting Booked" at bounding box center [404, 82] width 35 height 6
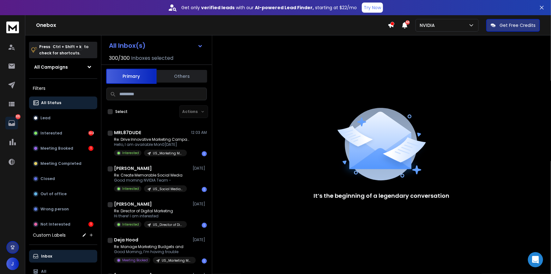
click at [75, 134] on button "Interested 103" at bounding box center [63, 133] width 68 height 13
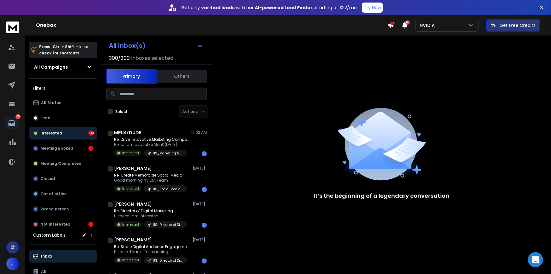
click at [153, 93] on input at bounding box center [156, 93] width 100 height 13
paste input "**********"
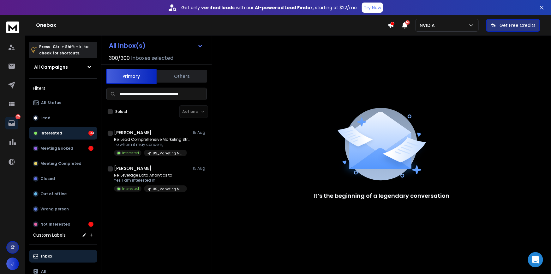
type input "**********"
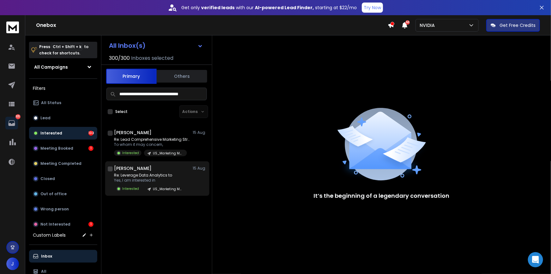
click at [171, 178] on p "Yes, I am interested in" at bounding box center [150, 180] width 73 height 5
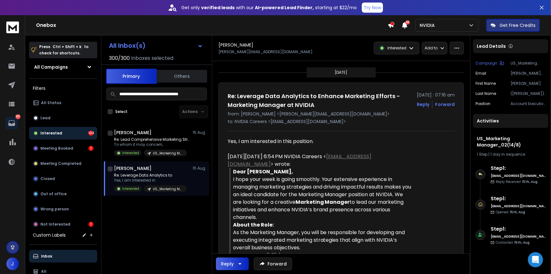
click at [406, 46] on p "Interested" at bounding box center [397, 47] width 19 height 5
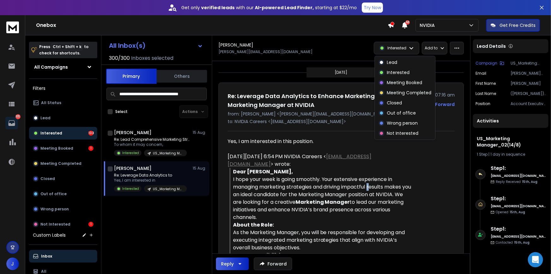
click at [372, 184] on div "I hope your week is going smoothly. Your extensive experience in managing marke…" at bounding box center [322, 197] width 179 height 45
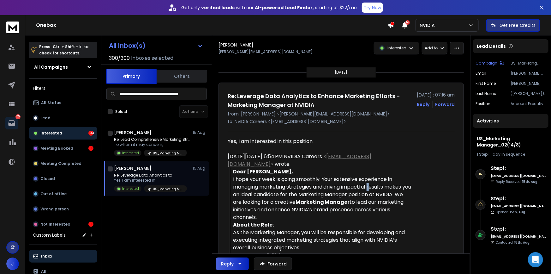
click at [396, 52] on div "Interested" at bounding box center [396, 48] width 45 height 12
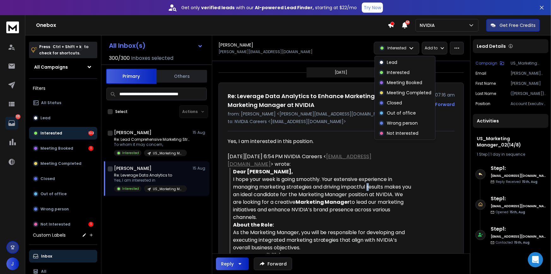
click at [395, 80] on p "Meeting Booked" at bounding box center [404, 82] width 35 height 6
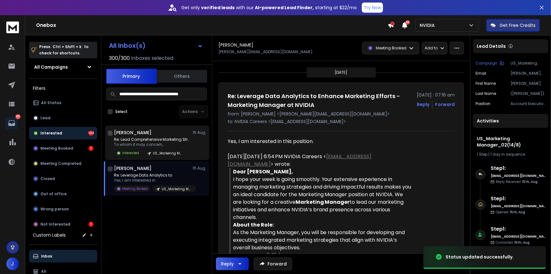
click at [164, 144] on p "To whom it may concern," at bounding box center [152, 144] width 76 height 5
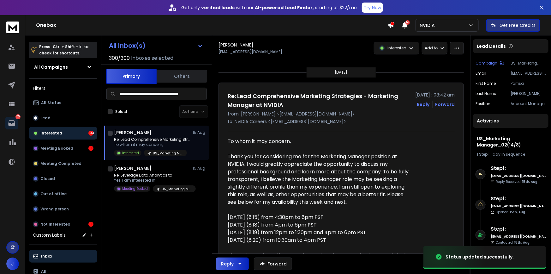
click at [410, 45] on icon at bounding box center [411, 47] width 5 height 5
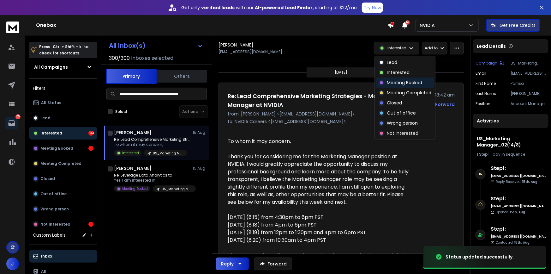
click at [398, 83] on p "Meeting Booked" at bounding box center [404, 82] width 35 height 6
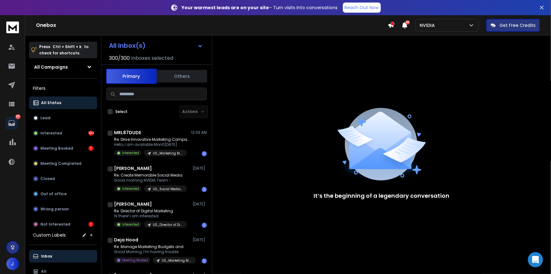
click at [180, 94] on input at bounding box center [156, 93] width 100 height 13
paste input "**********"
type input "**********"
click at [54, 133] on p "Interested" at bounding box center [51, 132] width 22 height 5
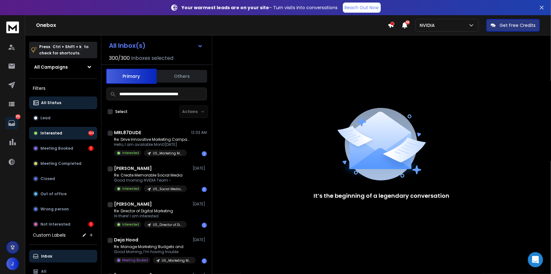
scroll to position [0, 0]
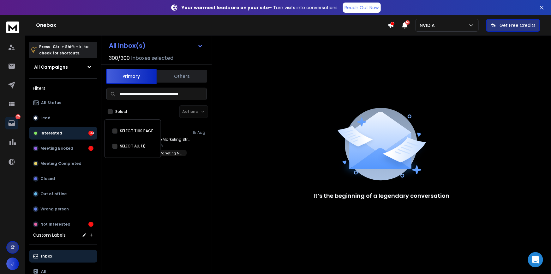
click at [133, 138] on div "SELECT THIS PAGE SELECT ALL (1)" at bounding box center [133, 138] width 48 height 33
click at [171, 139] on p "Re: Lead Comprehensive Marketing Strategies" at bounding box center [152, 139] width 76 height 5
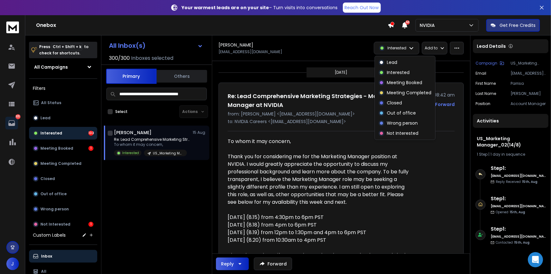
click at [405, 47] on p "Interested" at bounding box center [397, 47] width 19 height 5
click at [392, 81] on p "Meeting Booked" at bounding box center [404, 82] width 35 height 6
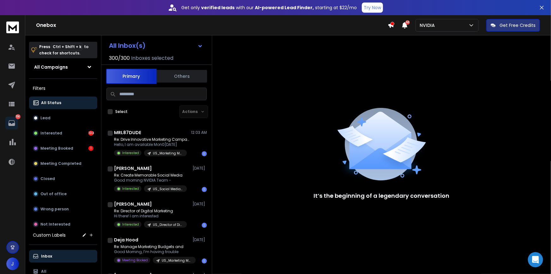
click at [69, 134] on button "Interested 103" at bounding box center [63, 133] width 68 height 13
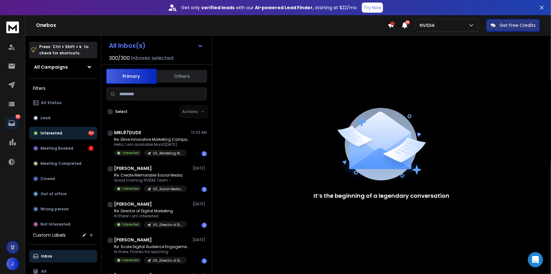
click at [240, 206] on div "It’s the beginning of a legendary conversation" at bounding box center [381, 151] width 339 height 232
click at [152, 93] on input at bounding box center [156, 93] width 100 height 13
paste input "**********"
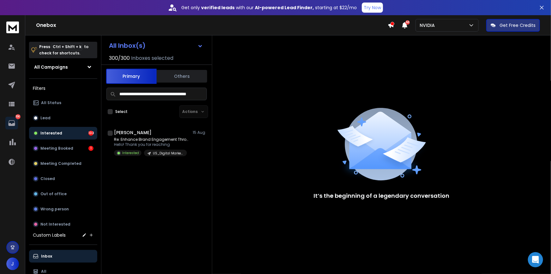
click at [177, 255] on div "**********" at bounding box center [156, 172] width 111 height 274
click at [170, 260] on div "**********" at bounding box center [156, 172] width 111 height 274
click at [152, 93] on input "**********" at bounding box center [156, 93] width 100 height 13
paste input
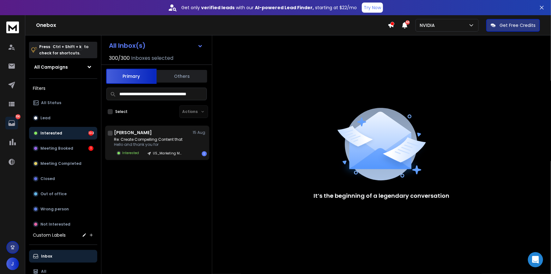
click at [174, 147] on div "Re: Create Compelling Content that Hello and thank you for Interested US_Market…" at bounding box center [150, 146] width 73 height 19
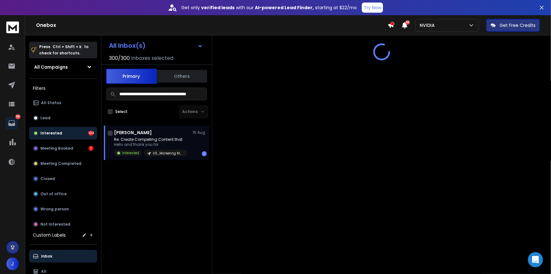
scroll to position [0, 0]
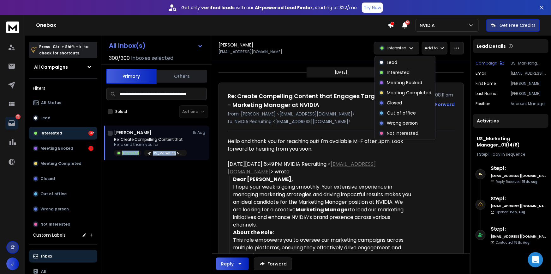
click at [398, 45] on div "Interested" at bounding box center [396, 48] width 45 height 12
click at [393, 82] on p "Meeting Booked" at bounding box center [404, 82] width 35 height 6
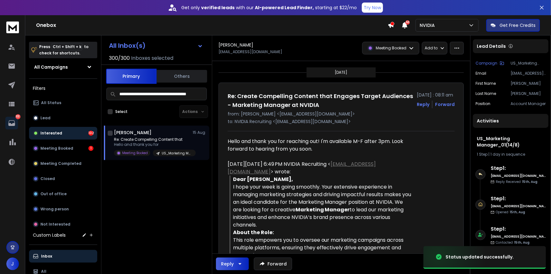
click at [154, 94] on input "**********" at bounding box center [156, 93] width 100 height 13
paste input
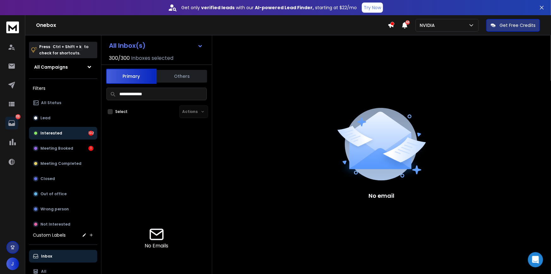
drag, startPoint x: 168, startPoint y: 94, endPoint x: 167, endPoint y: 89, distance: 4.4
click at [168, 93] on input "**********" at bounding box center [156, 93] width 100 height 13
paste input "**********"
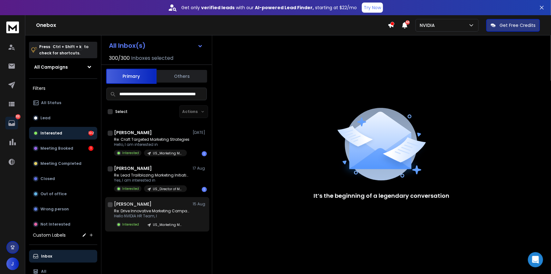
click at [149, 214] on p "Hello NVIDIA HR Team, I" at bounding box center [152, 215] width 76 height 5
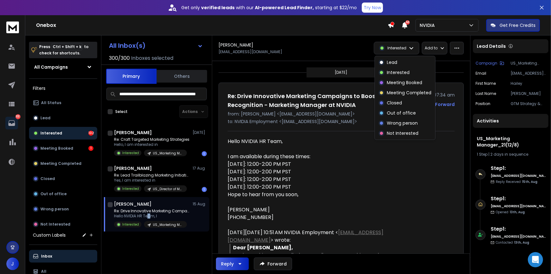
click at [404, 50] on p "Interested" at bounding box center [397, 47] width 19 height 5
click at [396, 81] on p "Meeting Booked" at bounding box center [404, 82] width 35 height 6
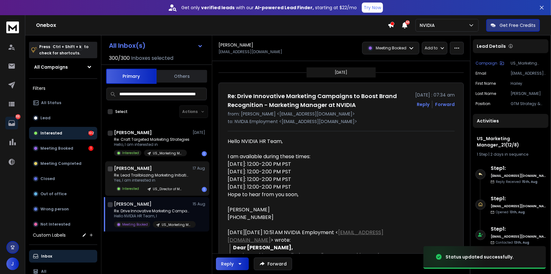
click at [196, 174] on div "Re: Lead Trailblazing Marketing Initiatives Yes, I am interested in Interested …" at bounding box center [160, 181] width 93 height 19
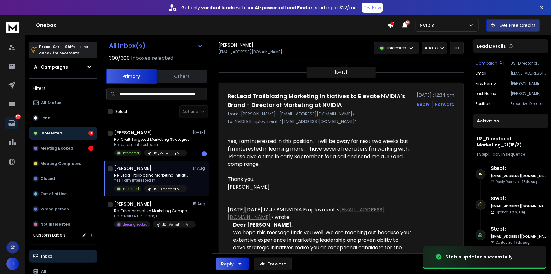
click at [394, 47] on p "Interested" at bounding box center [397, 47] width 19 height 5
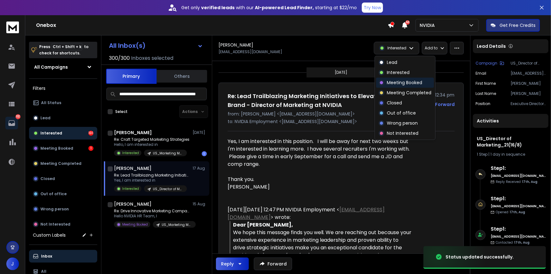
click at [395, 82] on p "Meeting Booked" at bounding box center [404, 82] width 35 height 6
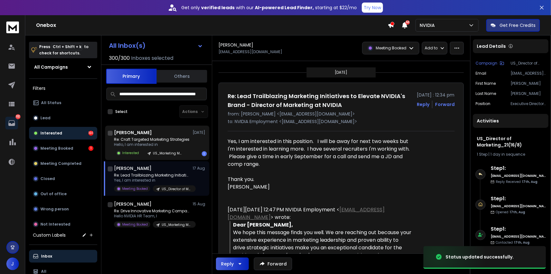
click at [146, 127] on div "[PERSON_NAME] [DATE] Re: Craft Targeted Marketing Strategies Hello, I am intere…" at bounding box center [157, 142] width 104 height 34
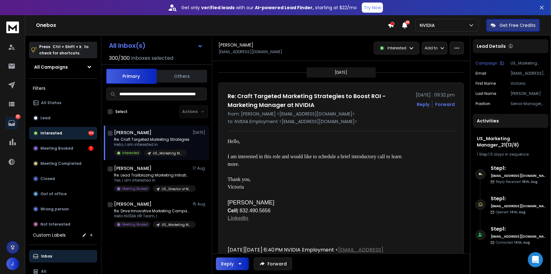
click at [396, 45] on div "Interested" at bounding box center [396, 48] width 45 height 12
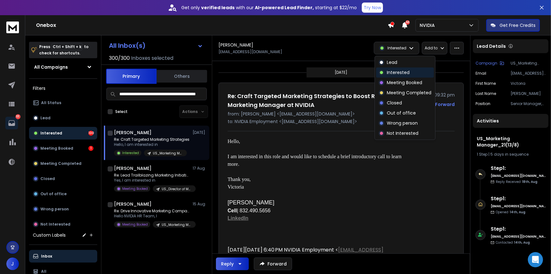
click at [392, 73] on p "Interested" at bounding box center [398, 72] width 23 height 6
click at [396, 44] on div "Interested" at bounding box center [396, 48] width 45 height 12
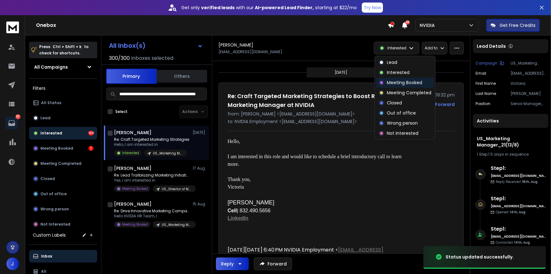
click at [394, 81] on p "Meeting Booked" at bounding box center [404, 82] width 35 height 6
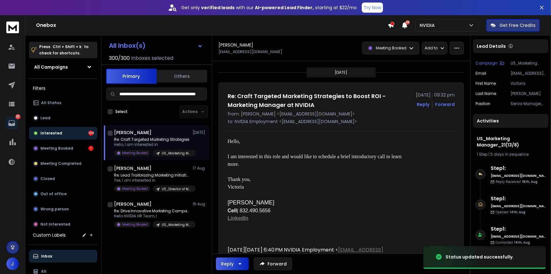
click at [156, 94] on input "**********" at bounding box center [156, 93] width 100 height 13
paste input
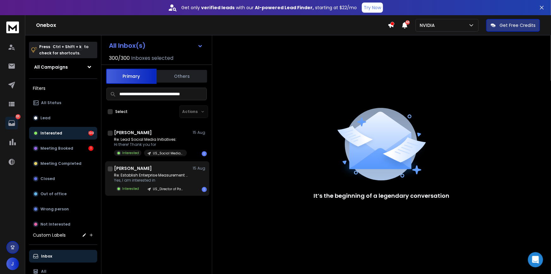
click at [181, 171] on div "[PERSON_NAME] [DATE] Re: Establish Enterprise Measurement and Yes, I am interes…" at bounding box center [160, 178] width 93 height 27
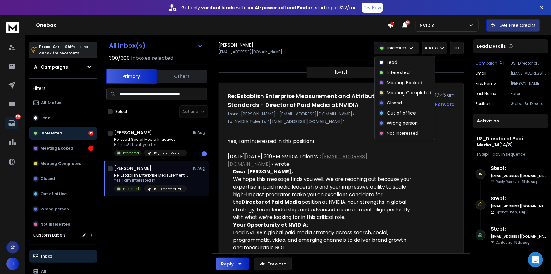
click at [389, 47] on p "Interested" at bounding box center [397, 47] width 19 height 5
click at [393, 78] on div "Meeting Booked" at bounding box center [405, 82] width 58 height 10
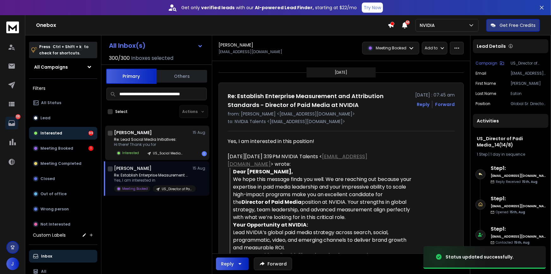
click at [175, 137] on p "Re: Lead Social Media Initiatives:" at bounding box center [150, 139] width 73 height 5
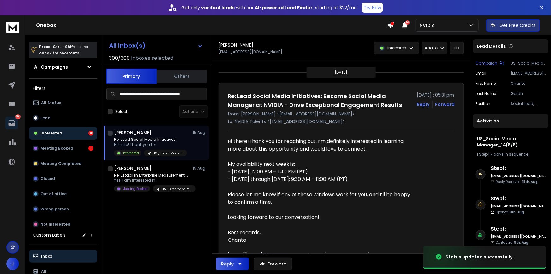
click at [387, 50] on div "Interested" at bounding box center [396, 48] width 45 height 12
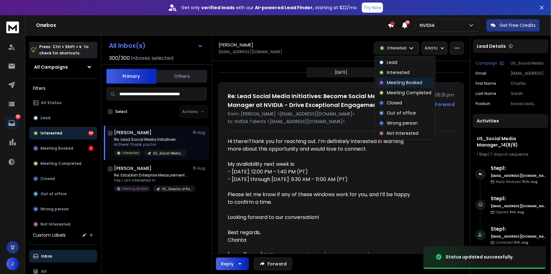
click at [389, 79] on div "Meeting Booked" at bounding box center [405, 82] width 58 height 10
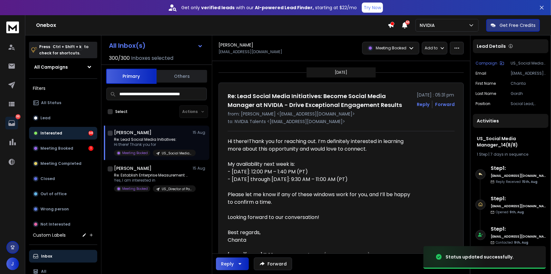
click at [151, 94] on input "**********" at bounding box center [156, 93] width 100 height 13
paste input
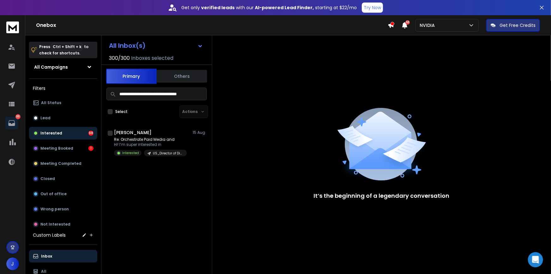
click at [156, 95] on input "**********" at bounding box center [156, 93] width 100 height 13
paste input "******"
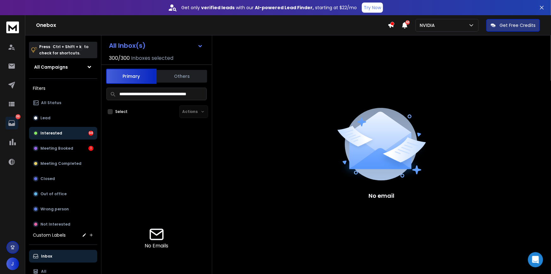
click at [132, 93] on input "**********" at bounding box center [156, 93] width 100 height 13
paste input
paste input "**********"
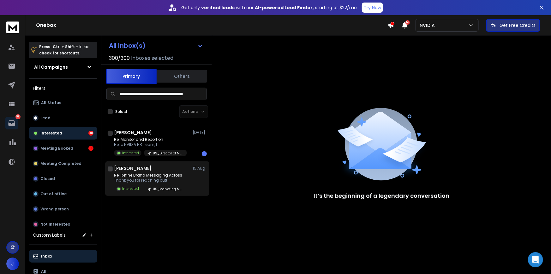
click at [154, 166] on div "[PERSON_NAME] [DATE]" at bounding box center [160, 168] width 93 height 6
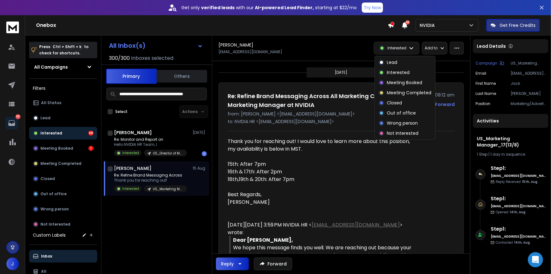
click at [394, 46] on p "Interested" at bounding box center [397, 47] width 19 height 5
click at [396, 81] on p "Meeting Booked" at bounding box center [404, 82] width 35 height 6
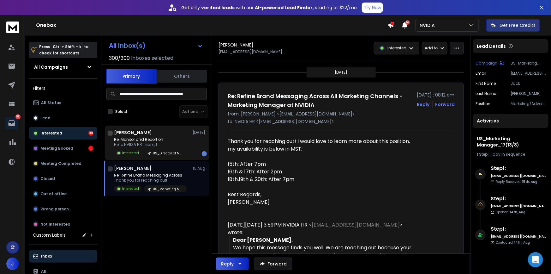
click at [182, 134] on div "[PERSON_NAME] [DATE]" at bounding box center [160, 132] width 93 height 6
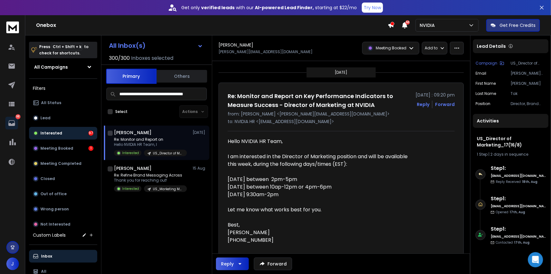
click at [396, 48] on p "Meeting Booked" at bounding box center [391, 47] width 31 height 5
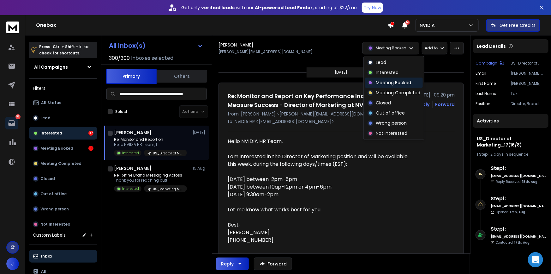
click at [388, 81] on p "Meeting Booked" at bounding box center [393, 82] width 35 height 6
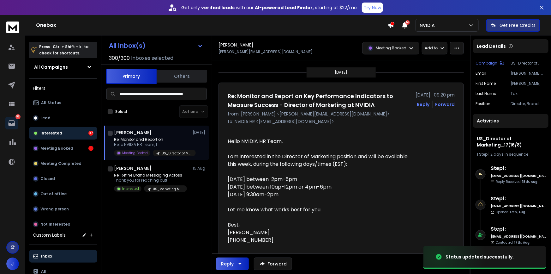
click at [166, 93] on input "**********" at bounding box center [156, 93] width 100 height 13
paste input
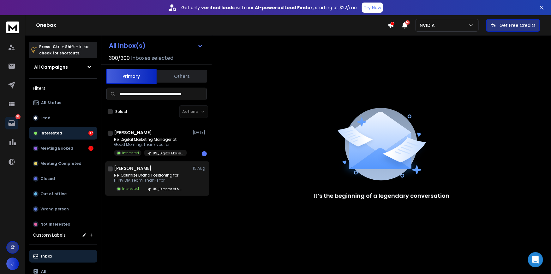
click at [151, 172] on p "Re: Optimize Brand Positioning for" at bounding box center [150, 174] width 73 height 5
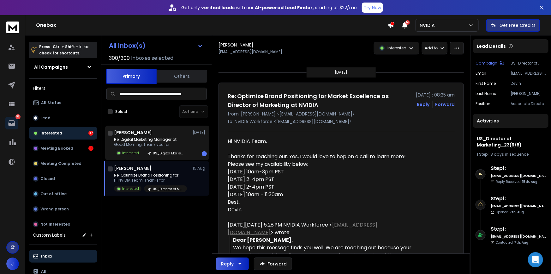
click at [164, 142] on p "Good Morning, Thank you for" at bounding box center [150, 144] width 73 height 5
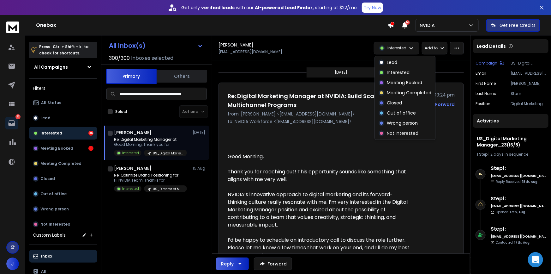
click at [393, 49] on p "Interested" at bounding box center [397, 47] width 19 height 5
click at [394, 80] on p "Meeting Booked" at bounding box center [404, 82] width 35 height 6
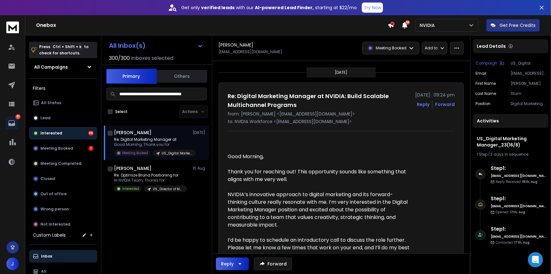
click at [167, 96] on input "**********" at bounding box center [156, 93] width 100 height 13
paste input "**********"
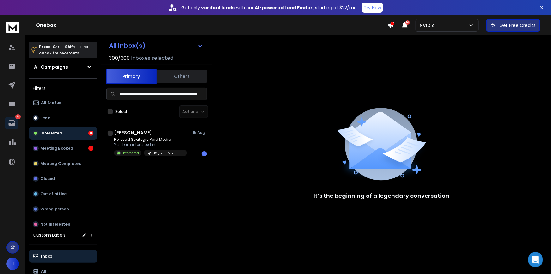
click at [149, 93] on input "**********" at bounding box center [156, 93] width 100 height 13
paste input
click at [164, 93] on input "**********" at bounding box center [156, 93] width 100 height 13
paste input "********"
drag, startPoint x: 166, startPoint y: 95, endPoint x: 164, endPoint y: 84, distance: 11.3
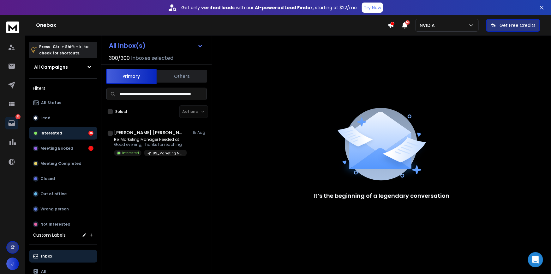
click at [166, 94] on input "**********" at bounding box center [156, 93] width 100 height 13
paste input
click at [151, 94] on input "**********" at bounding box center [156, 93] width 100 height 13
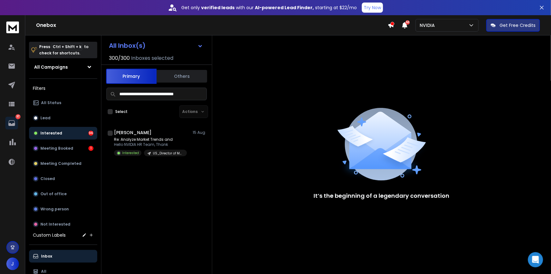
paste input "*****"
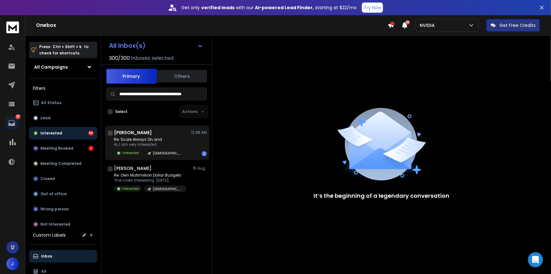
drag, startPoint x: 146, startPoint y: 135, endPoint x: 150, endPoint y: 133, distance: 5.1
click at [147, 133] on h1 "[PERSON_NAME]" at bounding box center [133, 132] width 38 height 6
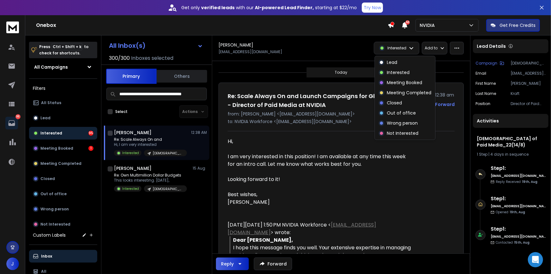
click at [404, 45] on div "Interested" at bounding box center [396, 48] width 45 height 12
click at [398, 82] on p "Meeting Booked" at bounding box center [404, 82] width 35 height 6
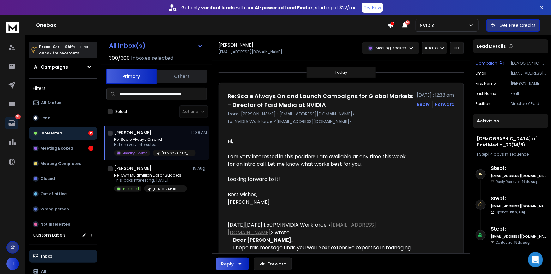
click at [156, 93] on input "**********" at bounding box center [156, 93] width 100 height 13
paste input "**********"
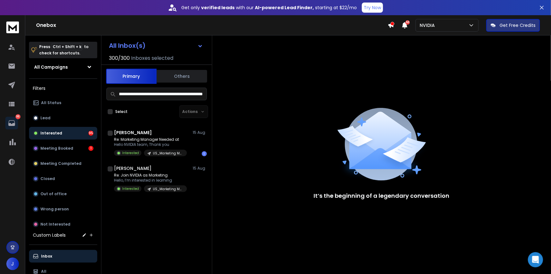
type input "**********"
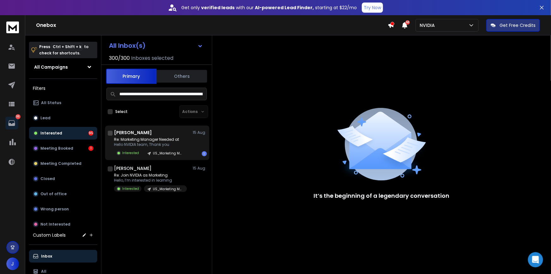
click at [155, 142] on p "Hello NVIDIA team, Thank you" at bounding box center [150, 144] width 73 height 5
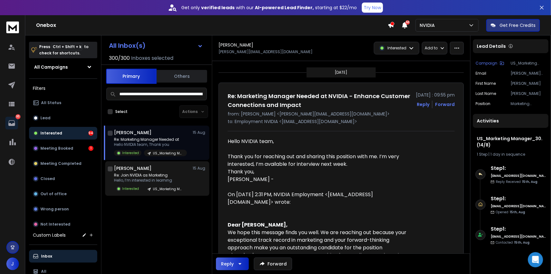
click at [141, 176] on p "Re: Join NVIDIA as Marketing" at bounding box center [150, 174] width 73 height 5
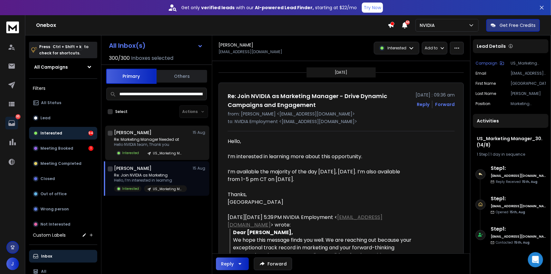
click at [161, 135] on div "[PERSON_NAME] [DATE] Re: Marketing Manager Needed at Hello NVIDIA team, Thank y…" at bounding box center [160, 142] width 93 height 27
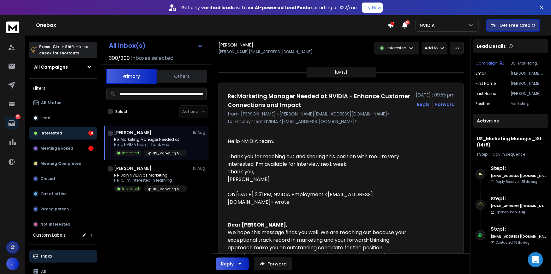
click at [404, 50] on p "Interested" at bounding box center [397, 47] width 19 height 5
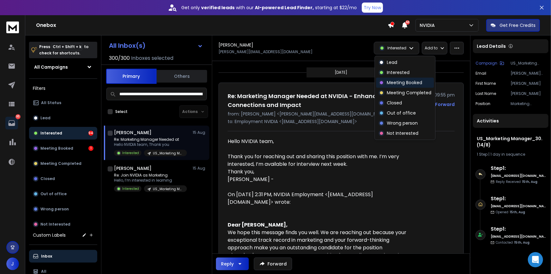
click at [392, 82] on p "Meeting Booked" at bounding box center [404, 82] width 35 height 6
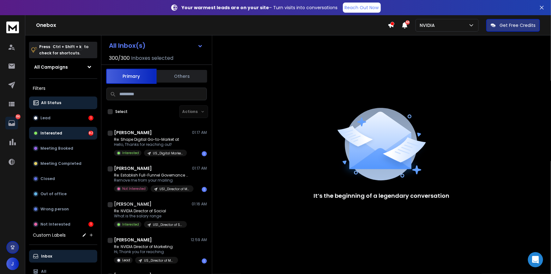
click at [69, 138] on button "Interested 82" at bounding box center [63, 133] width 68 height 13
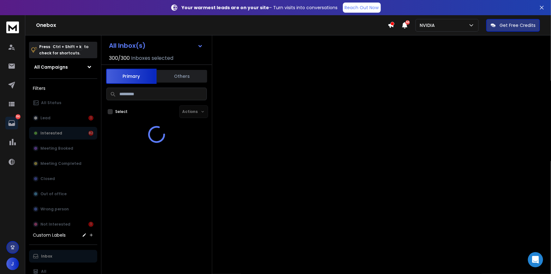
click at [169, 94] on input at bounding box center [156, 93] width 100 height 13
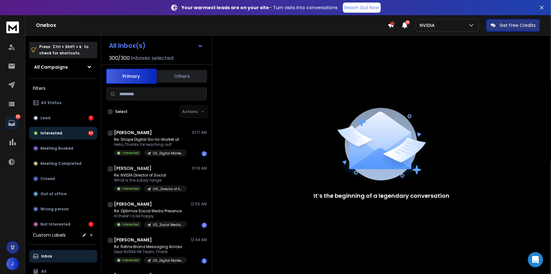
paste input "**********"
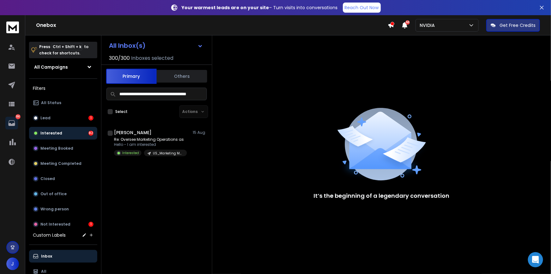
click at [169, 95] on input "**********" at bounding box center [156, 93] width 100 height 13
paste input
type input "**********"
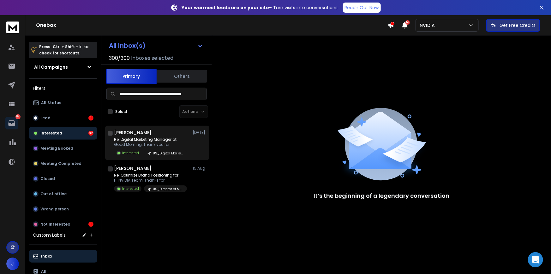
click at [154, 138] on p "Re: Digital Marketing Manager at" at bounding box center [150, 139] width 73 height 5
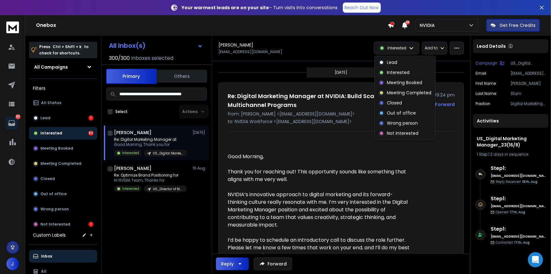
click at [390, 46] on p "Interested" at bounding box center [397, 47] width 19 height 5
click at [395, 81] on p "Meeting Booked" at bounding box center [404, 82] width 35 height 6
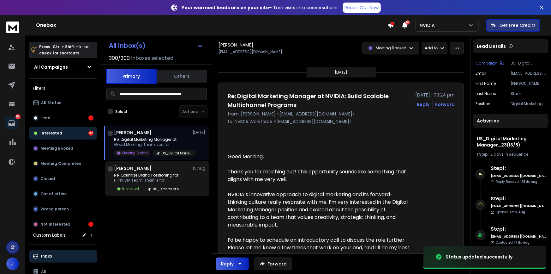
click at [163, 181] on p "Hi NVIDIA Team, Thanks for" at bounding box center [150, 180] width 73 height 5
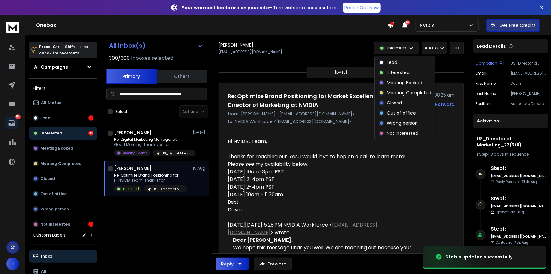
click at [395, 47] on p "Interested" at bounding box center [397, 47] width 19 height 5
click at [391, 80] on p "Meeting Booked" at bounding box center [404, 82] width 35 height 6
